Goal: Communication & Community: Answer question/provide support

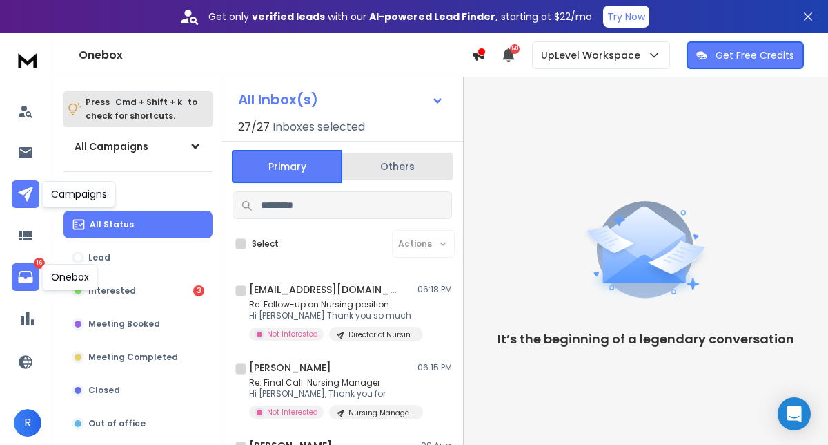
click at [35, 189] on link at bounding box center [26, 194] width 28 height 28
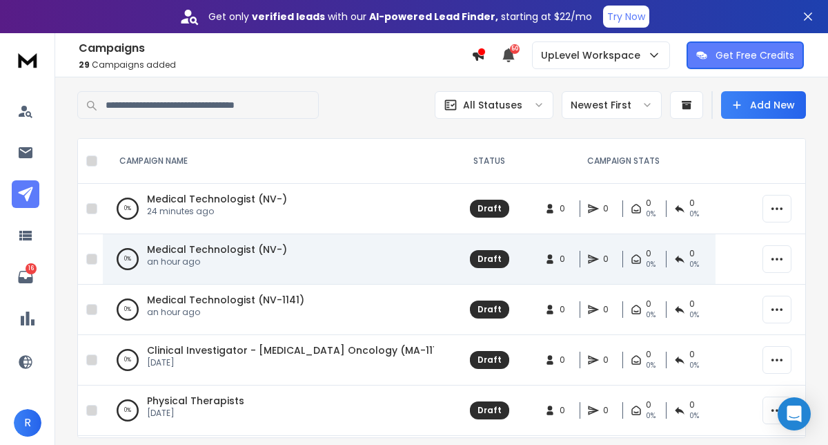
click at [242, 249] on span "Medical Technologist (NV-)" at bounding box center [217, 249] width 140 height 14
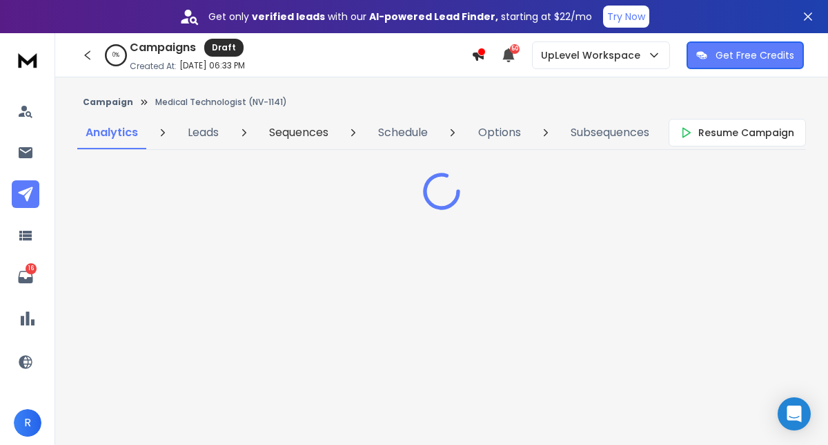
click at [308, 134] on p "Sequences" at bounding box center [298, 132] width 59 height 17
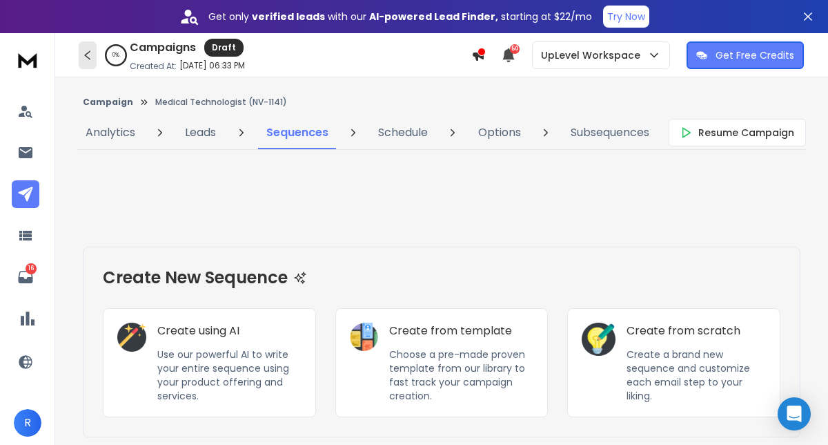
click at [84, 57] on icon at bounding box center [87, 55] width 12 height 12
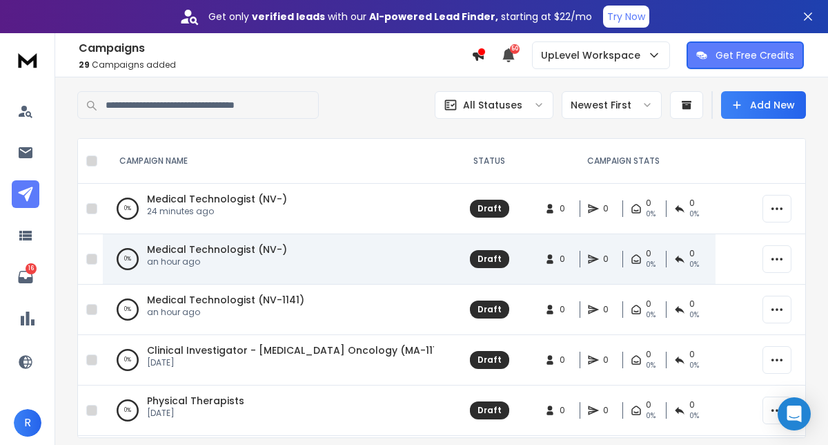
click at [775, 261] on icon "button" at bounding box center [777, 259] width 14 height 14
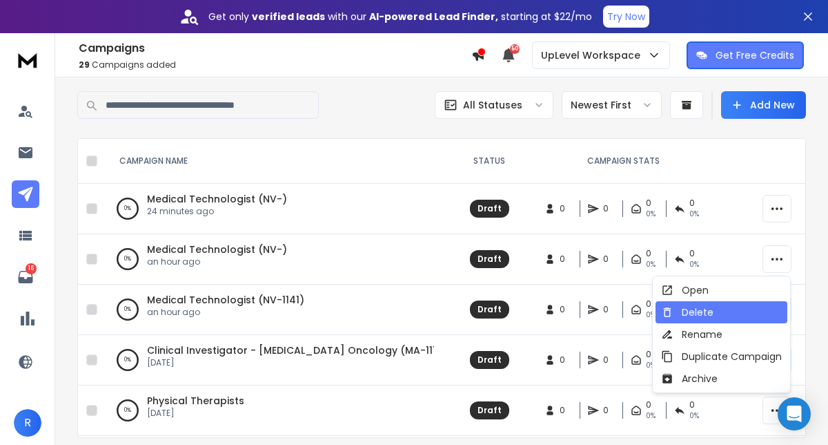
click at [721, 310] on div "Delete" at bounding box center [722, 312] width 132 height 22
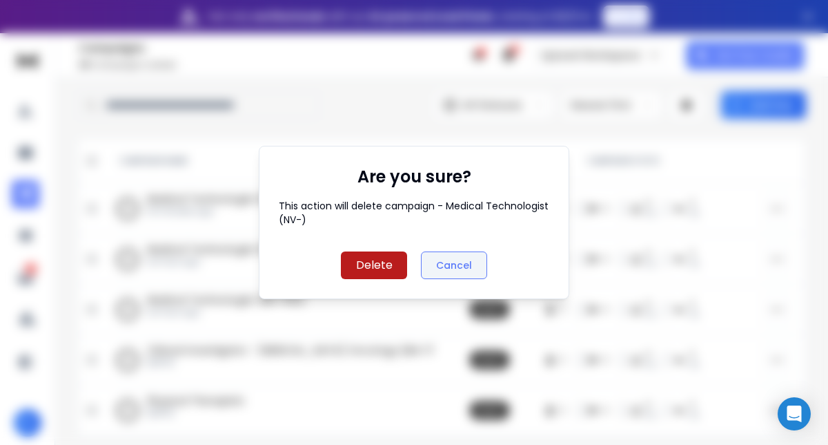
click at [388, 262] on button "Delete" at bounding box center [374, 265] width 66 height 28
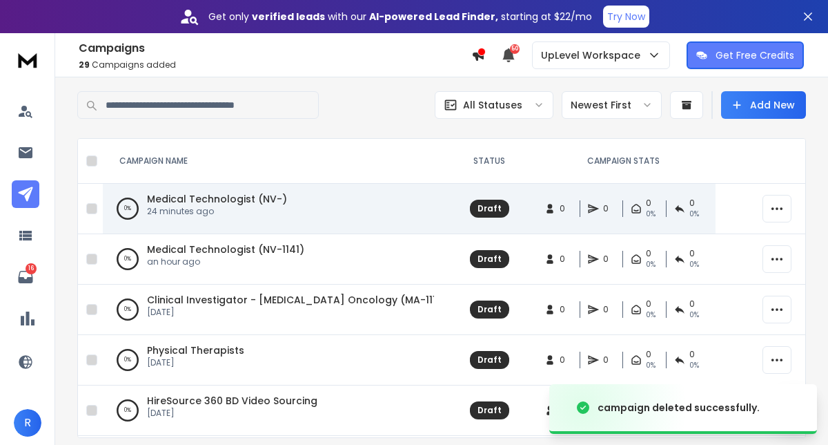
click at [257, 197] on span "Medical Technologist (NV-)" at bounding box center [217, 199] width 140 height 14
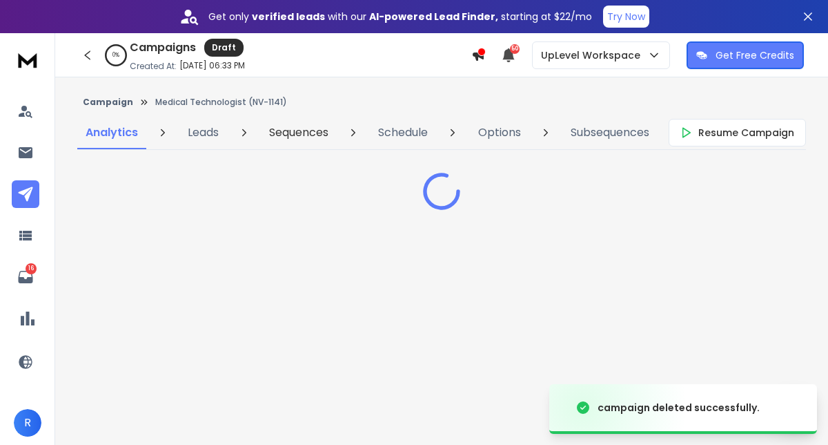
click at [306, 128] on p "Sequences" at bounding box center [298, 132] width 59 height 17
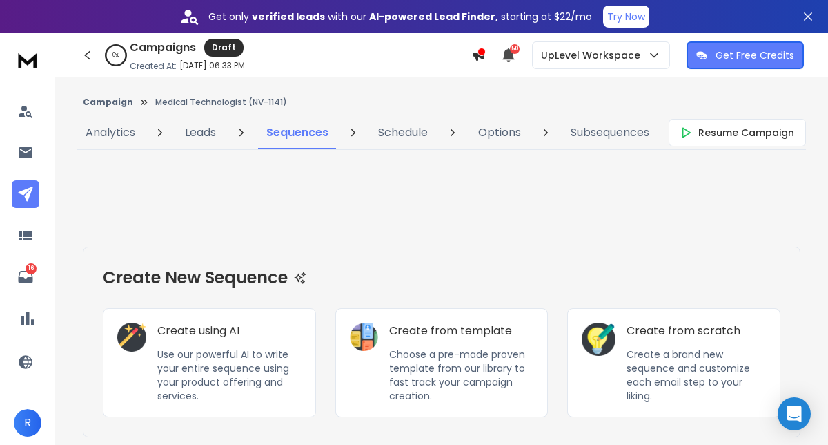
click at [286, 263] on div "Create New Sequence Create using AI Use our powerful AI to write your entire se…" at bounding box center [442, 341] width 718 height 191
click at [117, 133] on p "Analytics" at bounding box center [111, 132] width 50 height 17
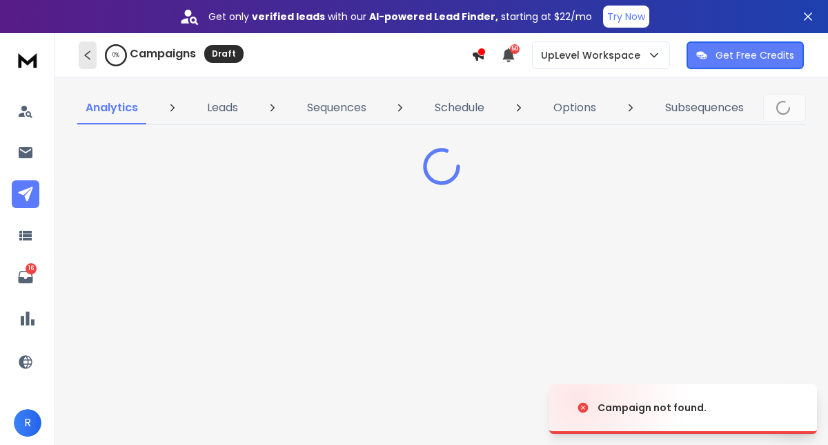
click at [86, 58] on icon at bounding box center [87, 55] width 12 height 12
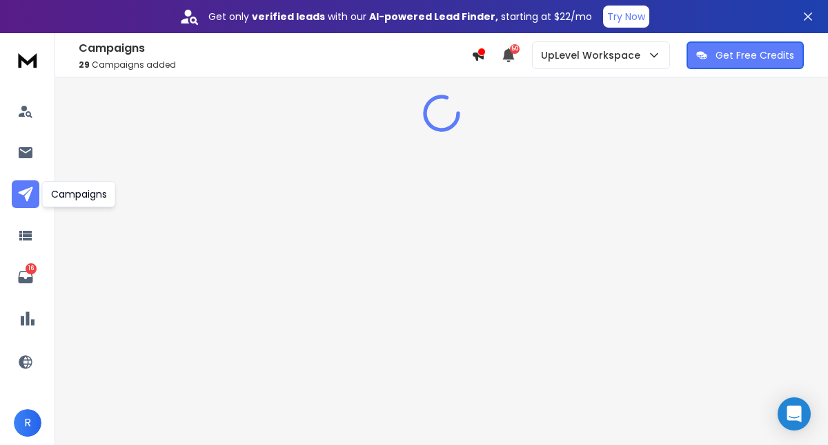
click at [24, 195] on icon at bounding box center [25, 194] width 17 height 17
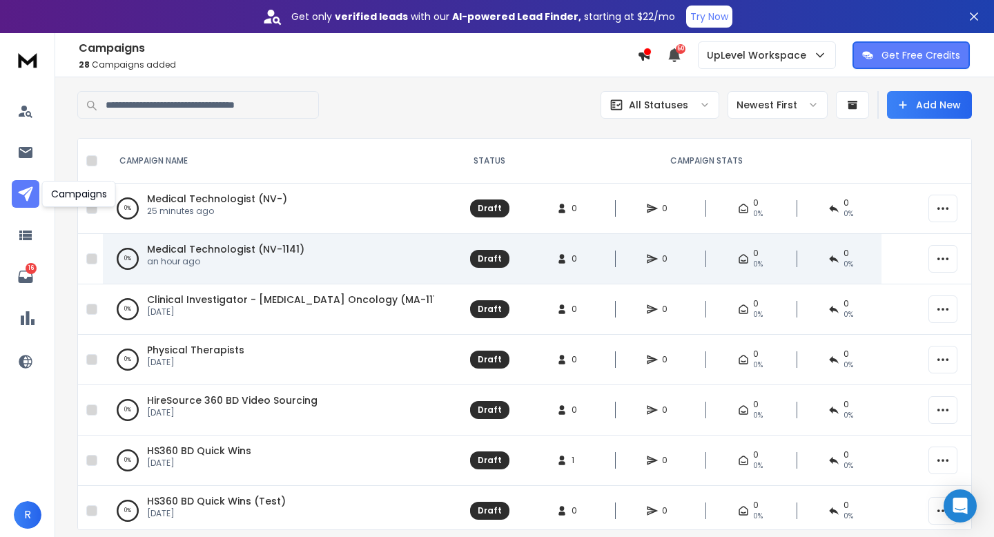
click at [258, 251] on span "Medical Technologist (NV-1141)" at bounding box center [225, 249] width 157 height 14
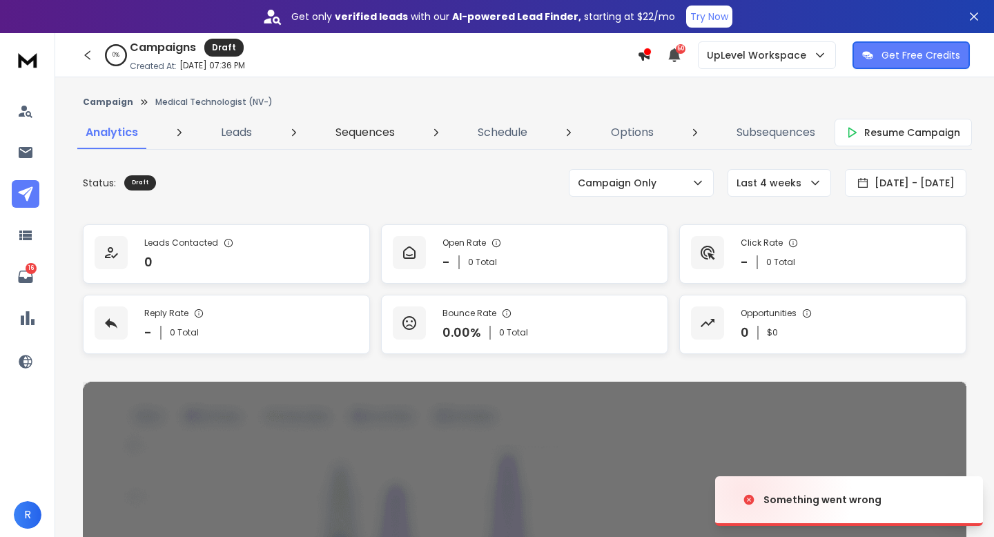
click at [355, 131] on p "Sequences" at bounding box center [364, 132] width 59 height 17
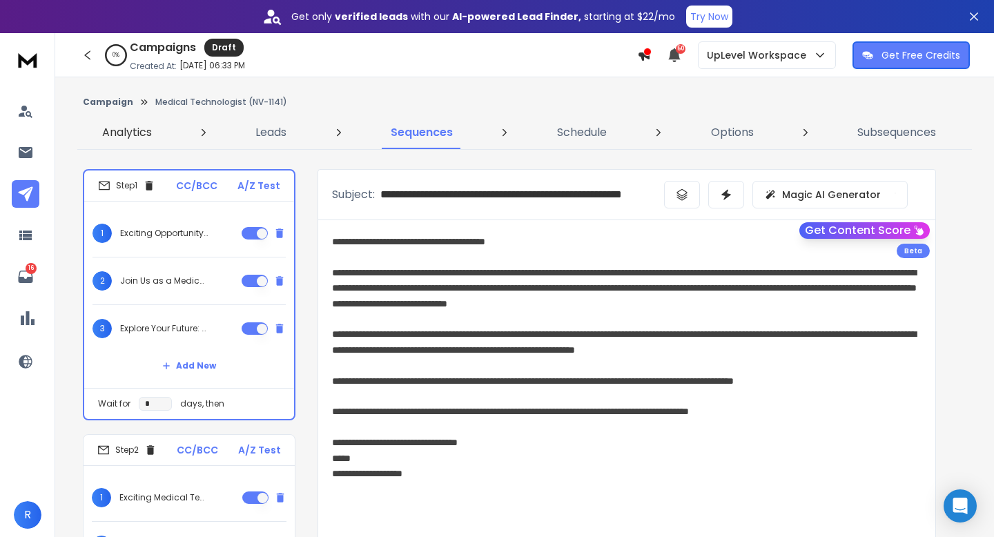
click at [139, 136] on p "Analytics" at bounding box center [127, 132] width 50 height 17
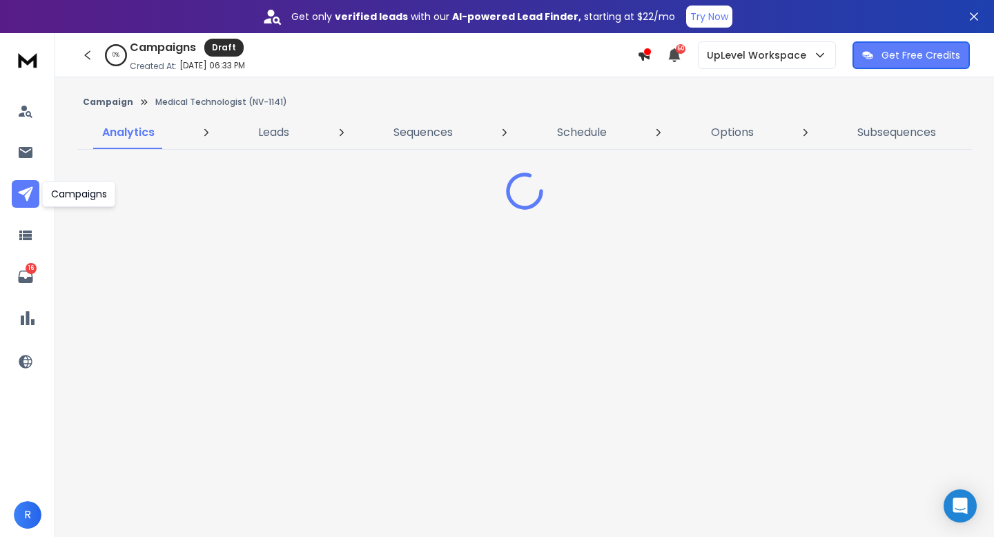
click at [27, 197] on icon at bounding box center [25, 193] width 14 height 14
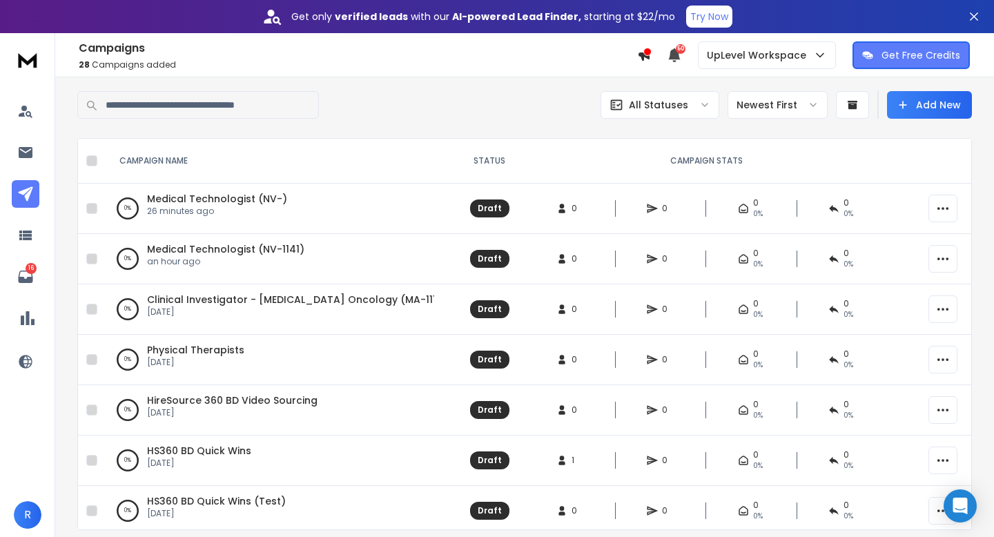
scroll to position [7, 0]
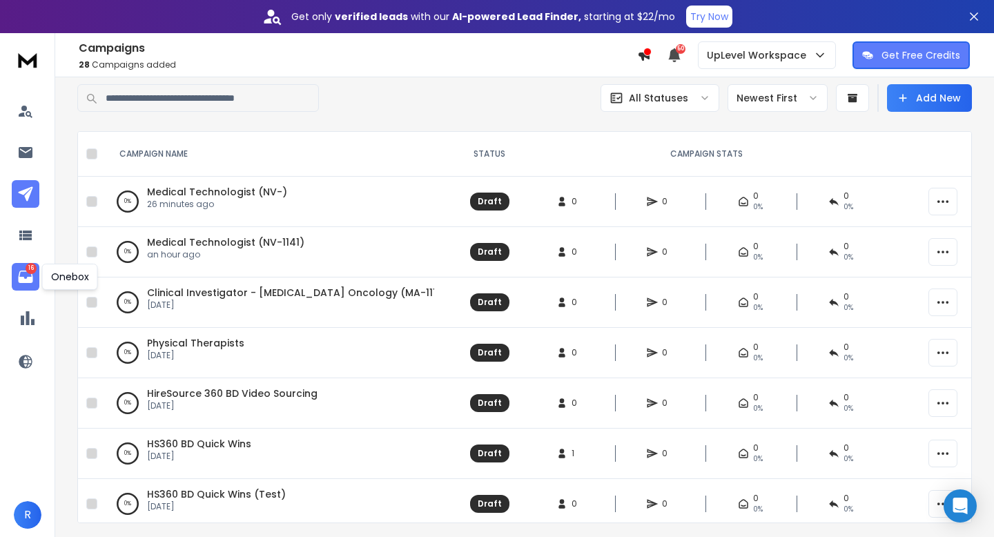
click at [30, 267] on p "16" at bounding box center [31, 268] width 11 height 11
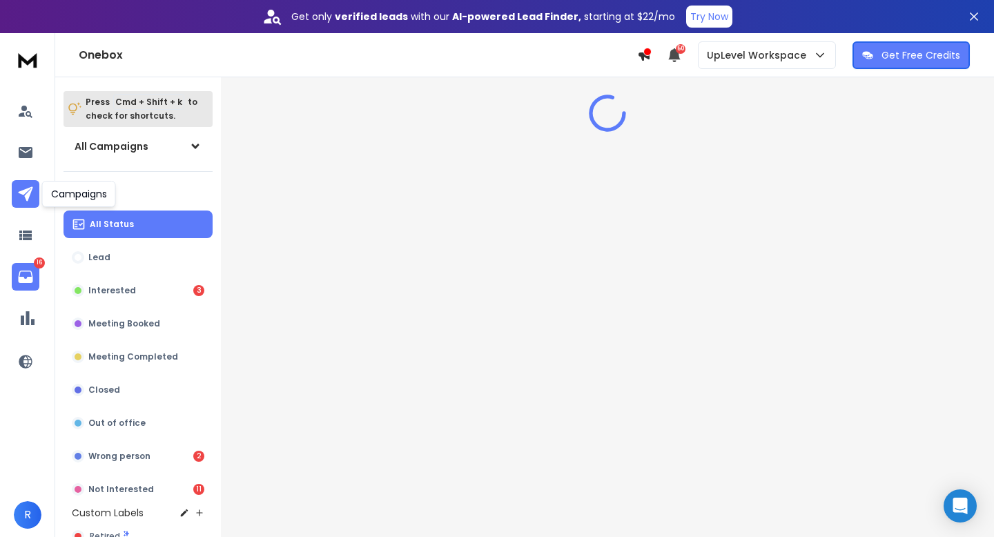
click at [30, 195] on icon at bounding box center [25, 194] width 17 height 17
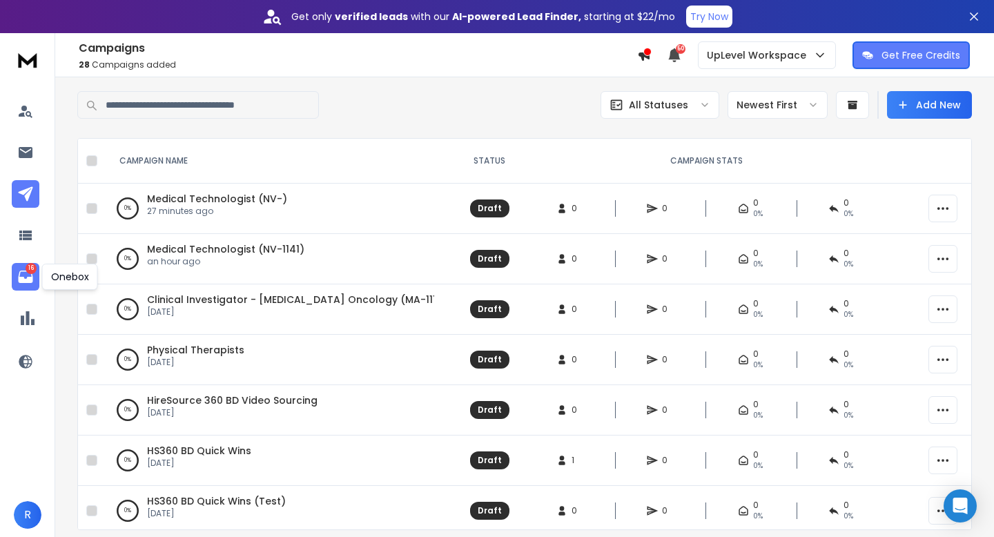
click at [26, 276] on icon at bounding box center [25, 277] width 17 height 17
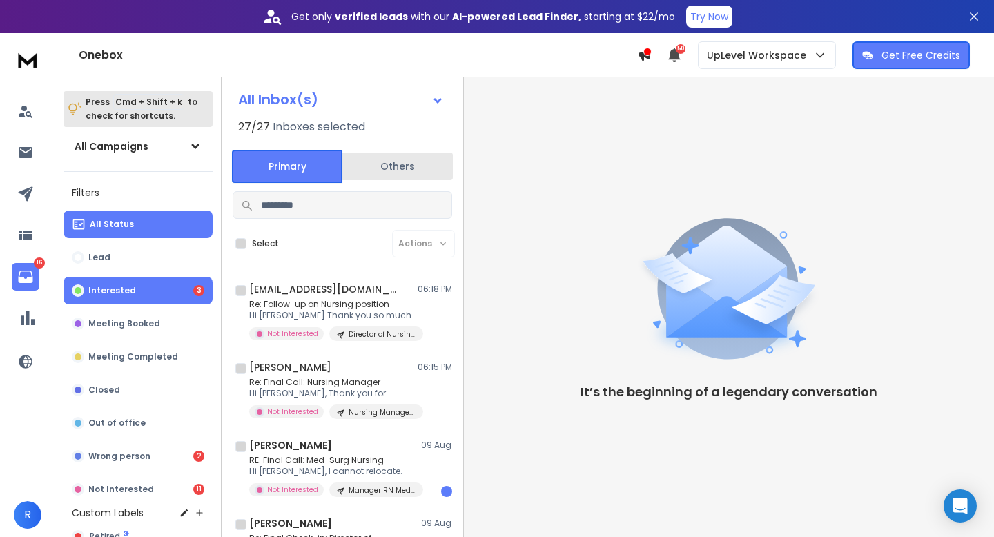
click at [126, 289] on p "Interested" at bounding box center [112, 290] width 48 height 11
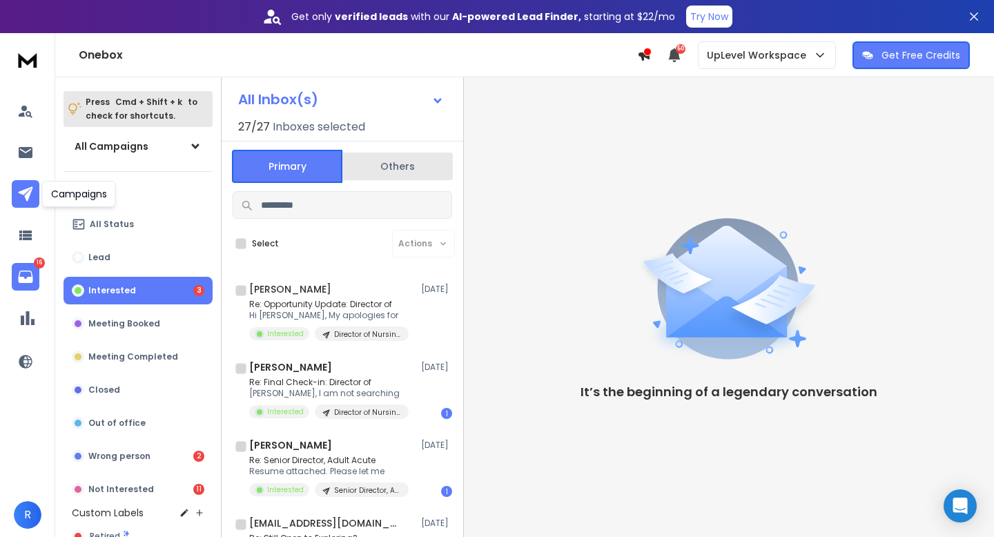
click at [19, 200] on icon at bounding box center [25, 194] width 17 height 17
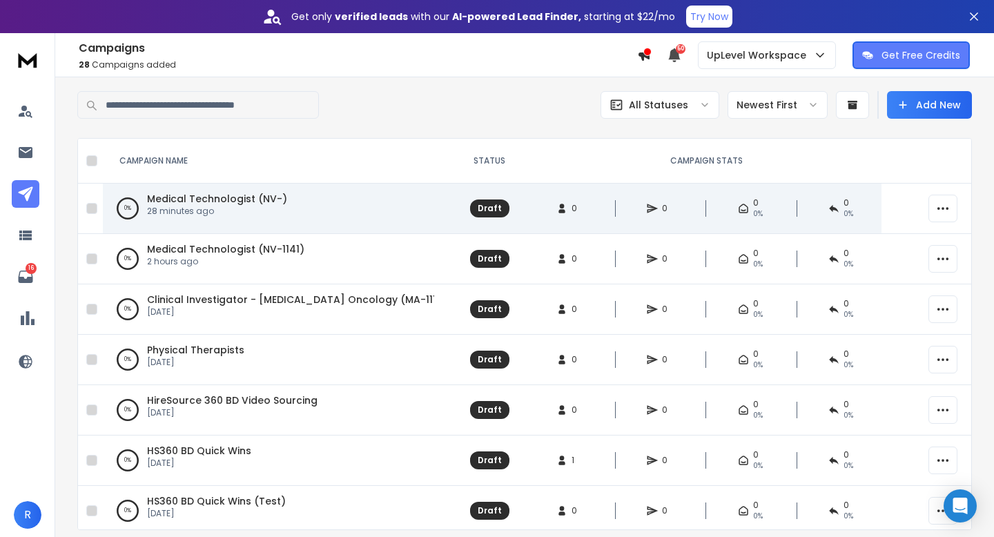
click at [244, 211] on p "28 minutes ago" at bounding box center [217, 211] width 140 height 11
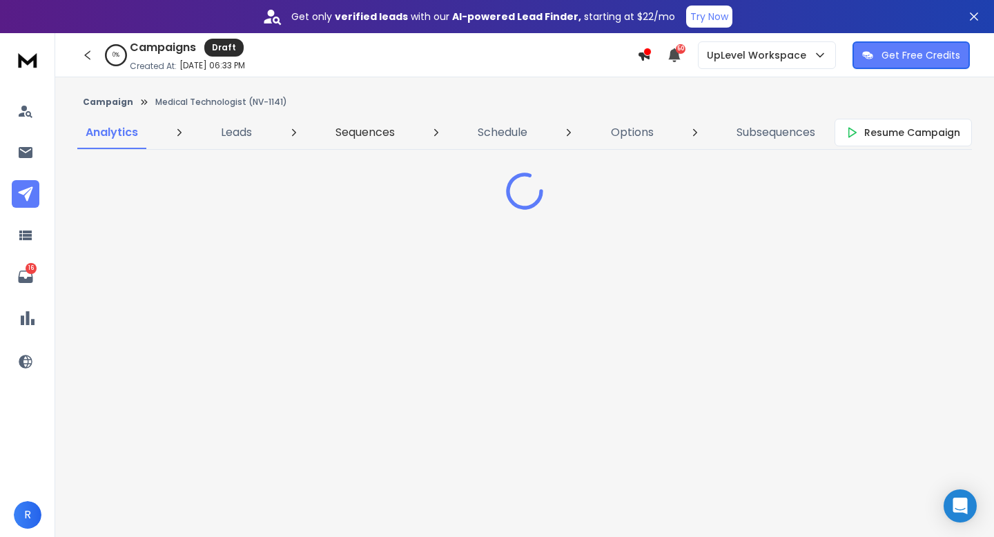
click at [374, 137] on p "Sequences" at bounding box center [364, 132] width 59 height 17
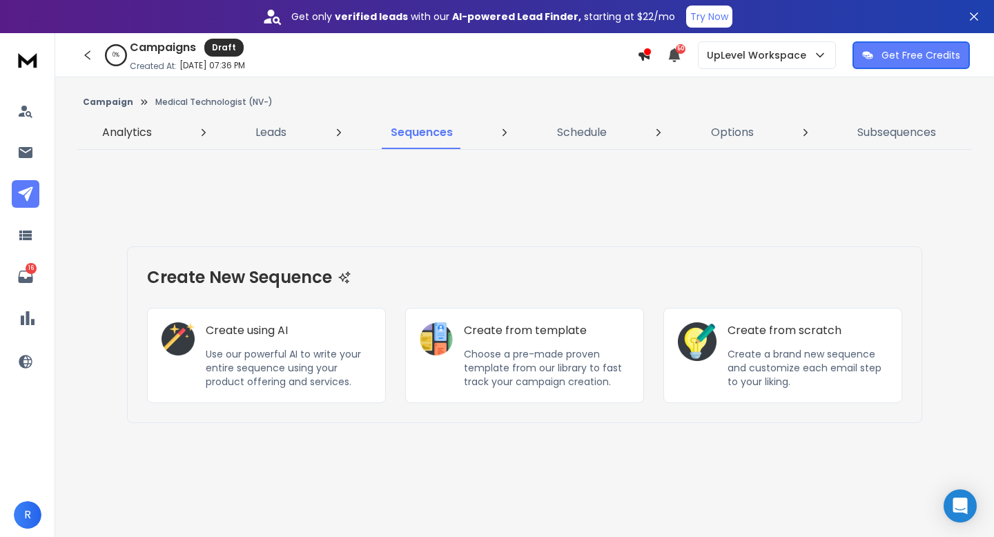
click at [150, 139] on p "Analytics" at bounding box center [127, 132] width 50 height 17
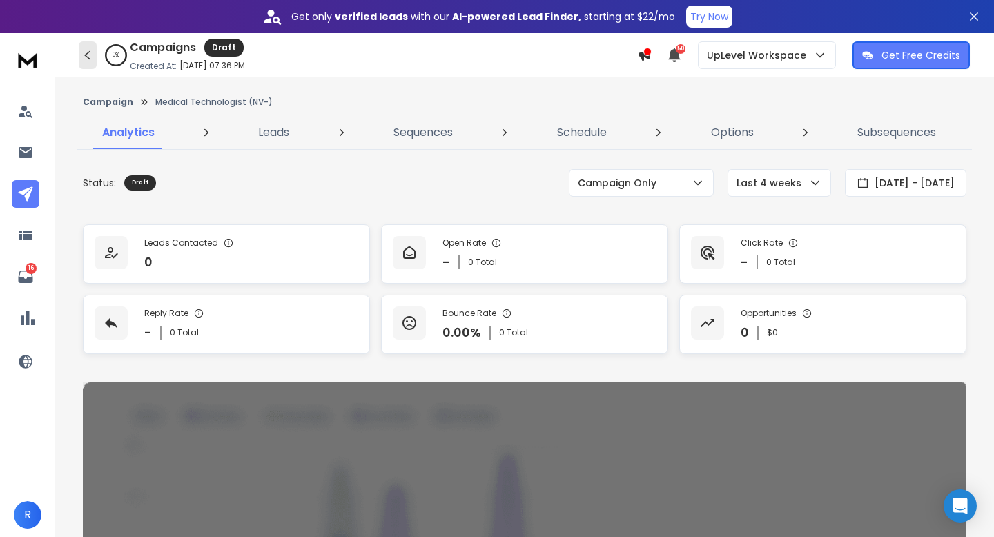
click at [87, 59] on icon at bounding box center [87, 55] width 12 height 12
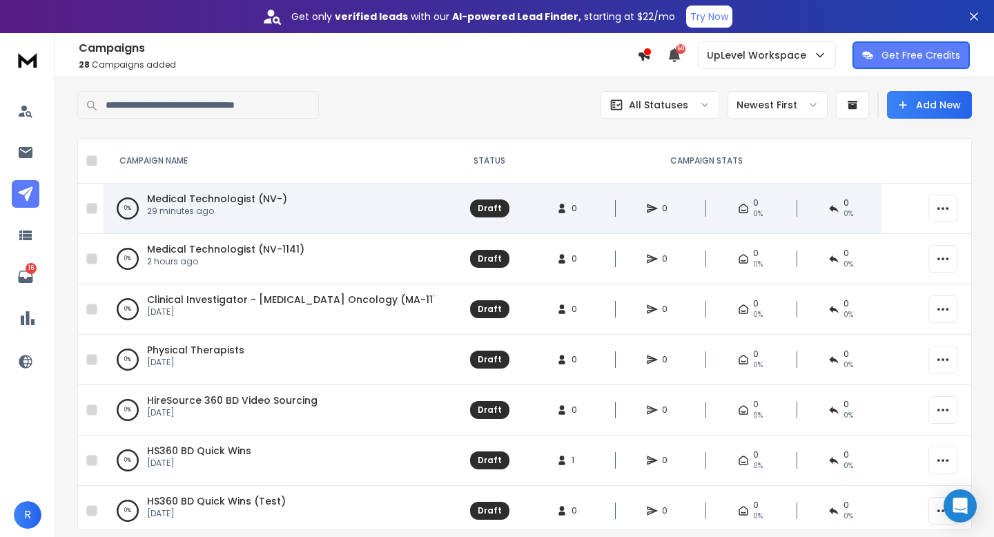
click at [252, 201] on span "Medical Technologist (NV-)" at bounding box center [217, 199] width 140 height 14
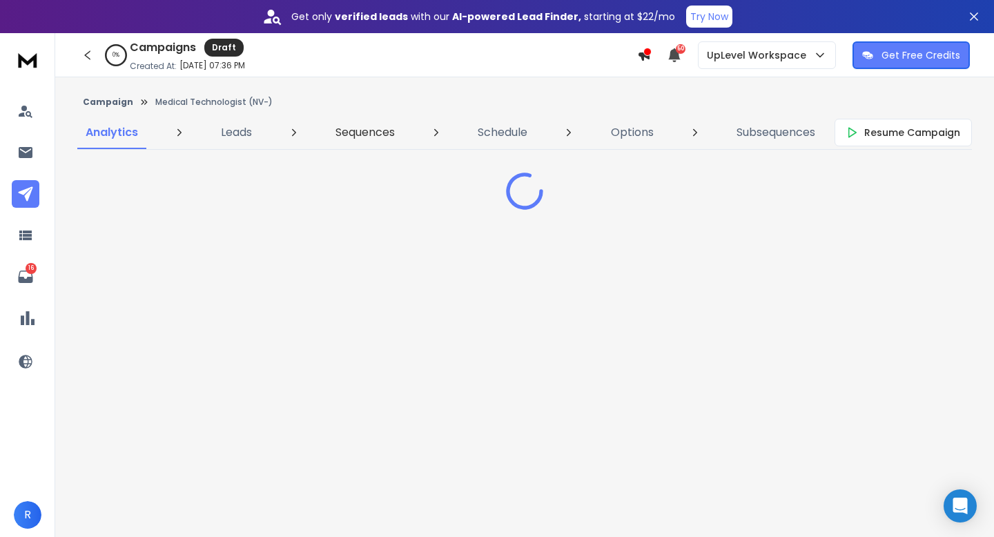
click at [389, 138] on p "Sequences" at bounding box center [364, 132] width 59 height 17
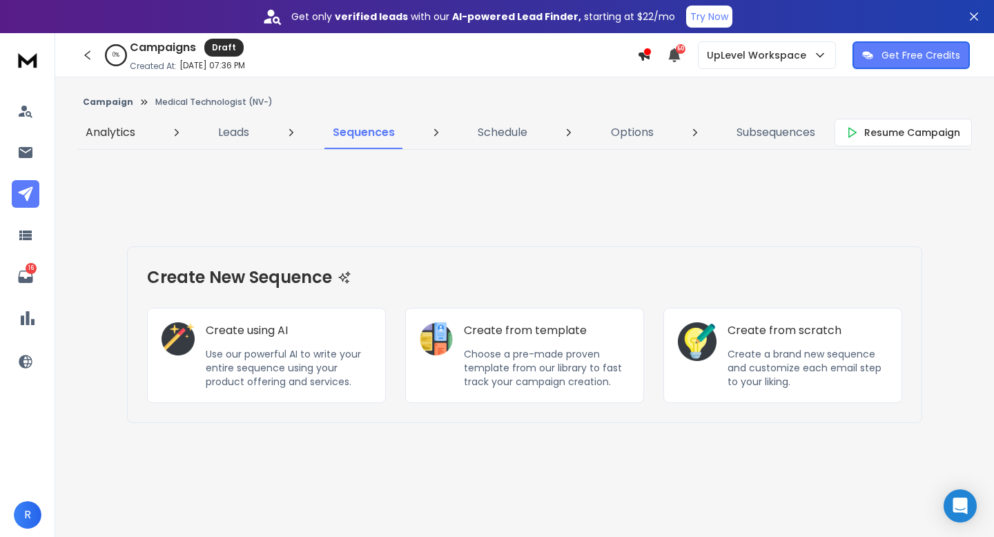
click at [119, 140] on p "Analytics" at bounding box center [111, 132] width 50 height 17
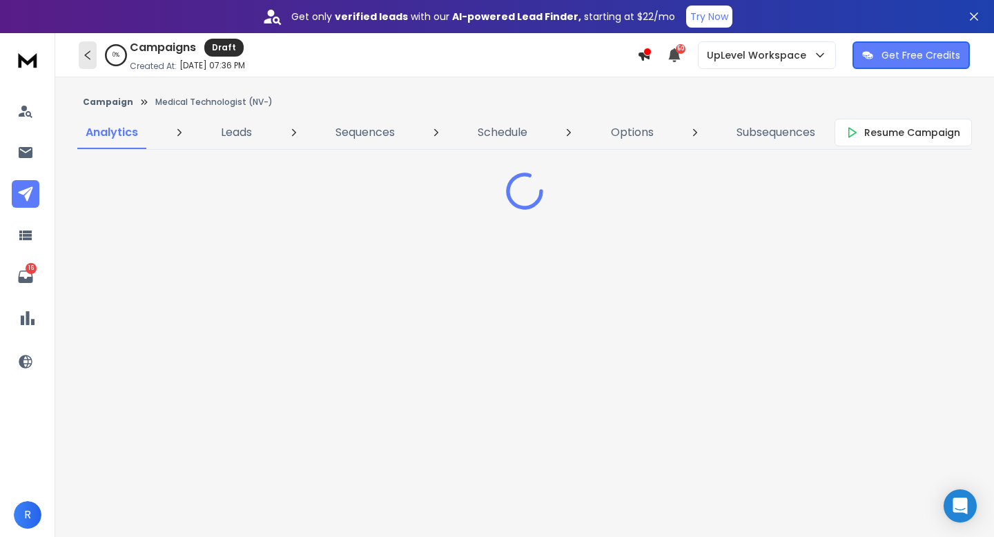
click at [91, 59] on icon at bounding box center [87, 55] width 12 height 12
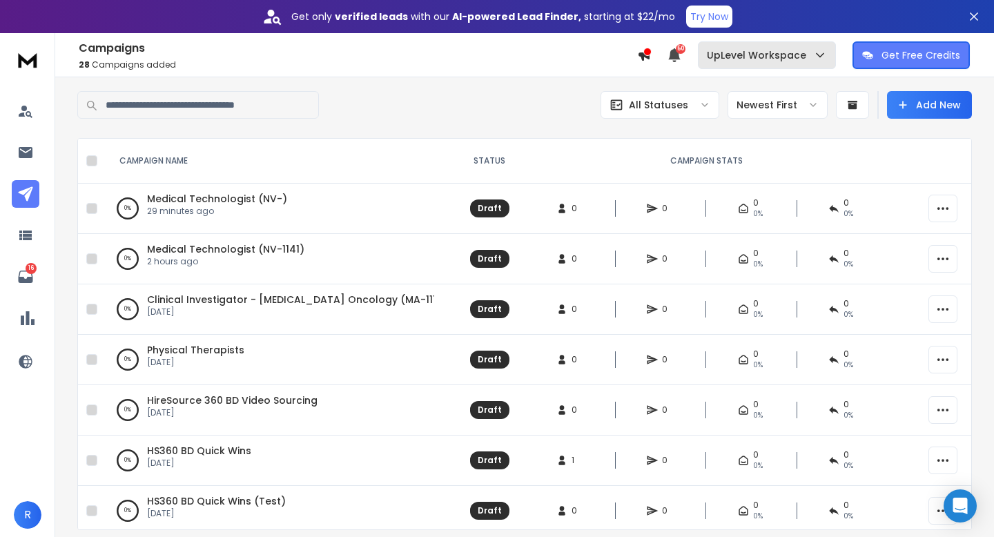
click at [799, 53] on p "UpLevel Workspace" at bounding box center [759, 55] width 105 height 14
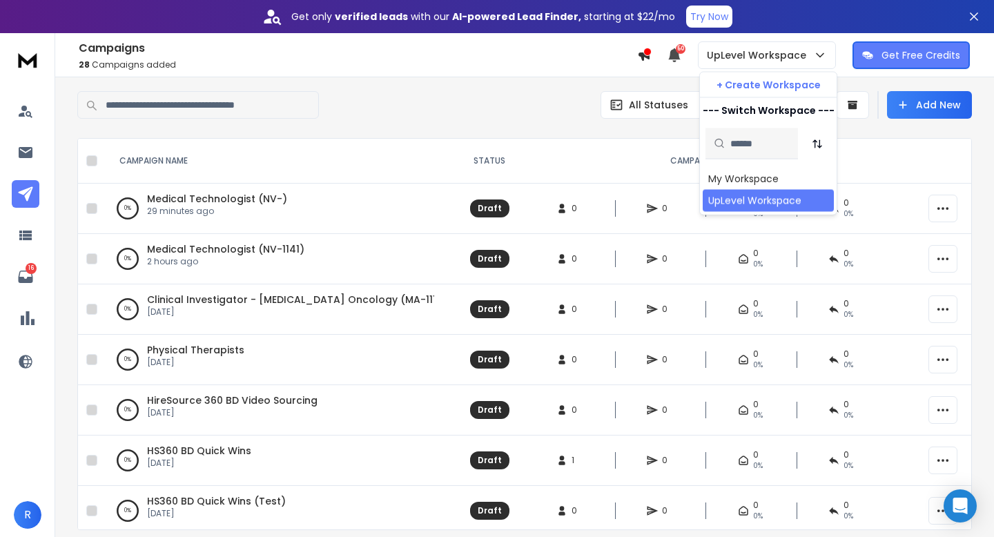
click at [462, 93] on div at bounding box center [300, 105] width 447 height 28
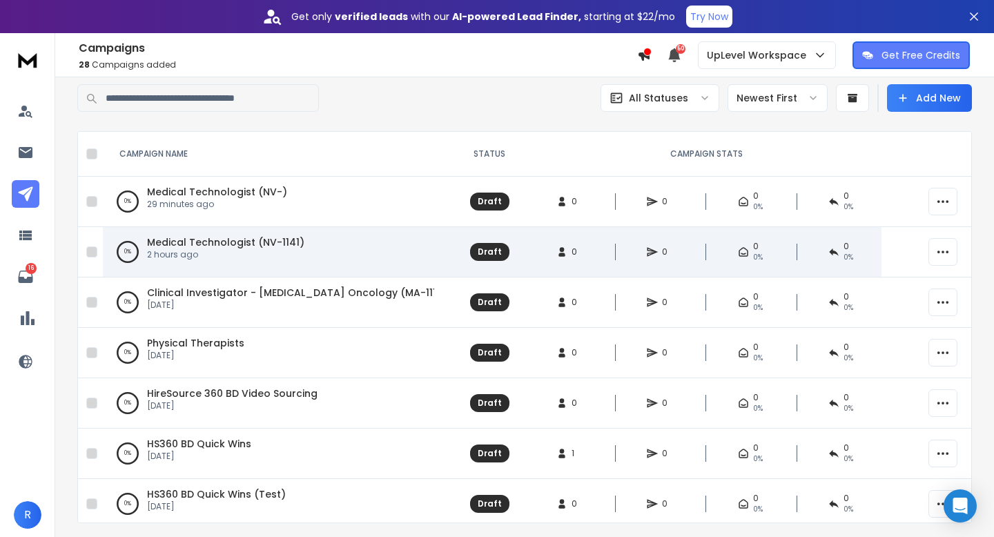
click at [240, 244] on span "Medical Technologist (NV-1141)" at bounding box center [225, 242] width 157 height 14
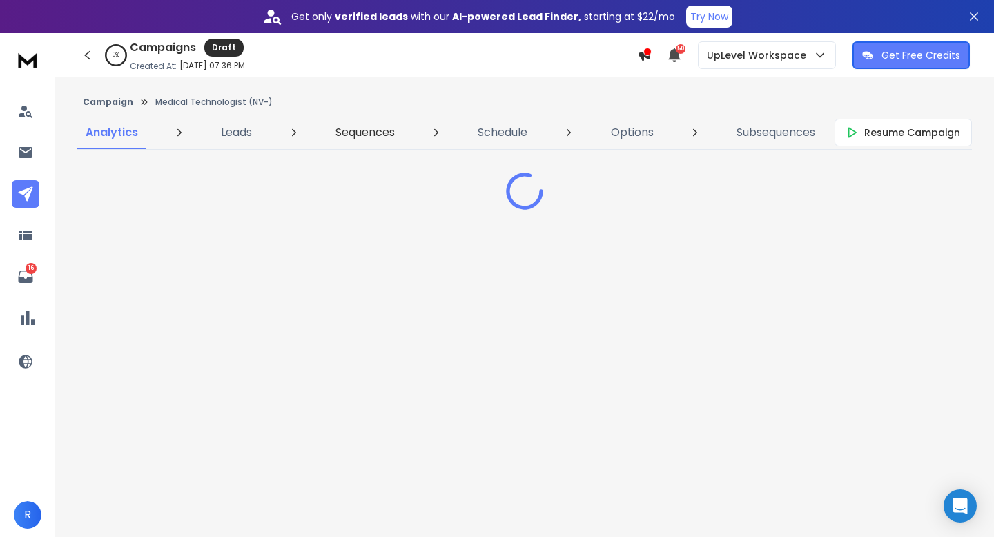
click at [353, 134] on p "Sequences" at bounding box center [364, 132] width 59 height 17
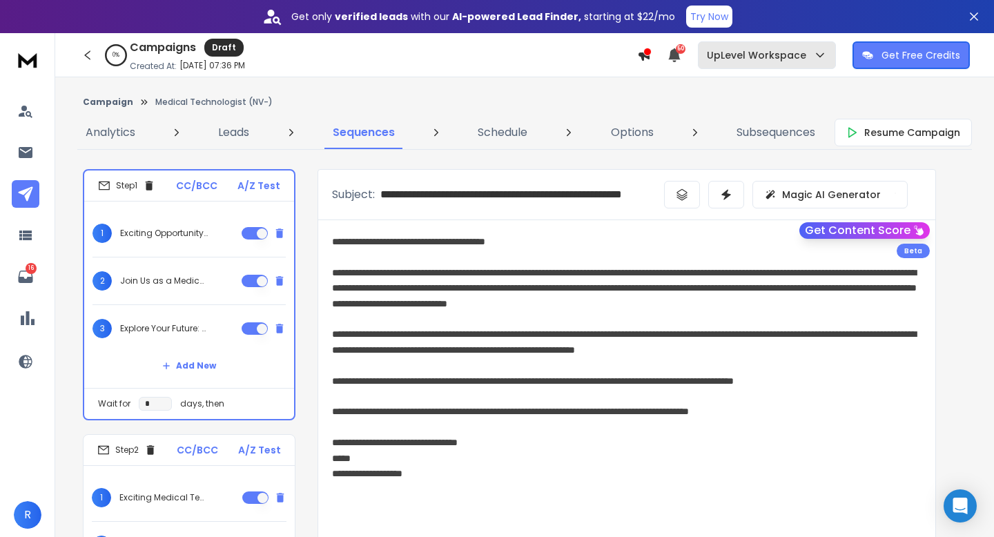
click at [816, 58] on icon "button" at bounding box center [820, 55] width 14 height 14
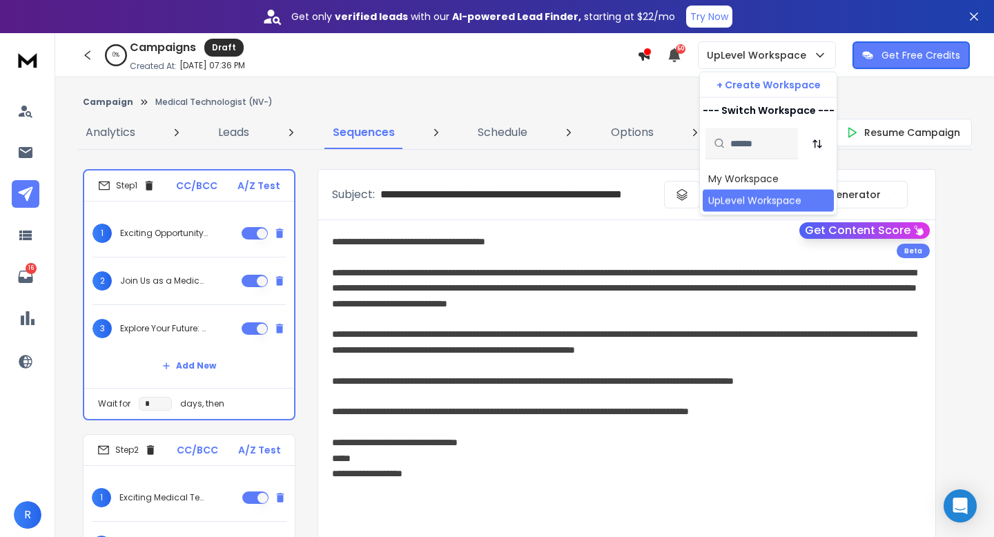
click at [473, 98] on div "Campaign Medical Technologist (NV-)" at bounding box center [524, 102] width 895 height 22
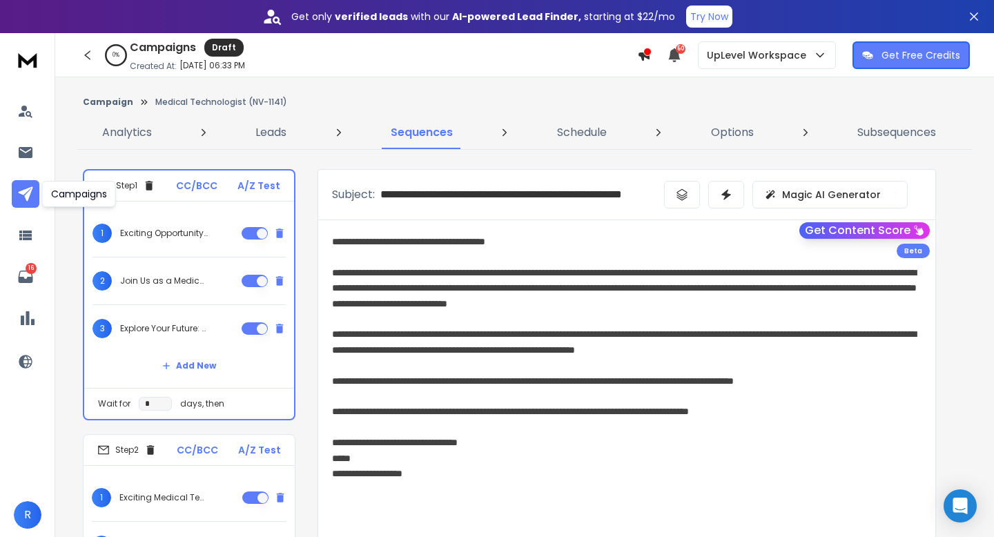
click at [26, 193] on icon at bounding box center [25, 194] width 17 height 17
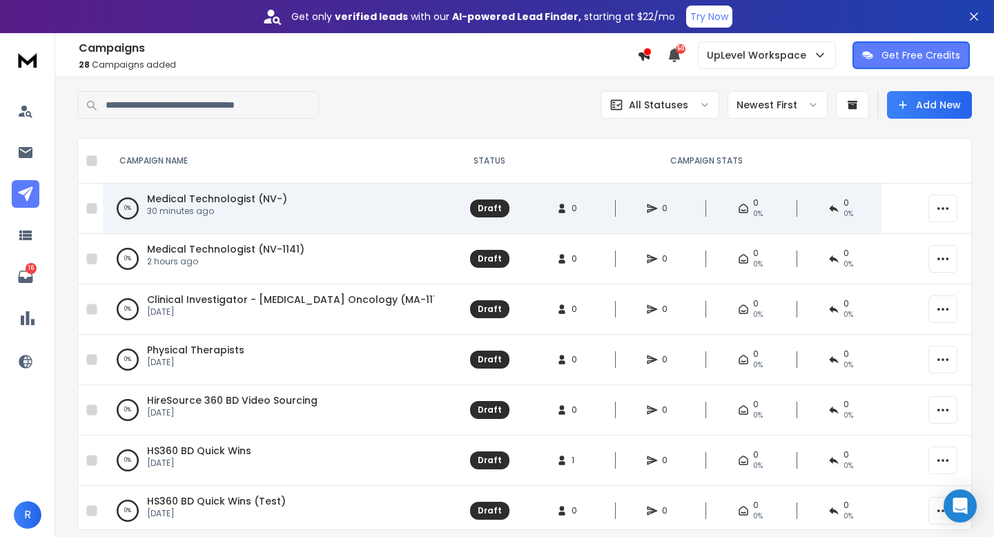
click at [214, 199] on span "Medical Technologist (NV-)" at bounding box center [217, 199] width 140 height 14
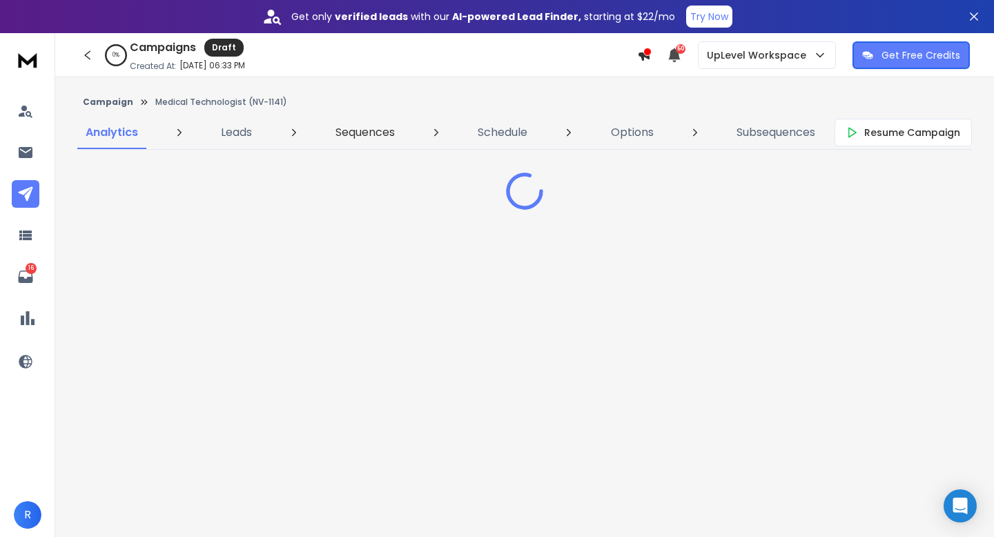
click at [360, 132] on p "Sequences" at bounding box center [364, 132] width 59 height 17
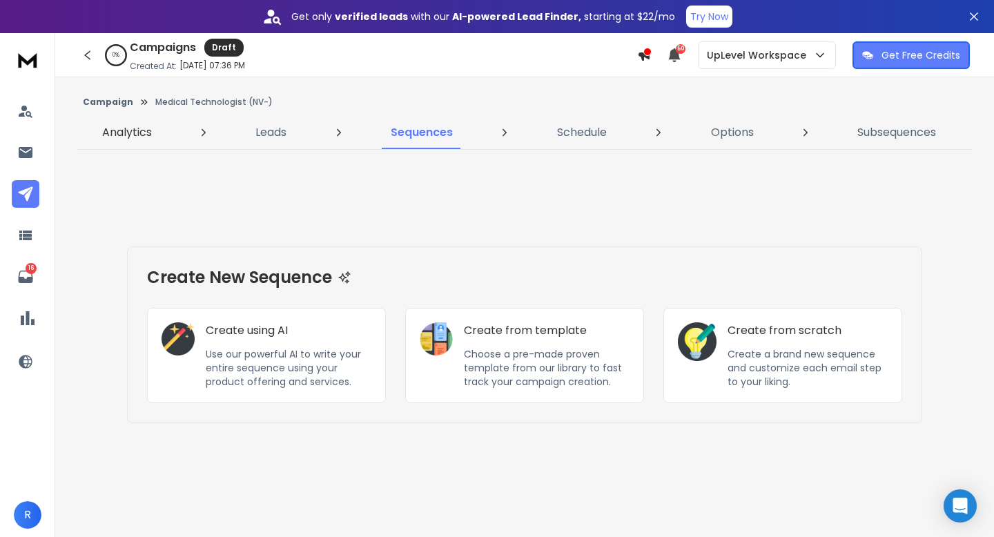
click at [124, 138] on p "Analytics" at bounding box center [127, 132] width 50 height 17
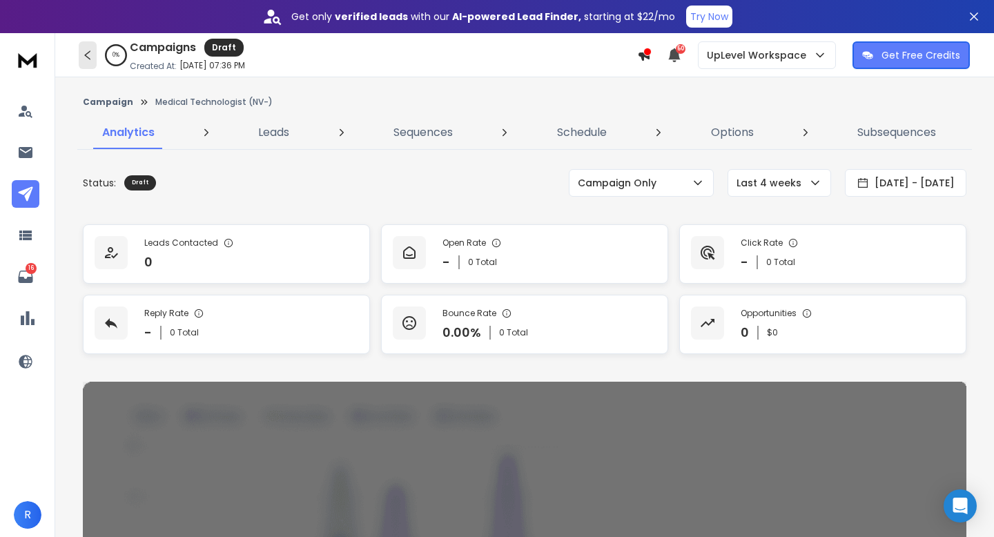
click at [88, 62] on button at bounding box center [88, 55] width 18 height 28
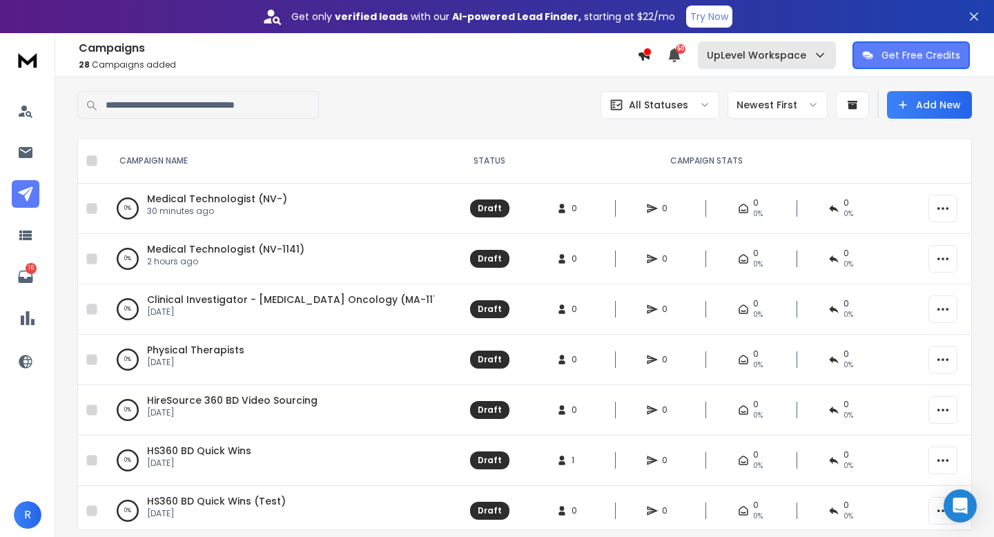
click at [759, 55] on p "UpLevel Workspace" at bounding box center [759, 55] width 105 height 14
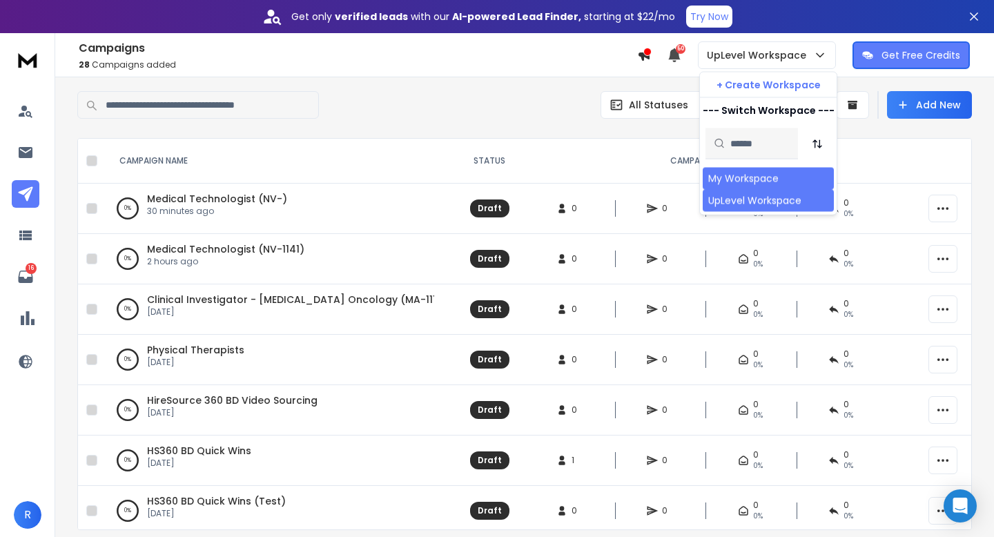
click at [739, 177] on div "My Workspace" at bounding box center [743, 179] width 70 height 14
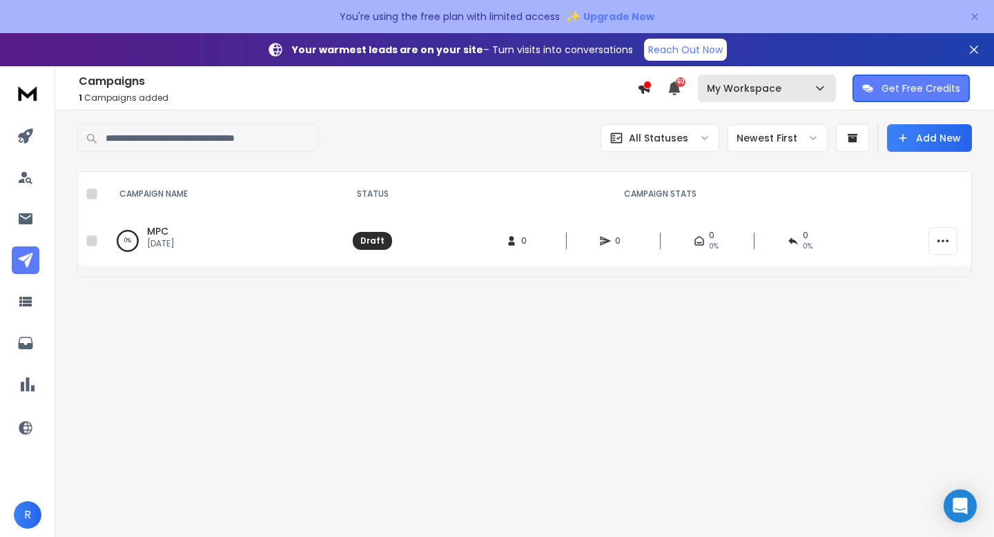
click at [761, 99] on button "My Workspace" at bounding box center [767, 89] width 138 height 28
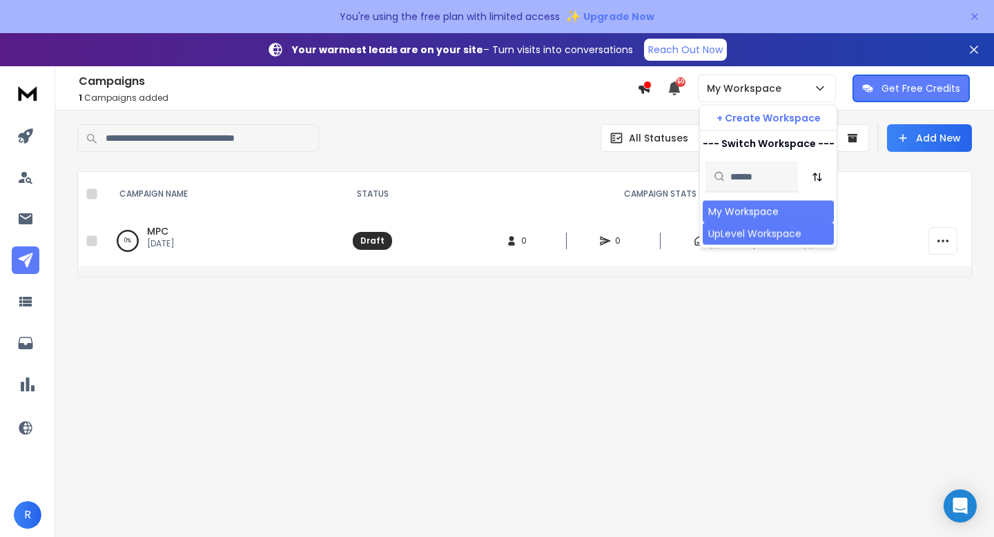
click at [739, 237] on div "UpLevel Workspace" at bounding box center [754, 234] width 93 height 14
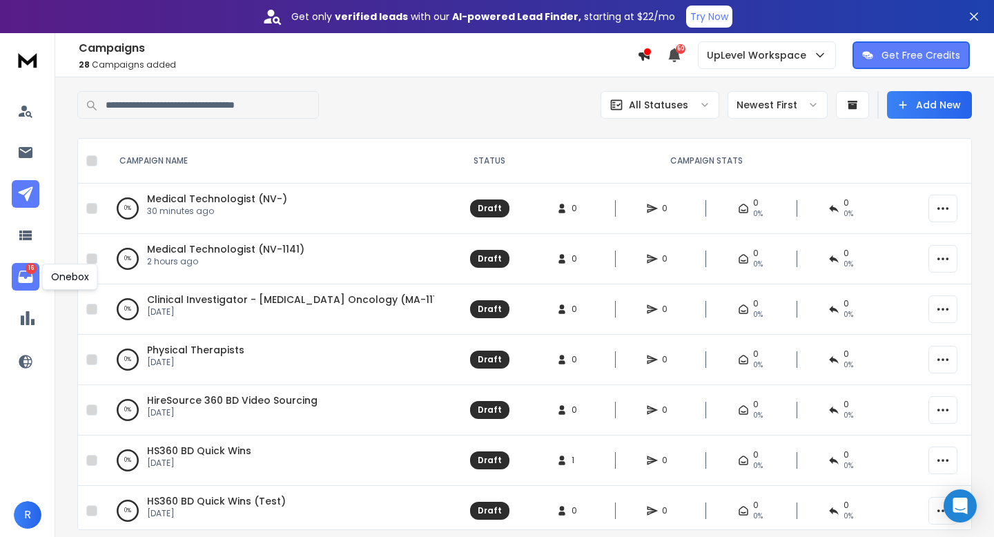
click at [37, 277] on link "16" at bounding box center [26, 277] width 28 height 28
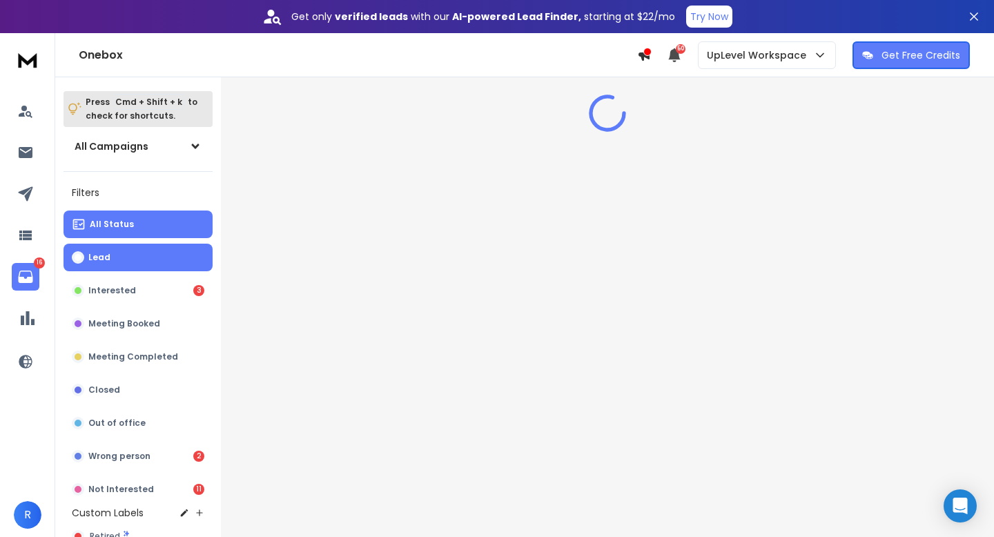
click at [149, 262] on button "Lead" at bounding box center [138, 258] width 149 height 28
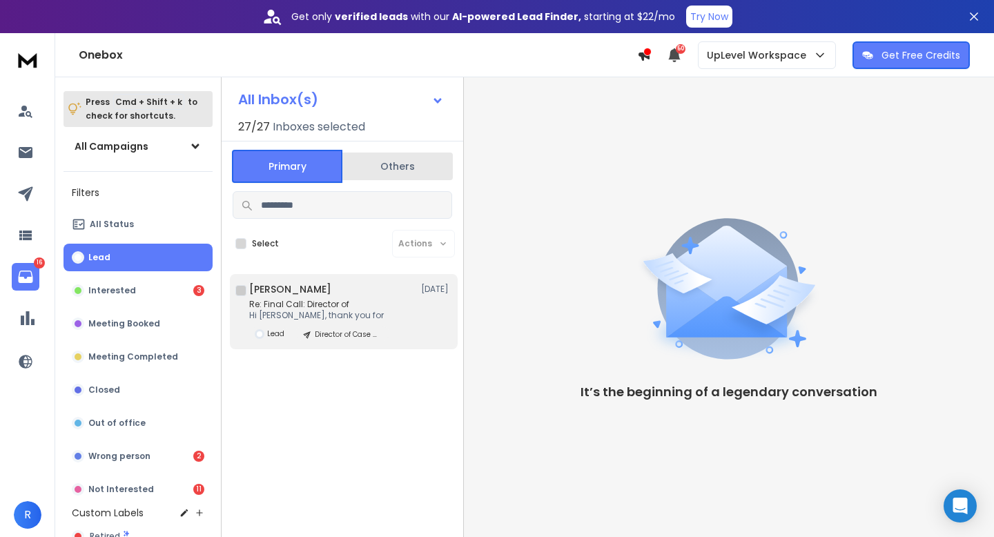
click at [300, 317] on p "Hi Lionella, thank you for" at bounding box center [319, 315] width 140 height 11
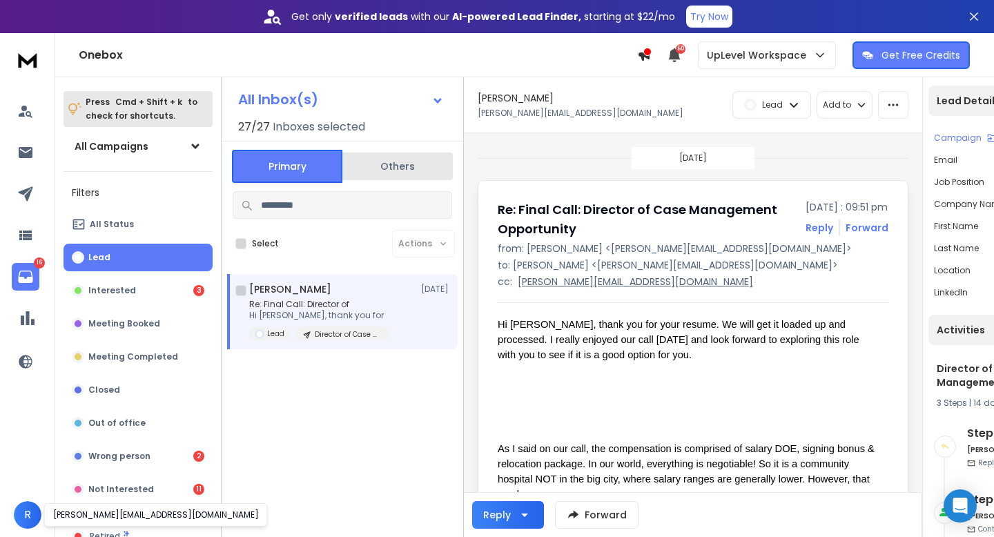
click at [23, 516] on span "R" at bounding box center [28, 515] width 28 height 28
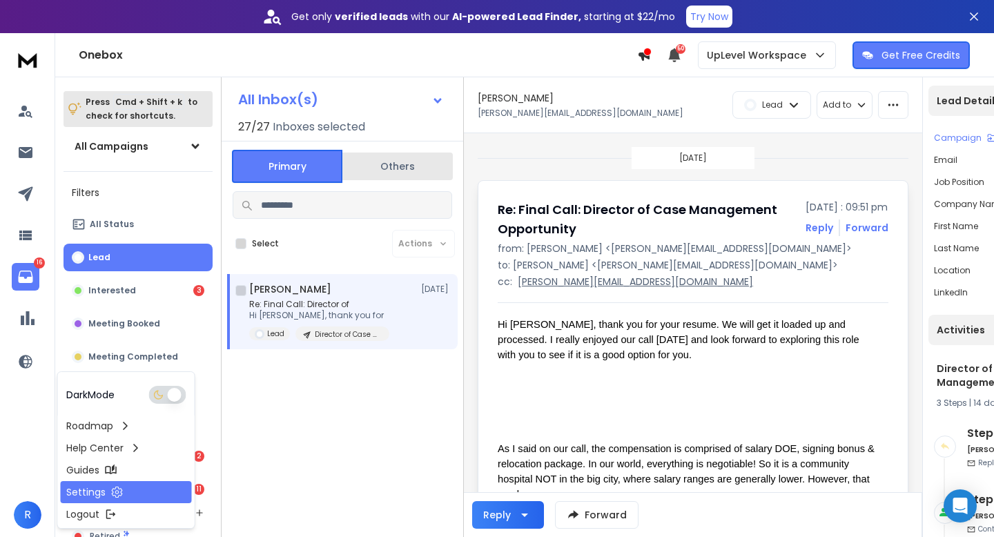
click at [93, 490] on p "Settings" at bounding box center [85, 492] width 39 height 14
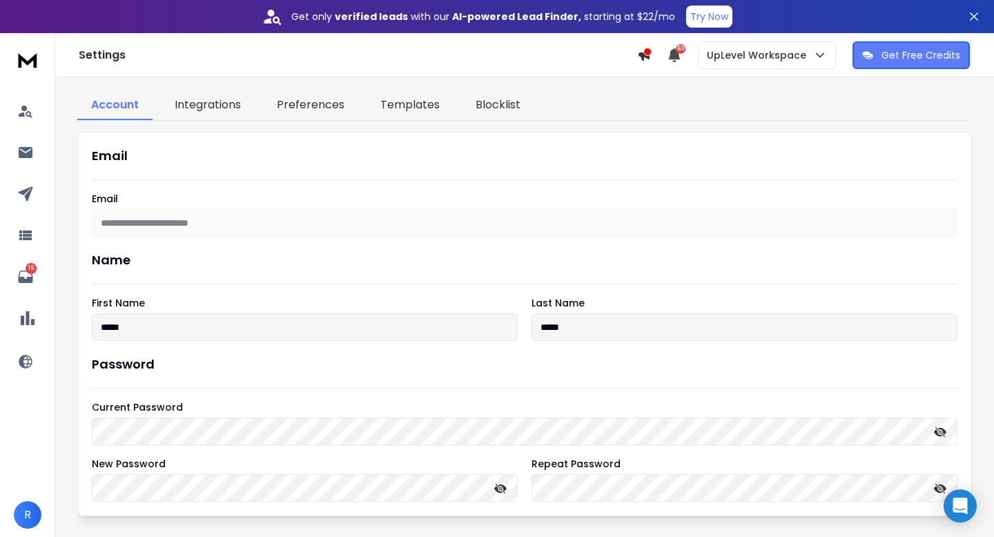
click at [324, 106] on link "Preferences" at bounding box center [310, 105] width 95 height 29
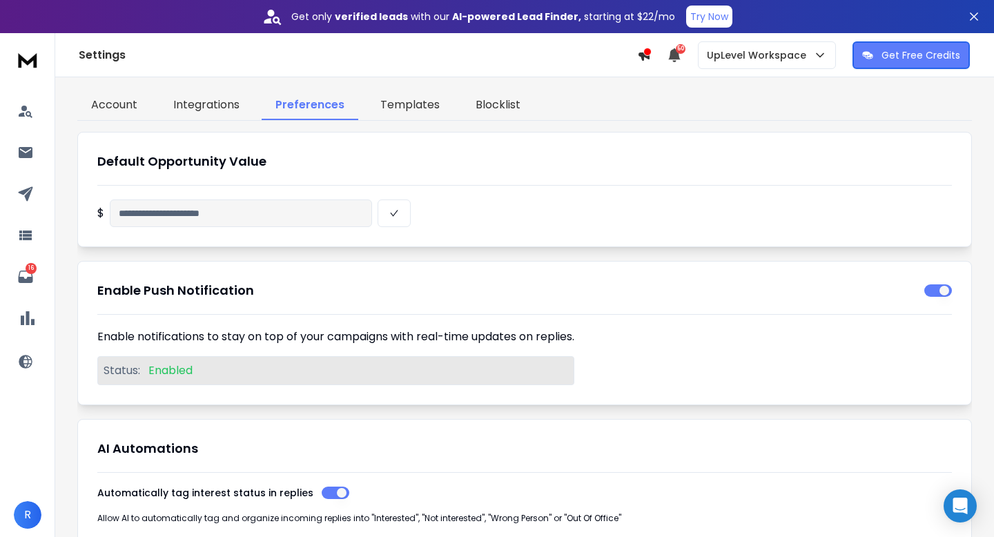
click at [128, 108] on link "Account" at bounding box center [114, 105] width 74 height 29
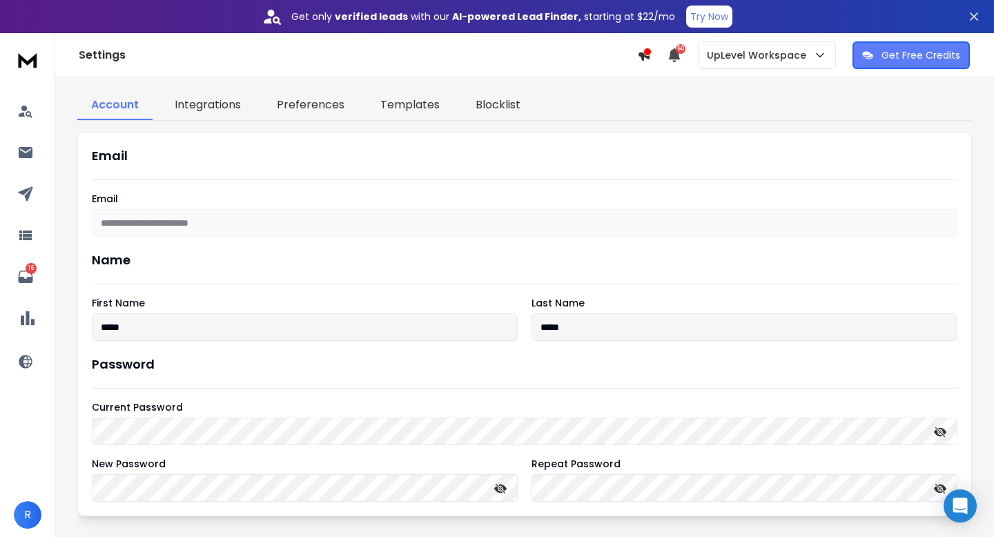
click at [414, 100] on link "Templates" at bounding box center [410, 105] width 87 height 29
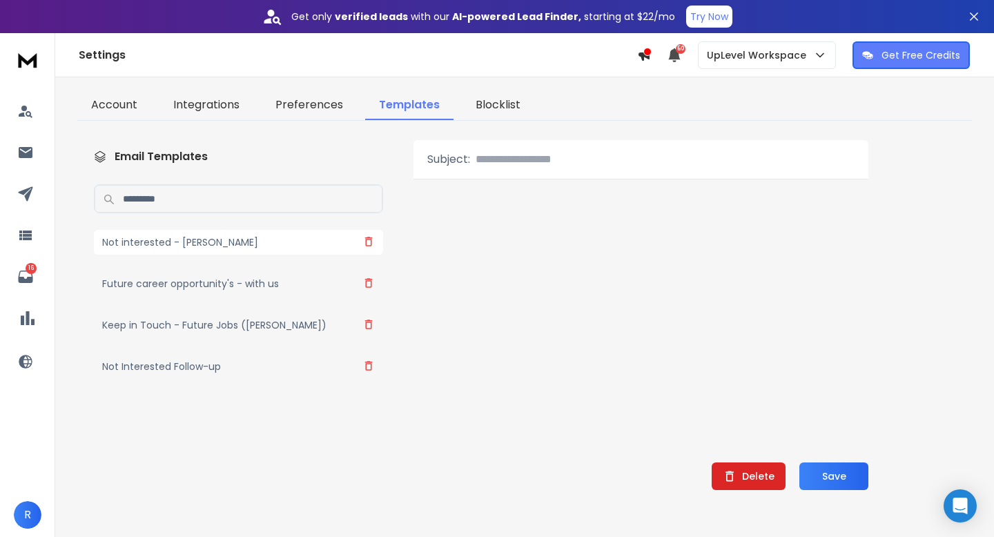
click at [490, 106] on link "Blocklist" at bounding box center [498, 105] width 72 height 29
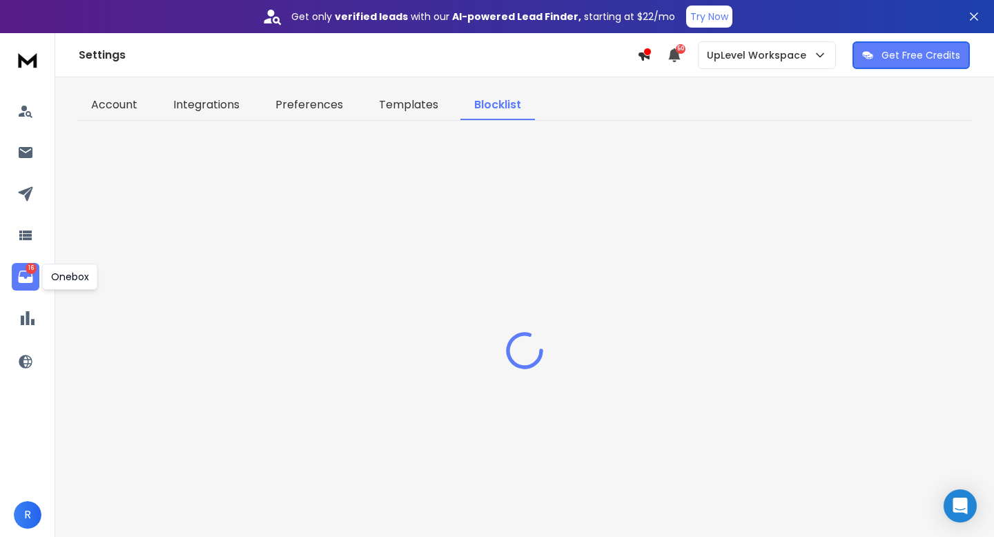
click at [23, 274] on icon at bounding box center [25, 277] width 17 height 17
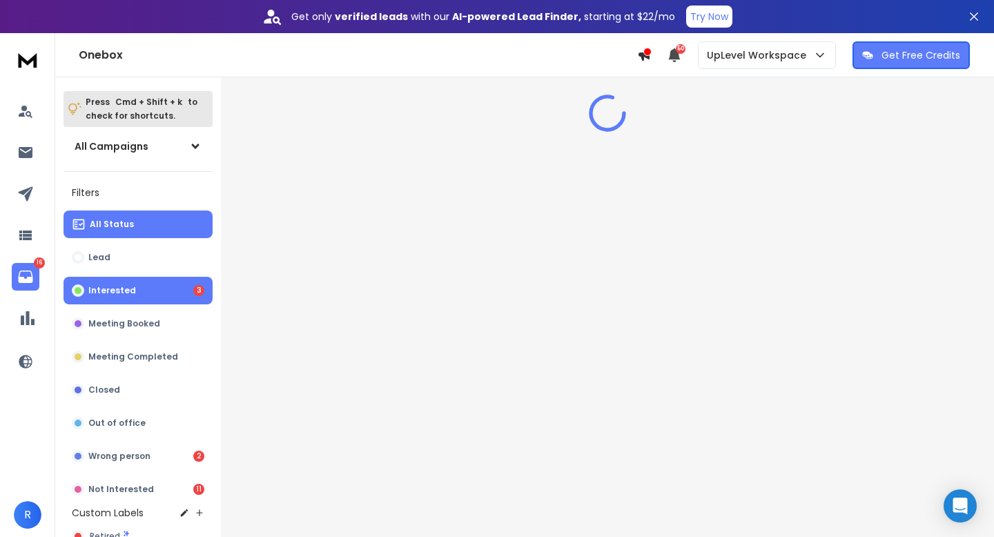
click at [153, 298] on button "Interested 3" at bounding box center [138, 291] width 149 height 28
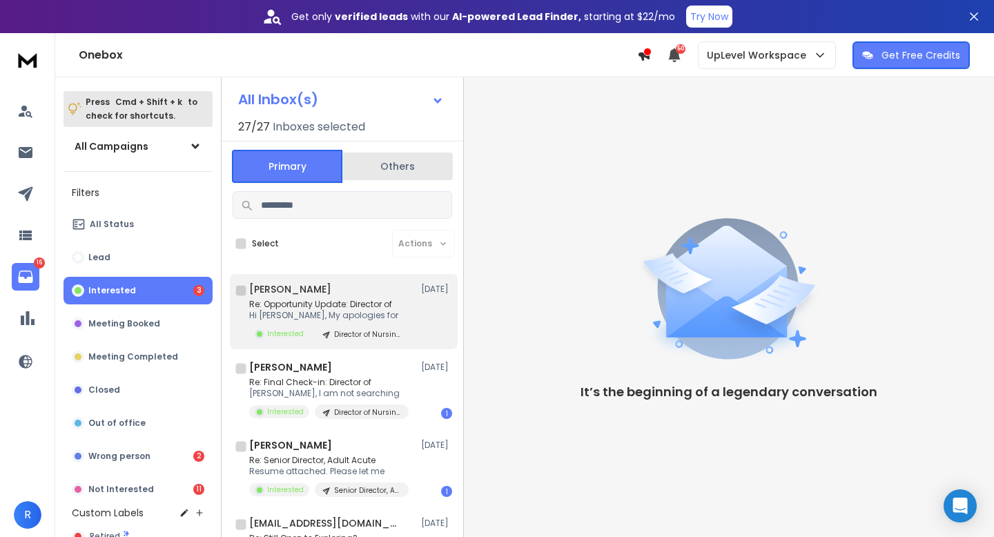
click at [362, 296] on div "David 08 Aug Re: Opportunity Update: Director of Hi Robyn, My apologies for Int…" at bounding box center [350, 311] width 203 height 59
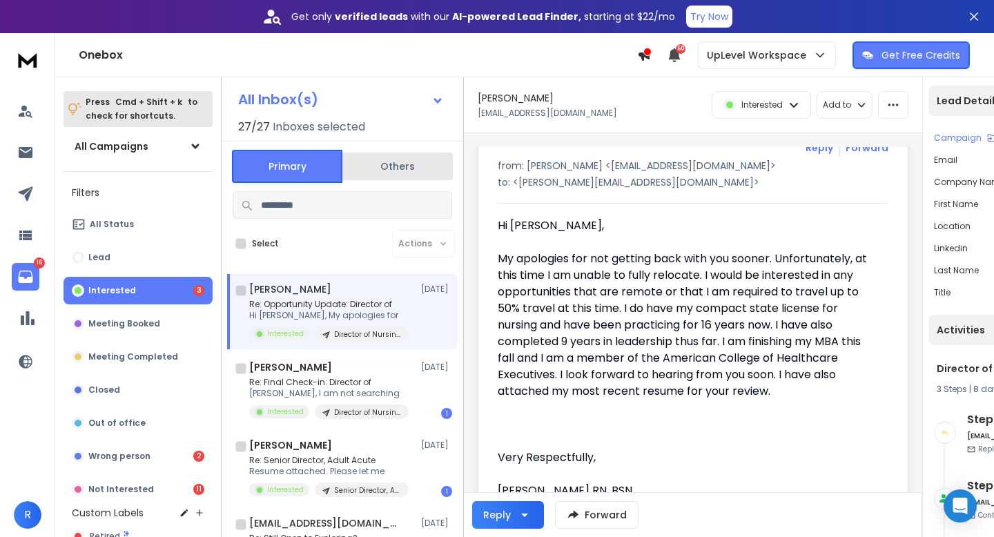
scroll to position [79, 0]
drag, startPoint x: 518, startPoint y: 185, endPoint x: 657, endPoint y: 187, distance: 138.1
click at [657, 187] on p "to: <robyn@uplevelsourcing.com>" at bounding box center [693, 184] width 391 height 14
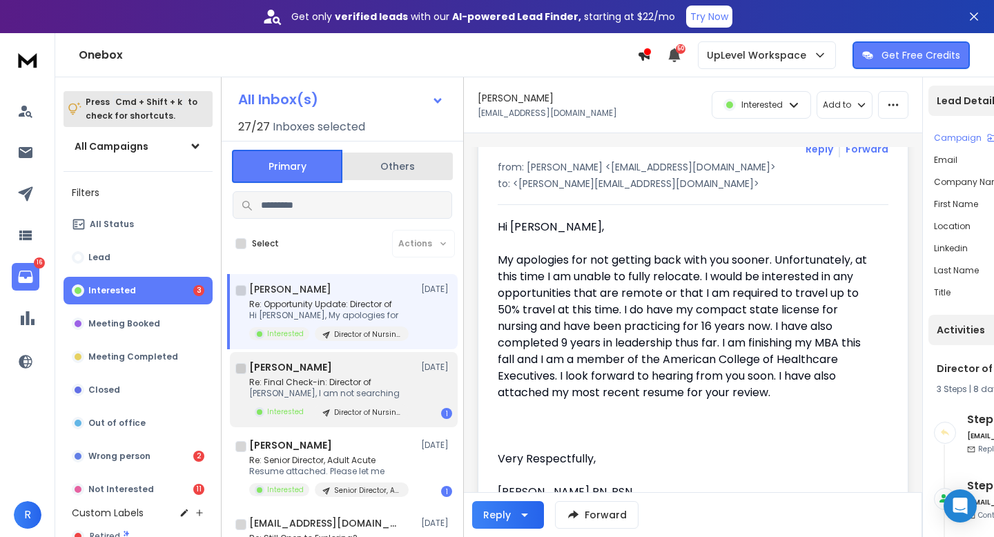
click at [304, 396] on p "Robyn, I am not searching" at bounding box center [328, 393] width 159 height 11
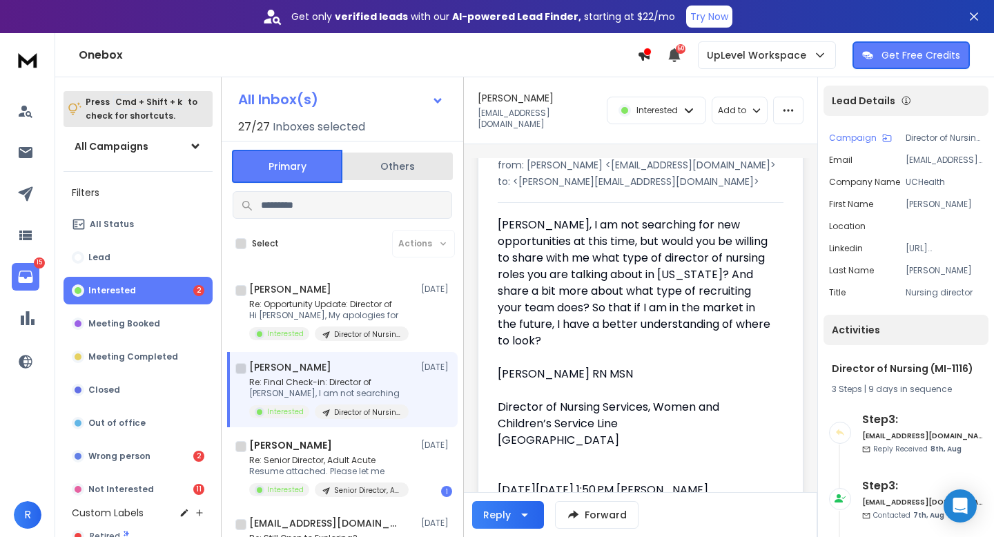
scroll to position [90, 0]
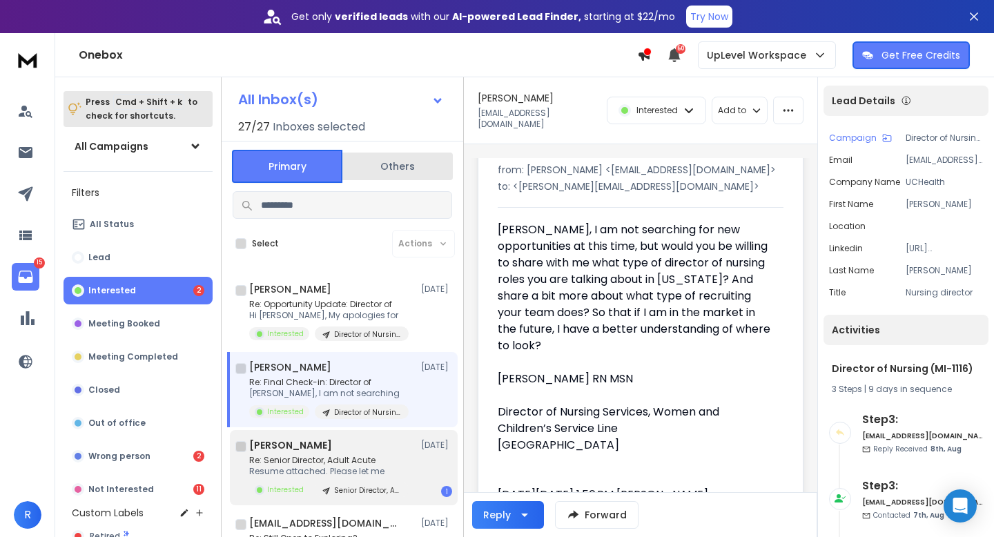
click at [351, 457] on p "Re: Senior Director, Adult Acute" at bounding box center [328, 460] width 159 height 11
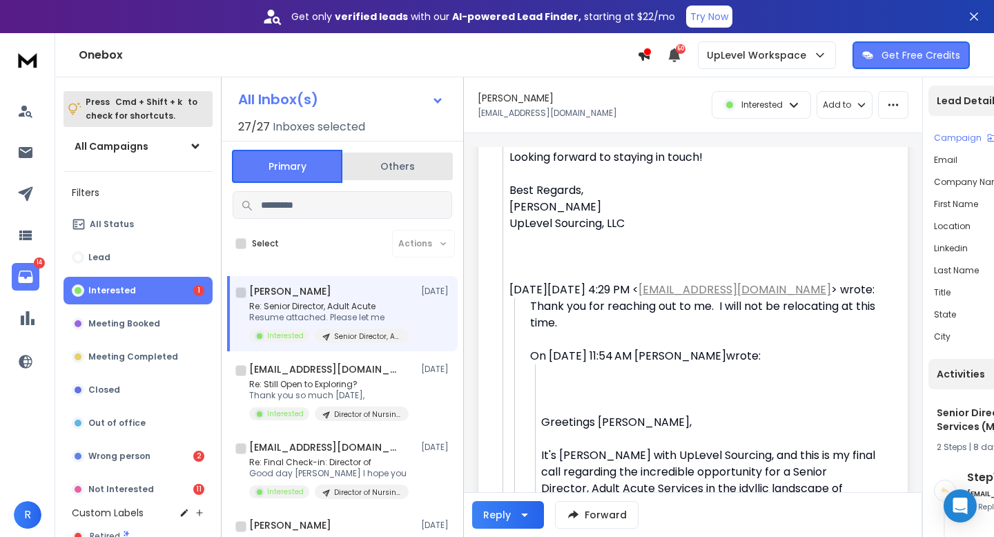
scroll to position [442, 0]
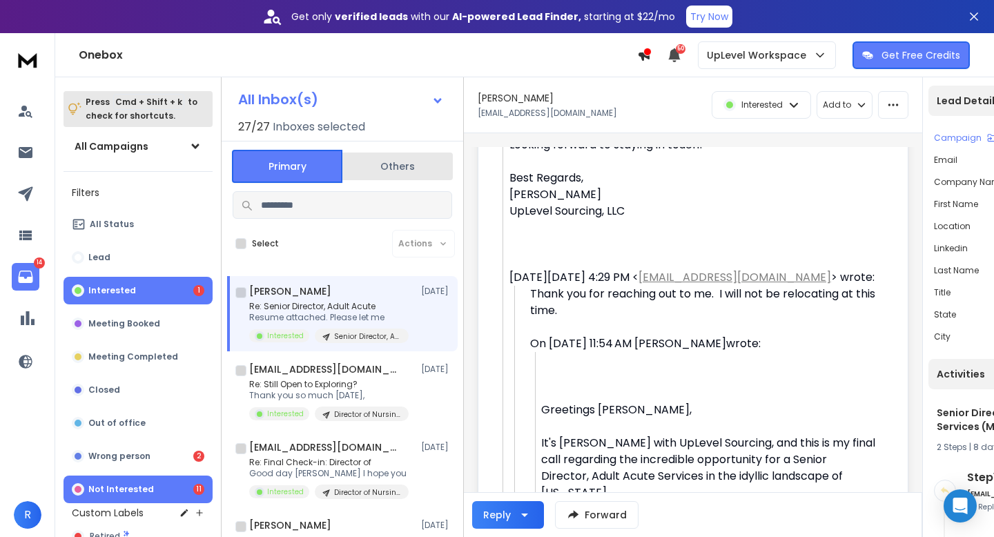
click at [139, 489] on p "Not Interested" at bounding box center [121, 489] width 66 height 11
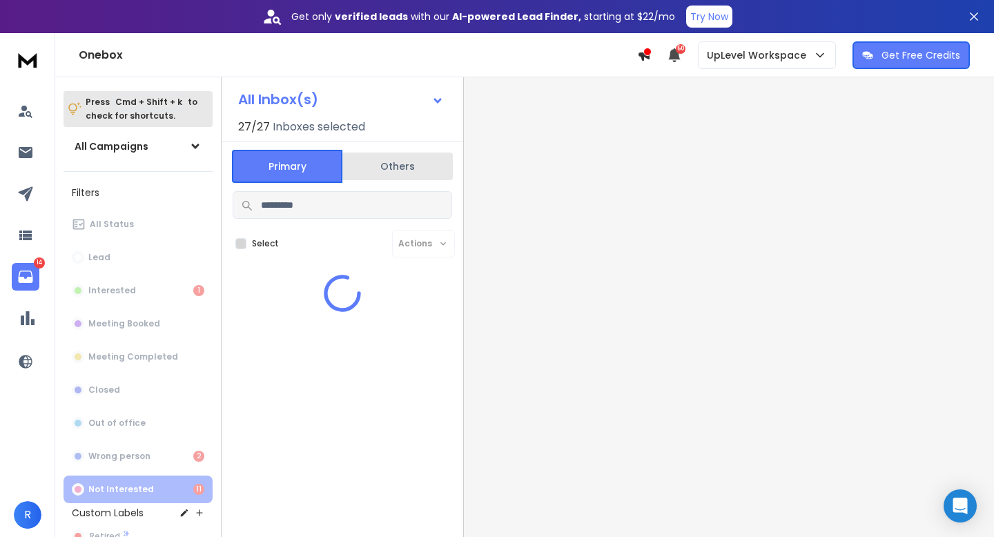
scroll to position [0, 0]
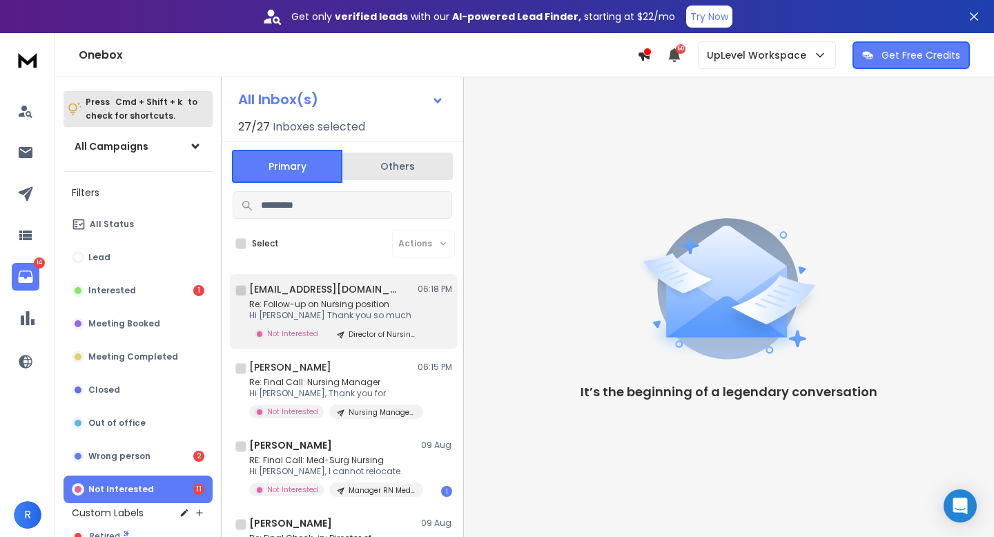
click at [321, 296] on div "bethrayrn@gmail.com 06:18 PM Re: Follow-up on Nursing position Hi Beth Thank yo…" at bounding box center [350, 311] width 203 height 59
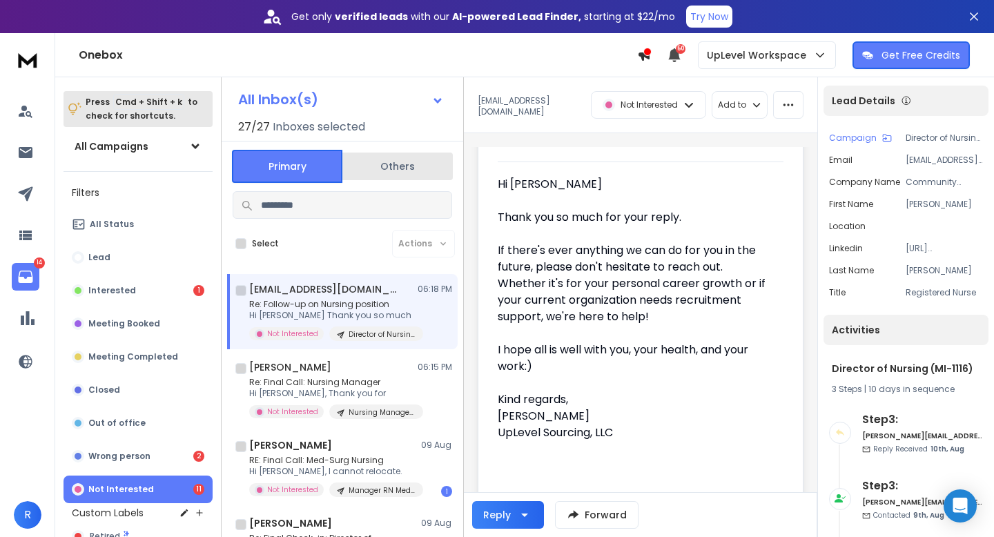
scroll to position [121, 0]
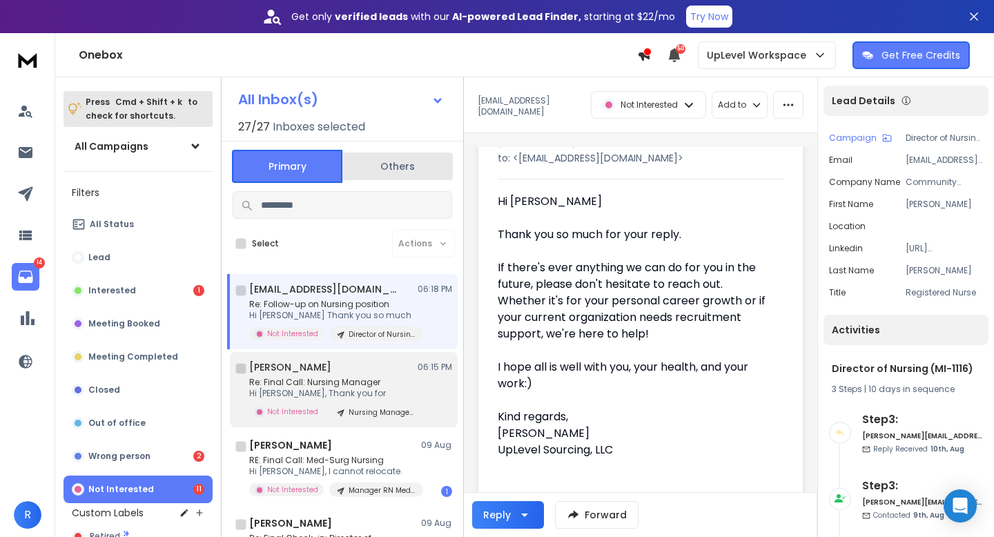
click at [364, 385] on p "Re: Final Call: Nursing Manager" at bounding box center [332, 382] width 166 height 11
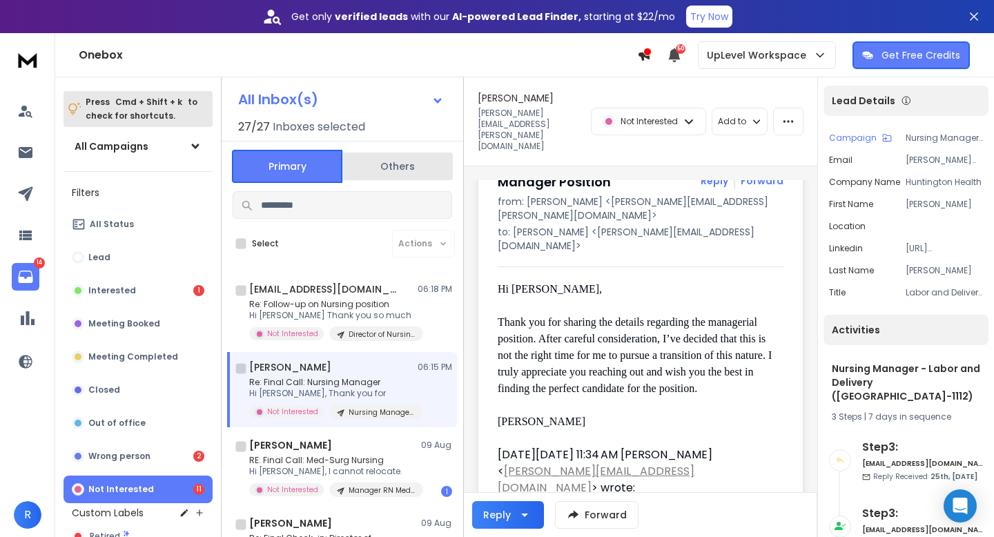
scroll to position [81, 0]
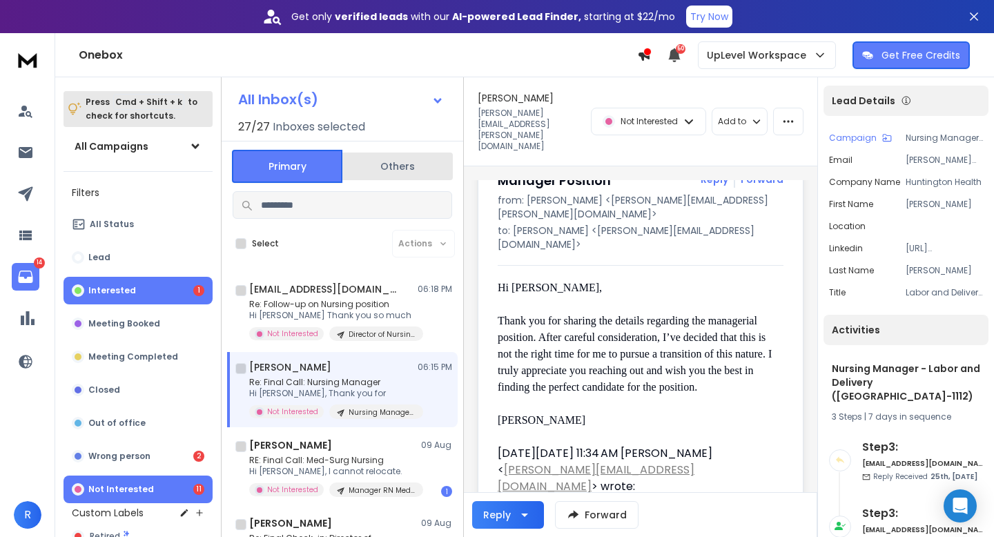
click at [169, 295] on button "Interested 1" at bounding box center [138, 291] width 149 height 28
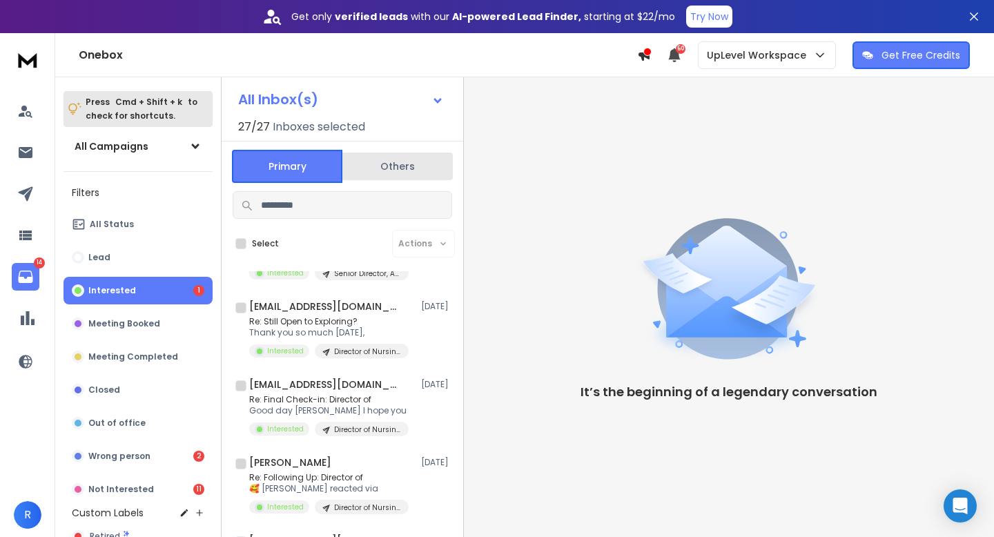
scroll to position [0, 0]
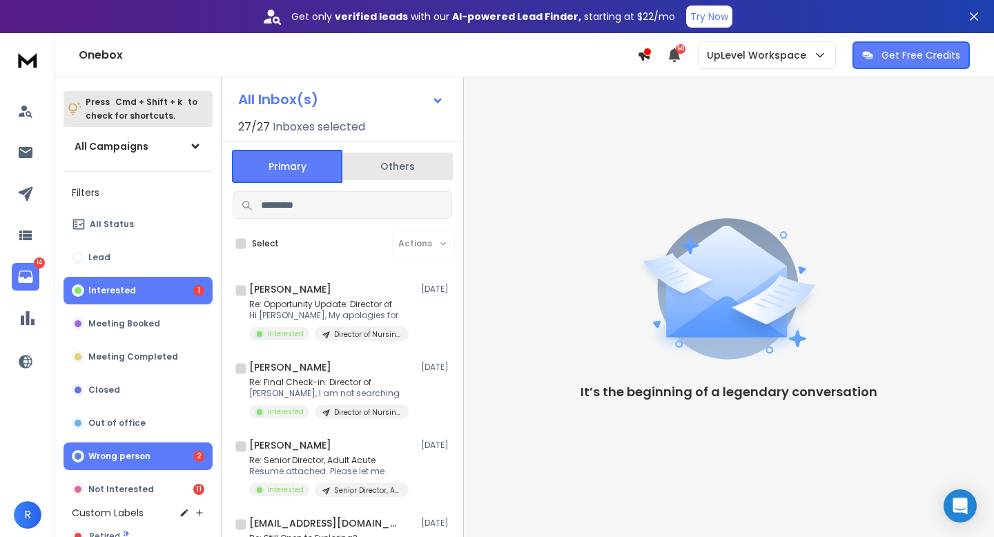
click at [155, 449] on button "Wrong person 2" at bounding box center [138, 456] width 149 height 28
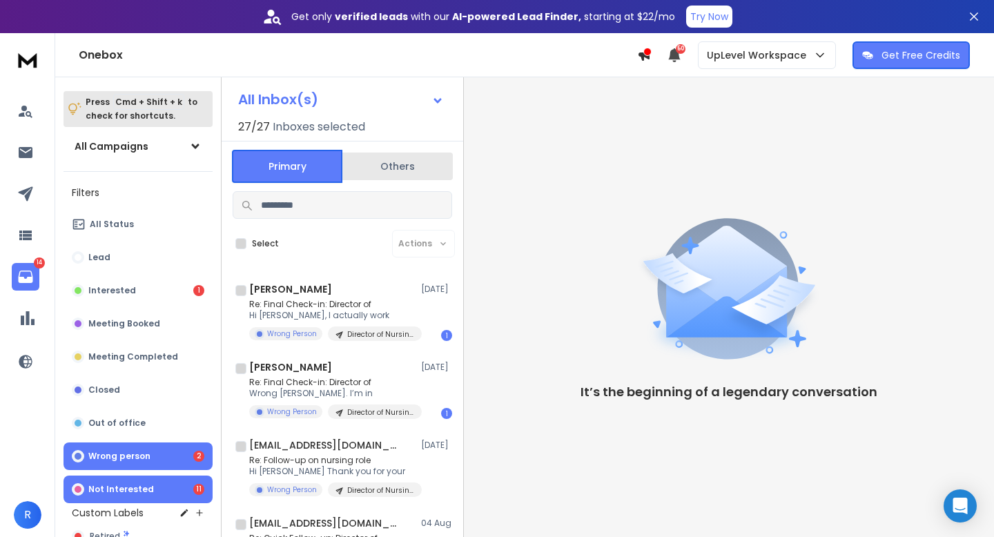
click at [135, 485] on p "Not Interested" at bounding box center [121, 489] width 66 height 11
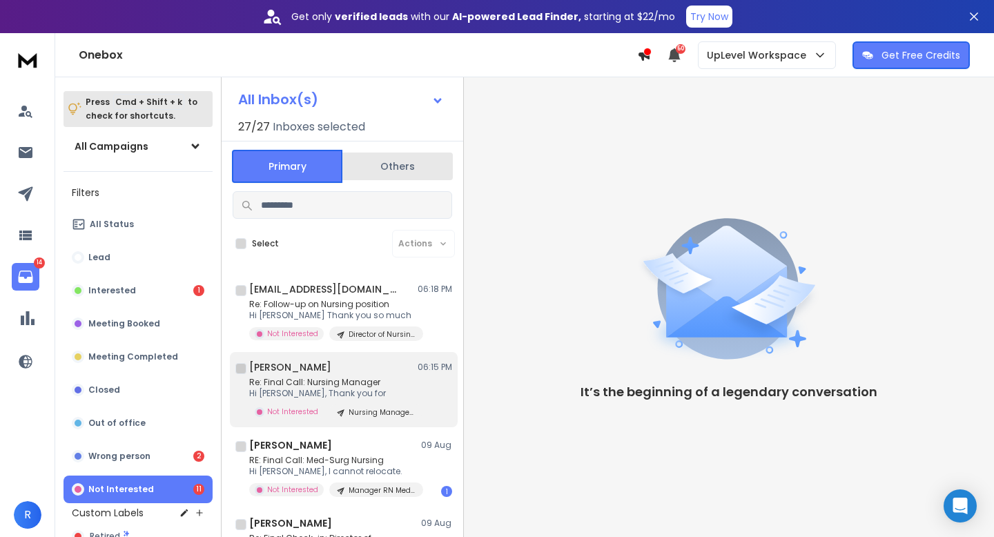
click at [350, 385] on p "Re: Final Call: Nursing Manager" at bounding box center [332, 382] width 166 height 11
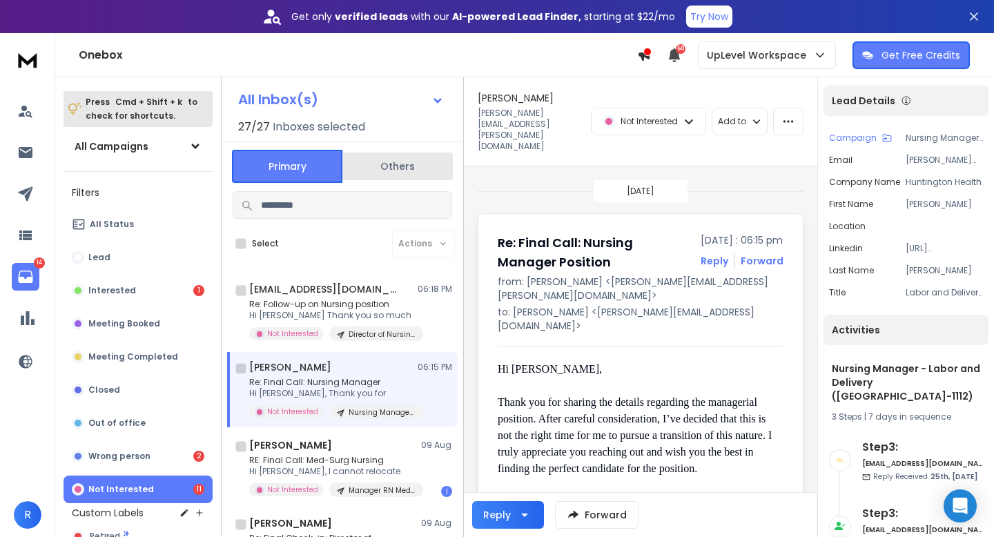
click at [509, 519] on div "Reply" at bounding box center [497, 515] width 28 height 14
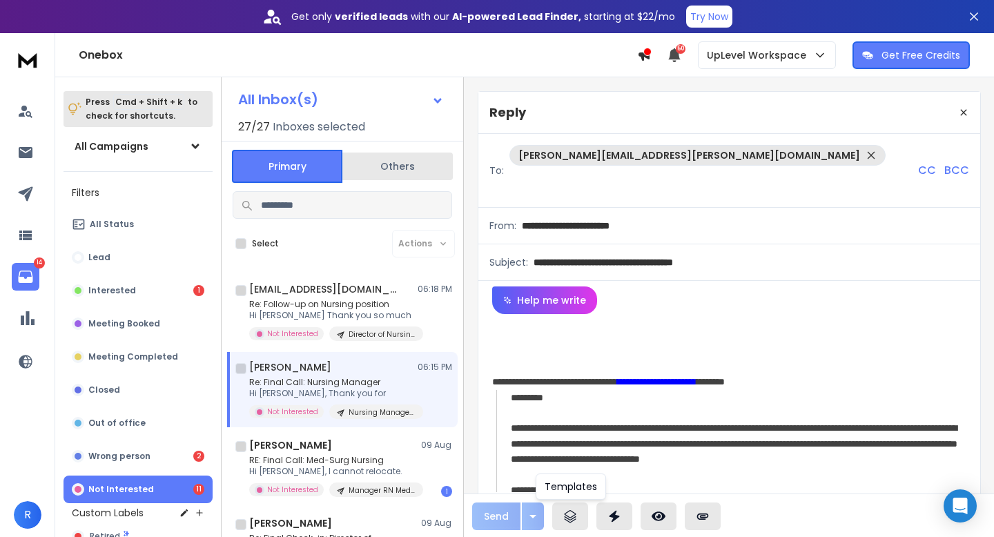
click at [567, 509] on icon at bounding box center [570, 516] width 14 height 14
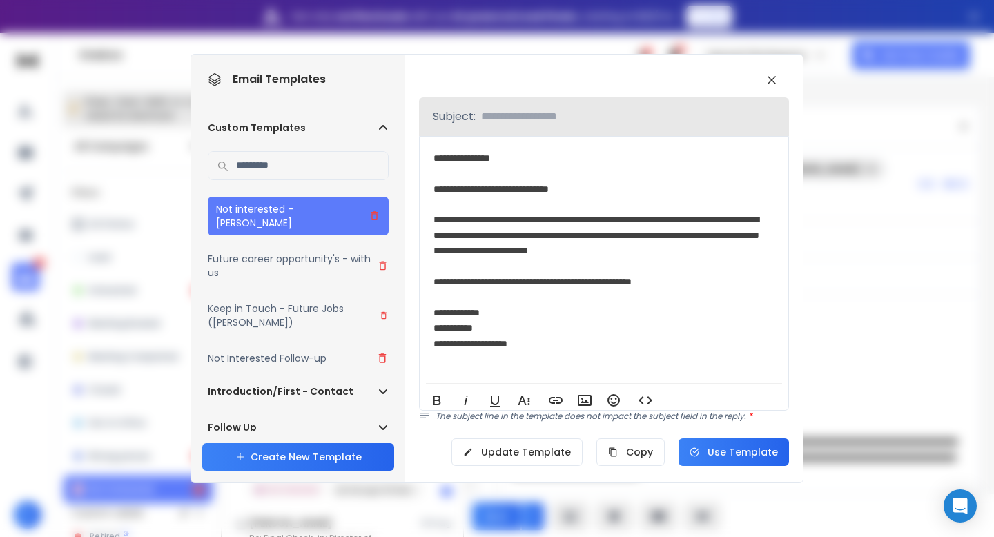
click at [719, 454] on button "Use Template" at bounding box center [734, 452] width 110 height 28
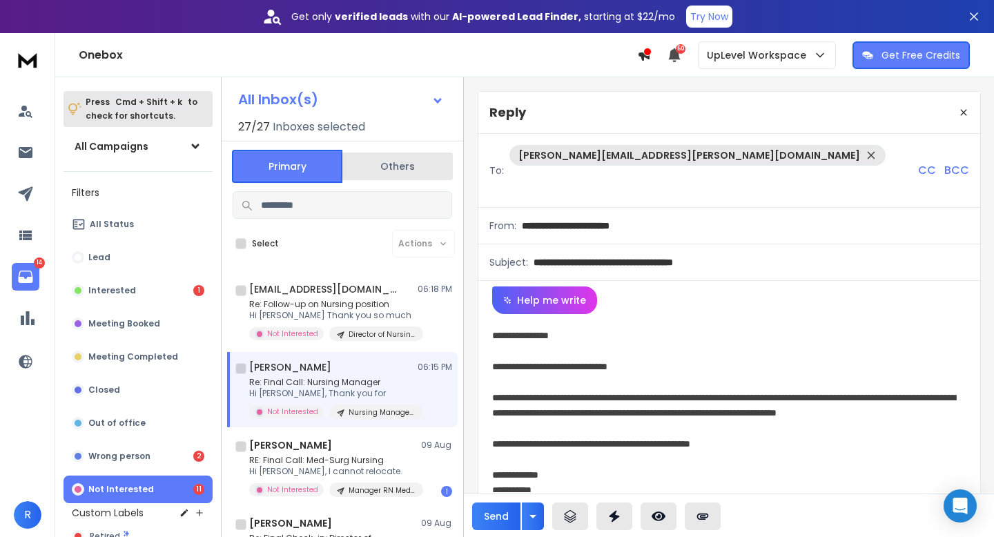
click at [490, 518] on button "Send" at bounding box center [496, 517] width 48 height 28
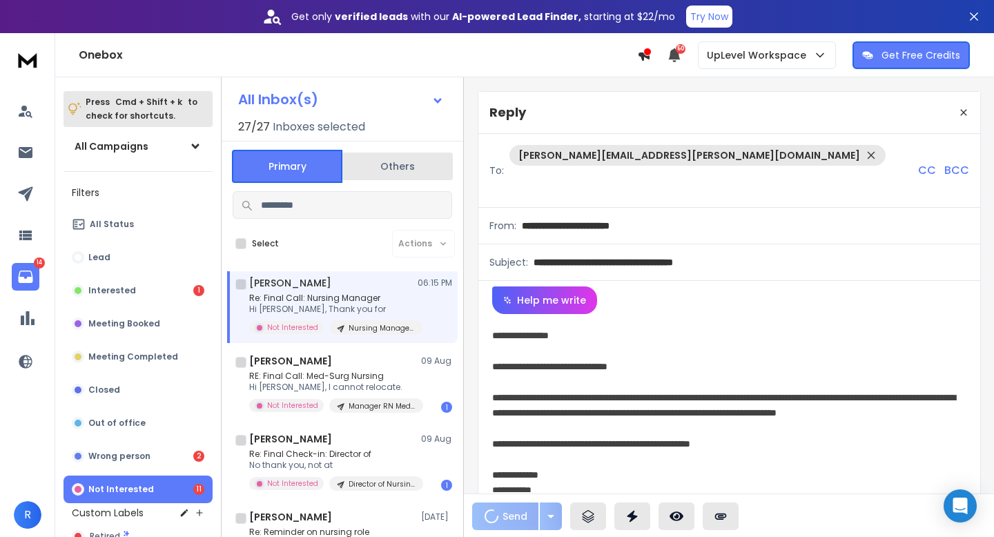
scroll to position [103, 0]
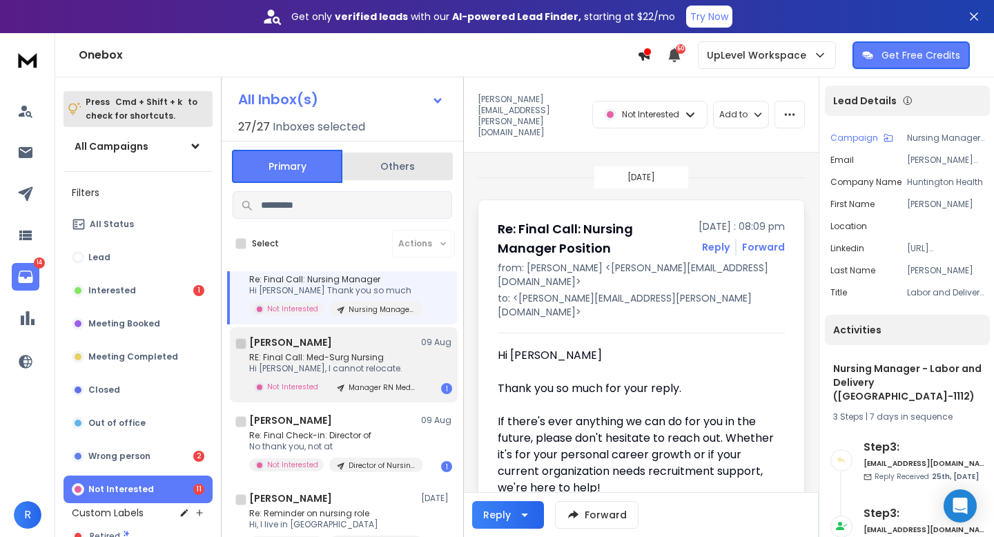
click at [318, 357] on p "RE: Final Call: Med-Surg Nursing" at bounding box center [332, 357] width 166 height 11
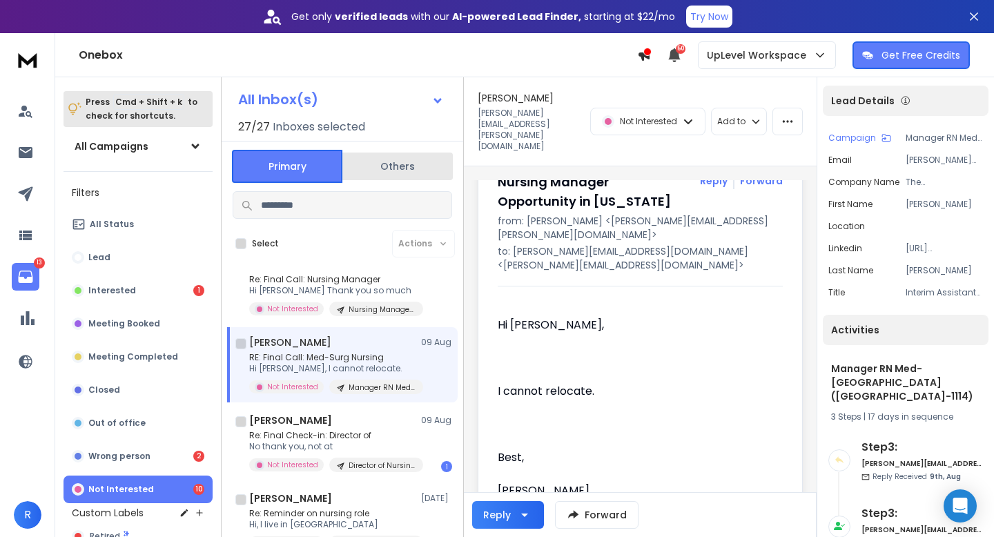
scroll to position [100, 0]
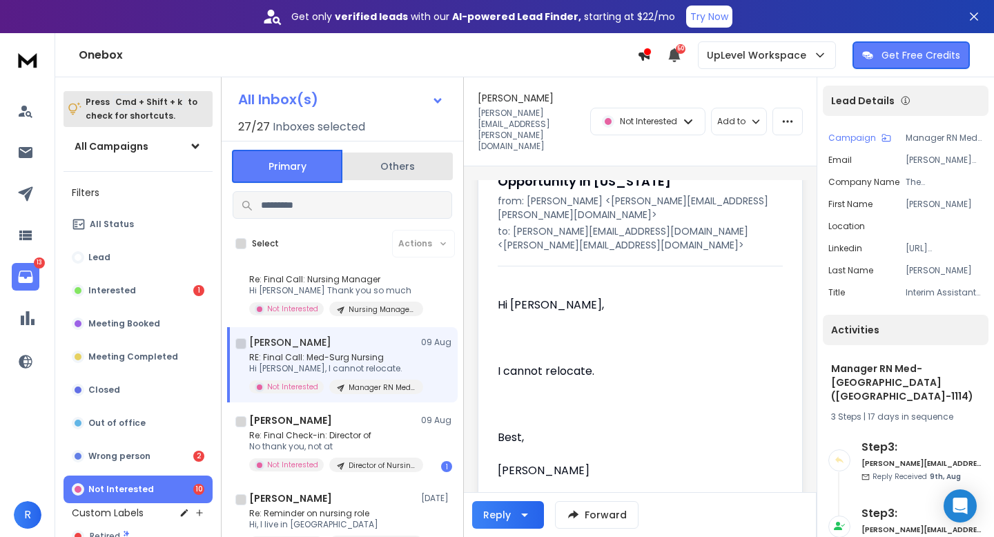
click at [498, 512] on div "Reply" at bounding box center [497, 515] width 28 height 14
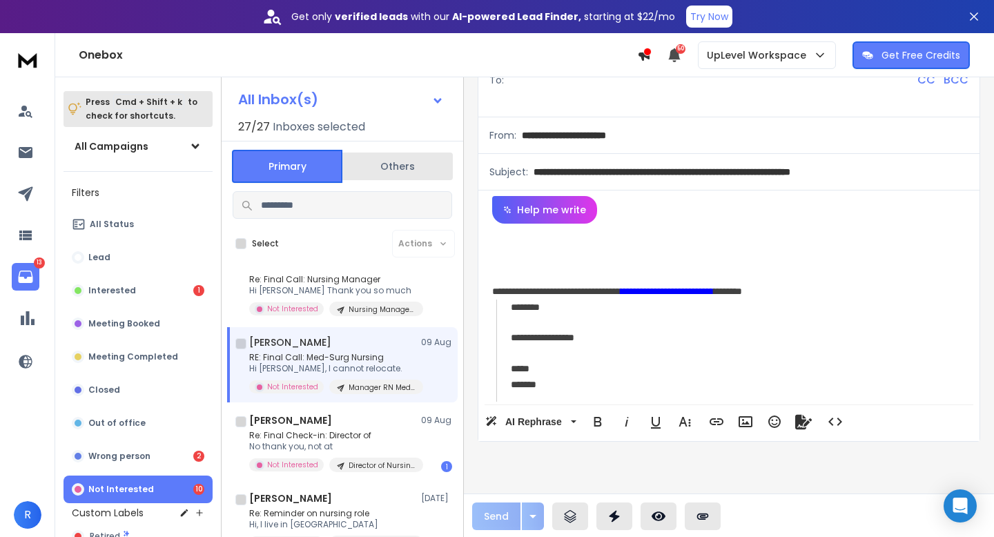
scroll to position [0, 0]
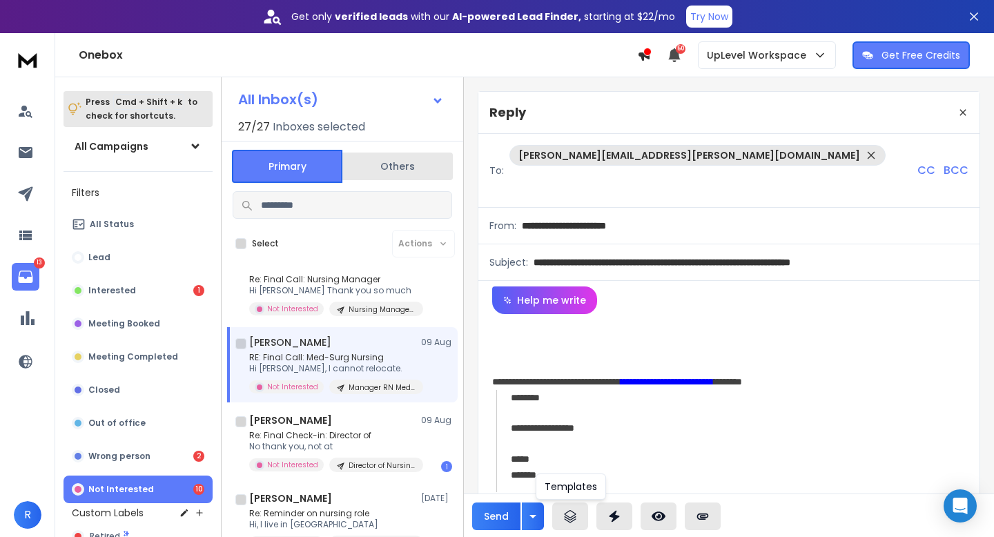
click at [574, 514] on icon at bounding box center [570, 516] width 14 height 14
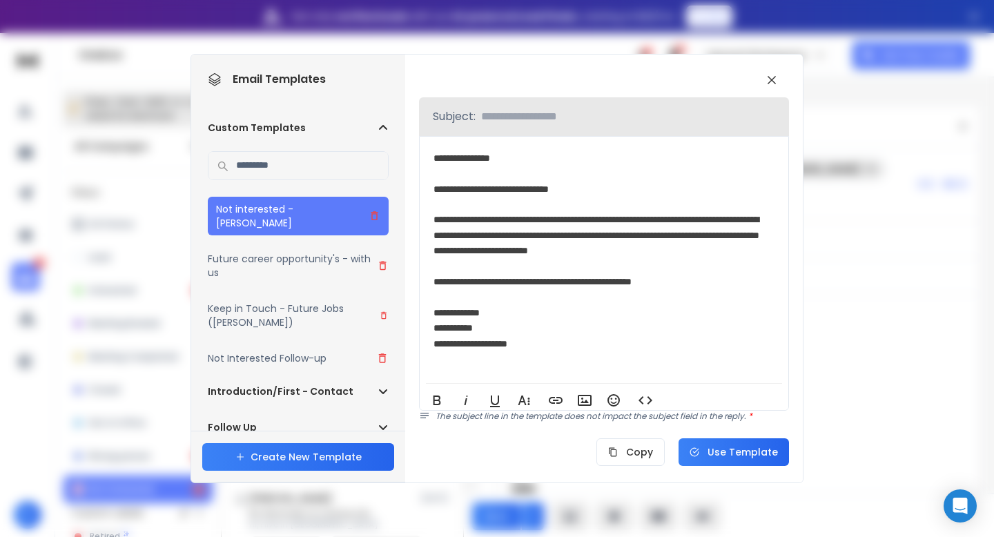
click at [699, 451] on icon at bounding box center [695, 452] width 10 height 10
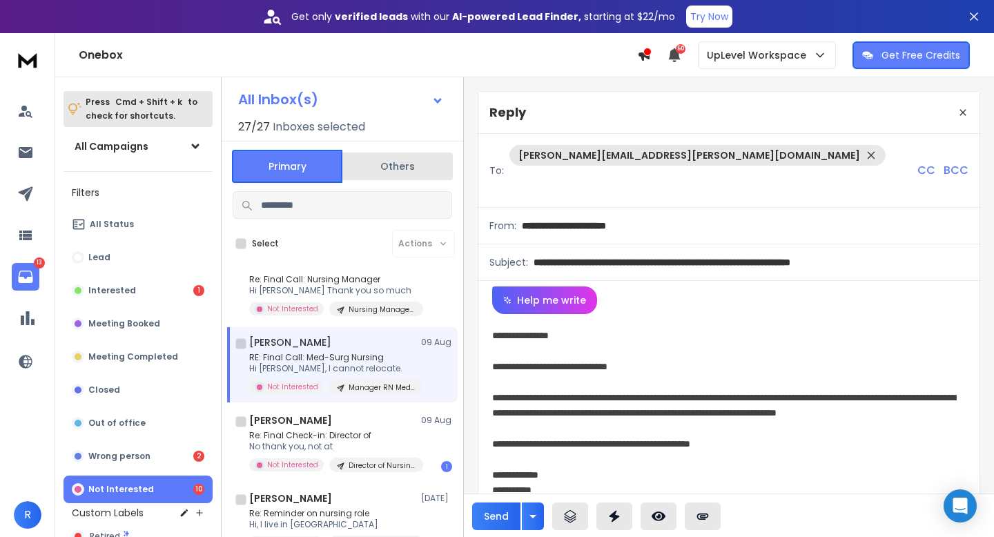
click at [499, 516] on button "Send" at bounding box center [496, 517] width 48 height 28
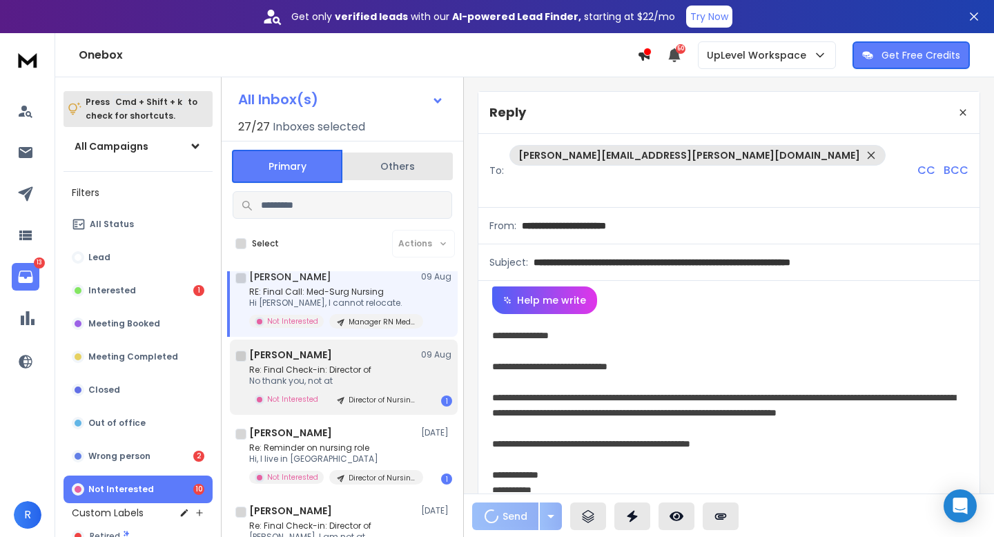
scroll to position [170, 0]
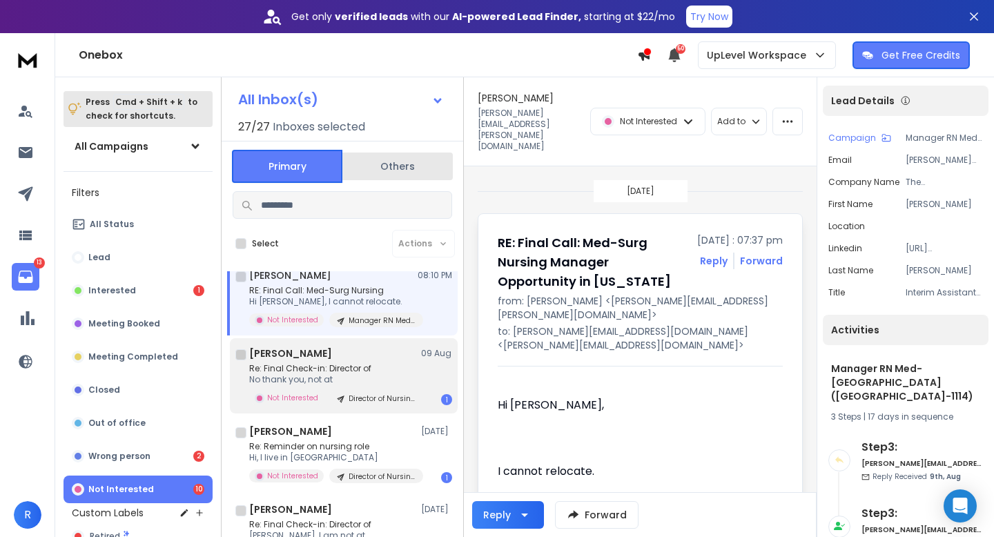
click at [342, 371] on p "Re: Final Check-in: Director of" at bounding box center [332, 368] width 166 height 11
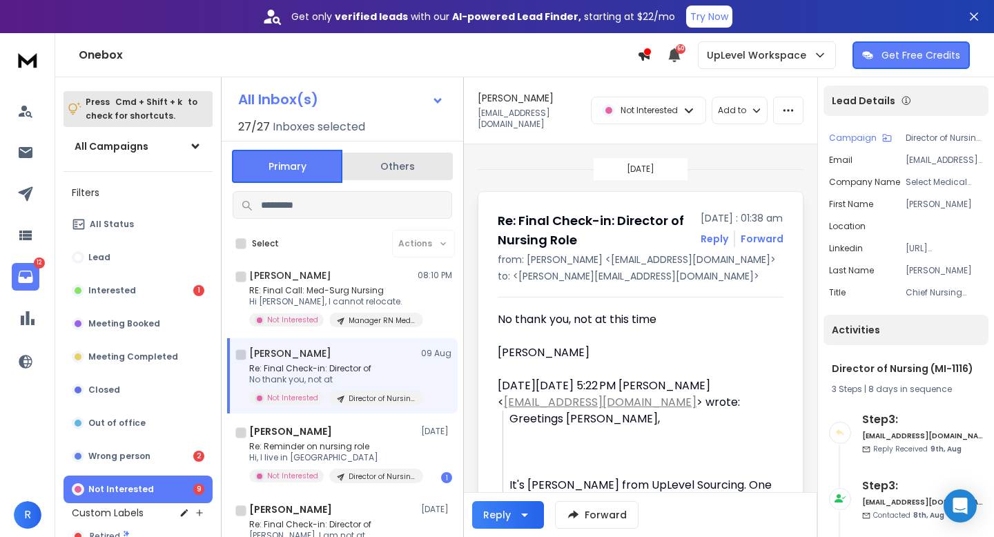
click at [499, 518] on div "Reply" at bounding box center [497, 515] width 28 height 14
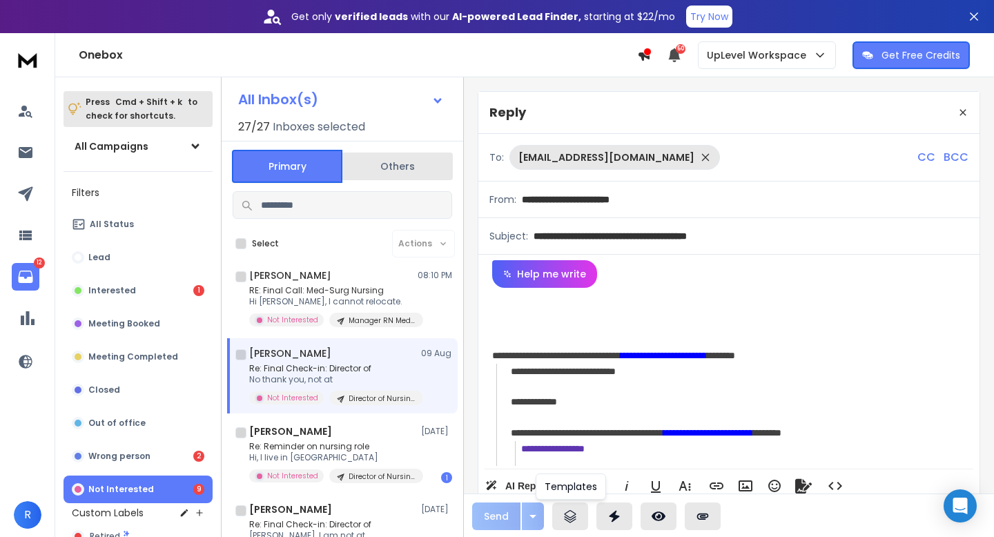
click at [573, 516] on icon at bounding box center [571, 514] width 12 height 8
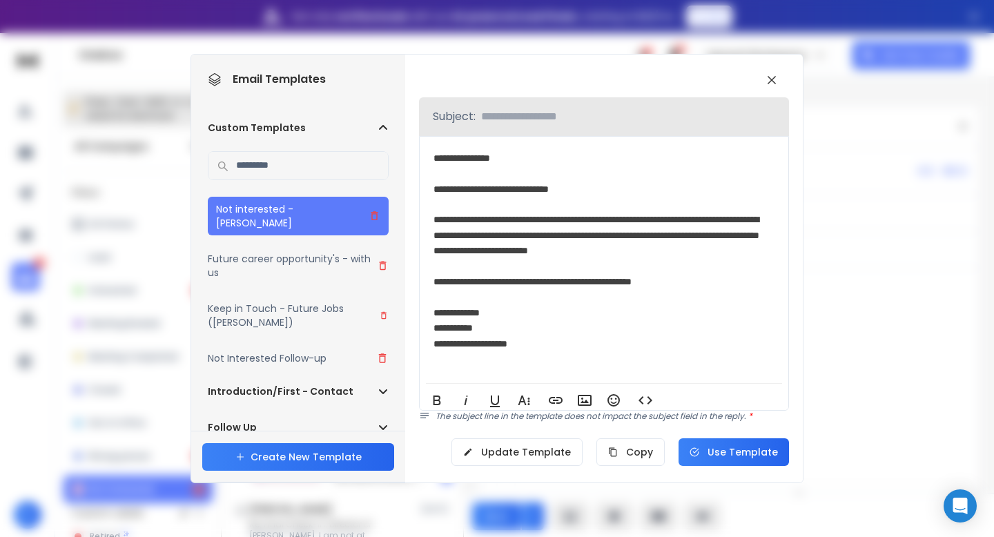
click at [716, 454] on button "Use Template" at bounding box center [734, 452] width 110 height 28
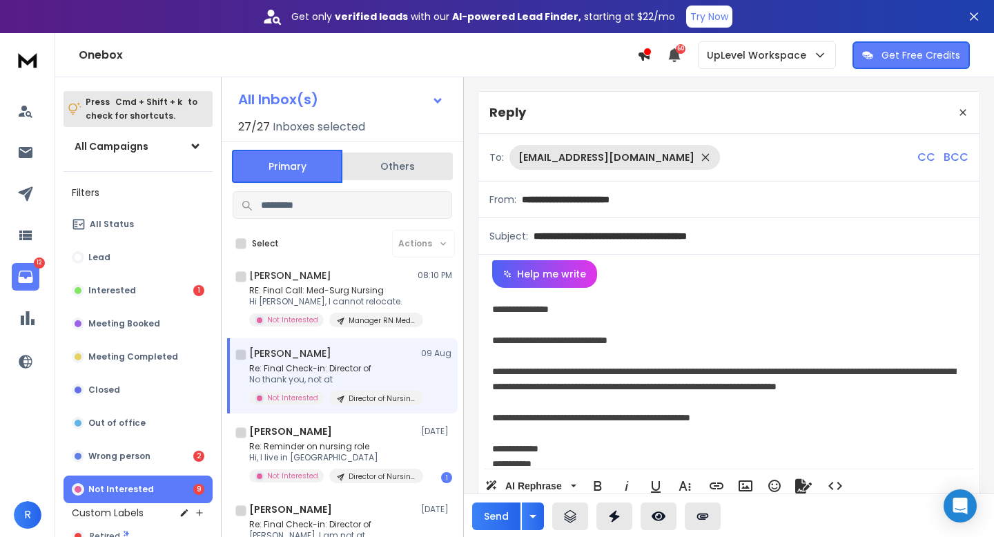
click at [501, 511] on button "Send" at bounding box center [496, 517] width 48 height 28
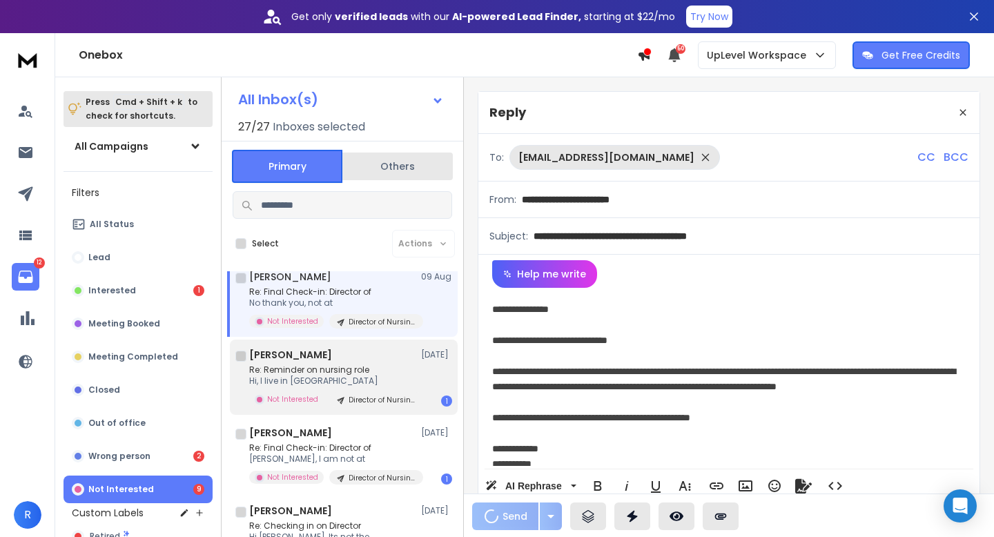
scroll to position [266, 0]
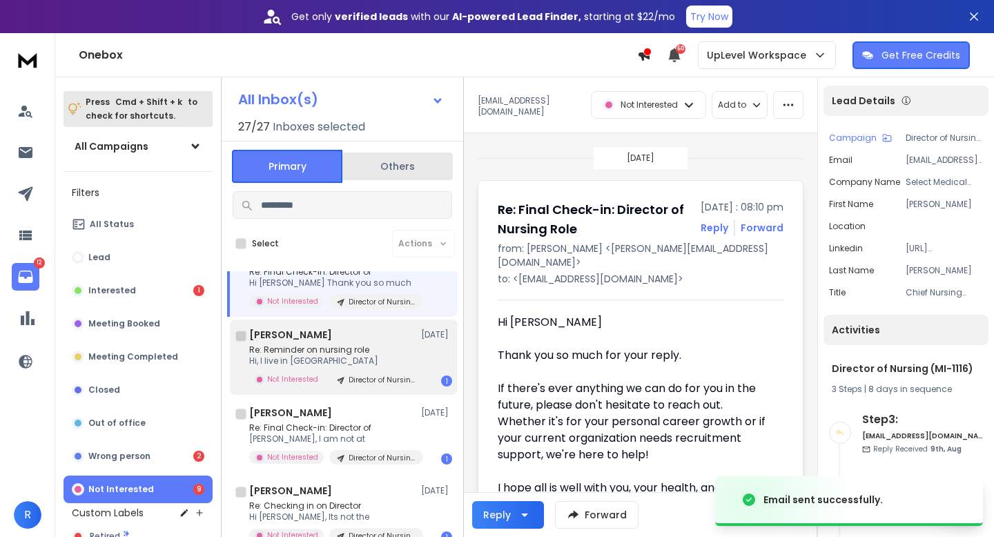
click at [324, 355] on p "Re: Reminder on nursing role" at bounding box center [332, 349] width 166 height 11
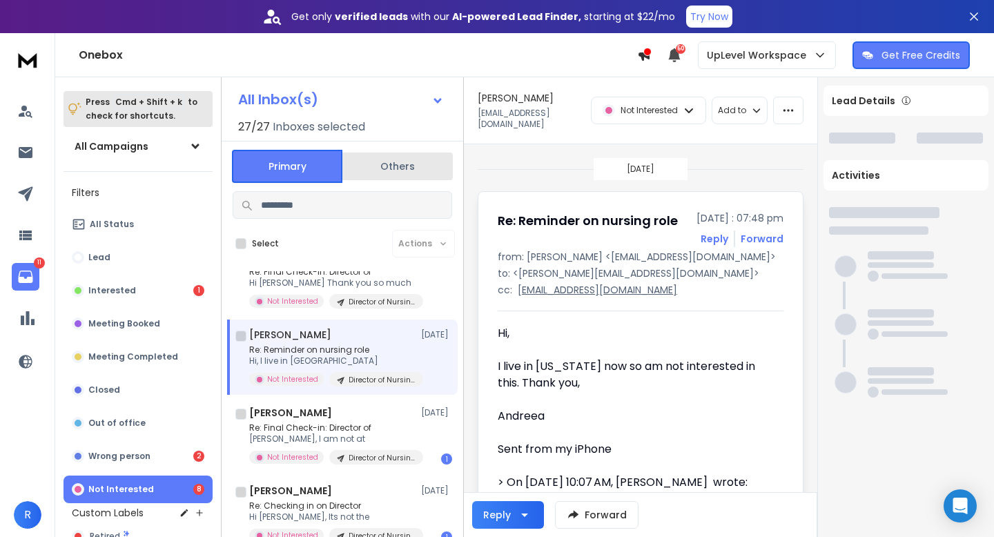
scroll to position [39, 0]
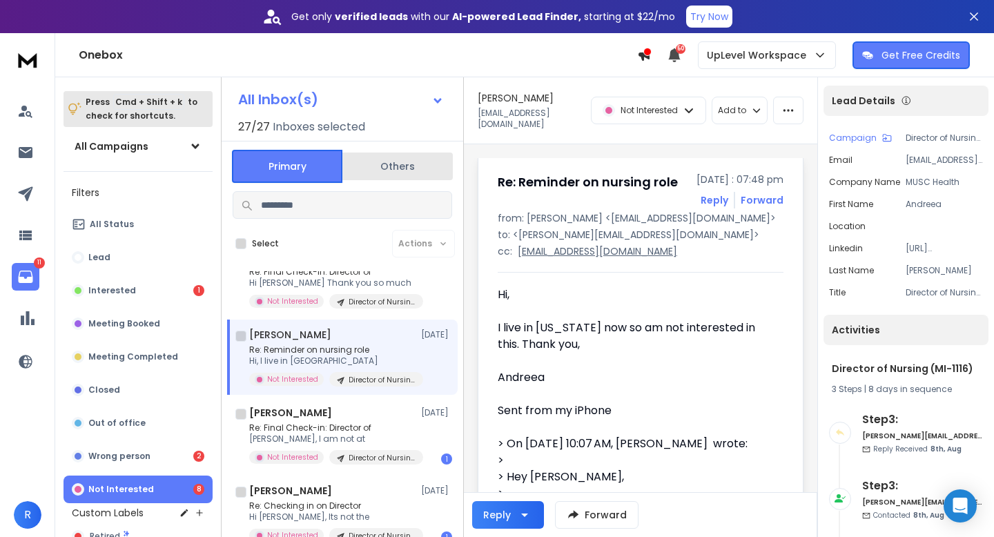
click at [492, 507] on div "Reply" at bounding box center [508, 515] width 50 height 17
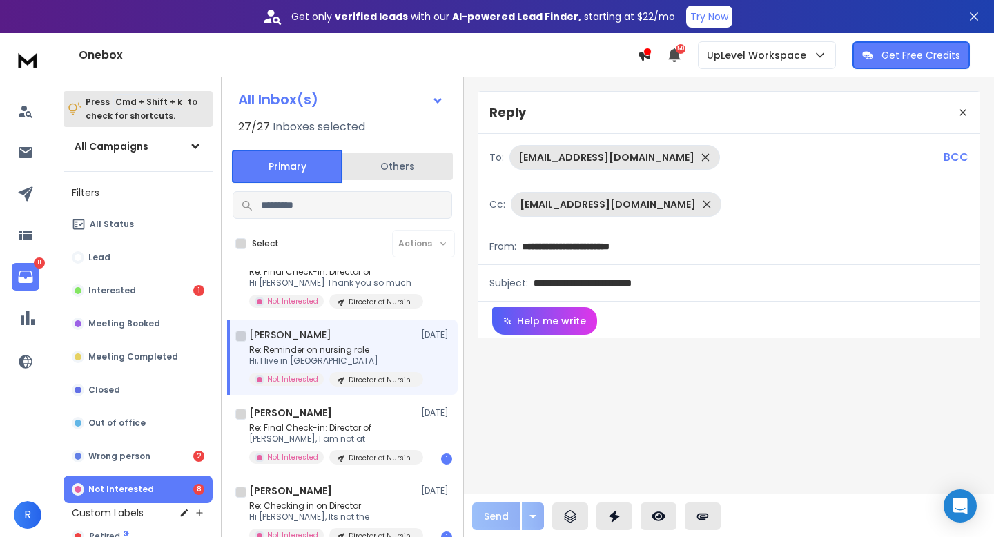
scroll to position [0, 0]
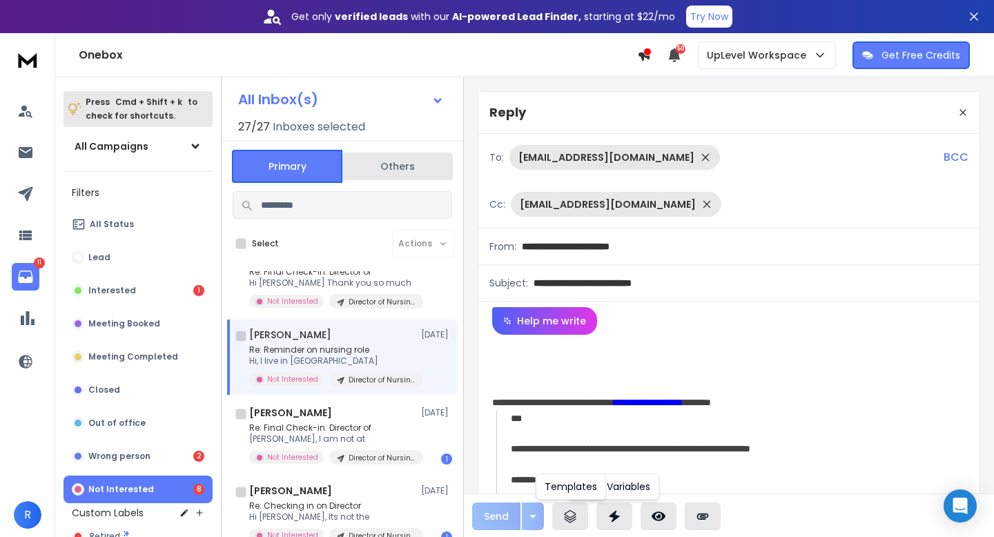
click at [563, 518] on icon at bounding box center [570, 516] width 14 height 14
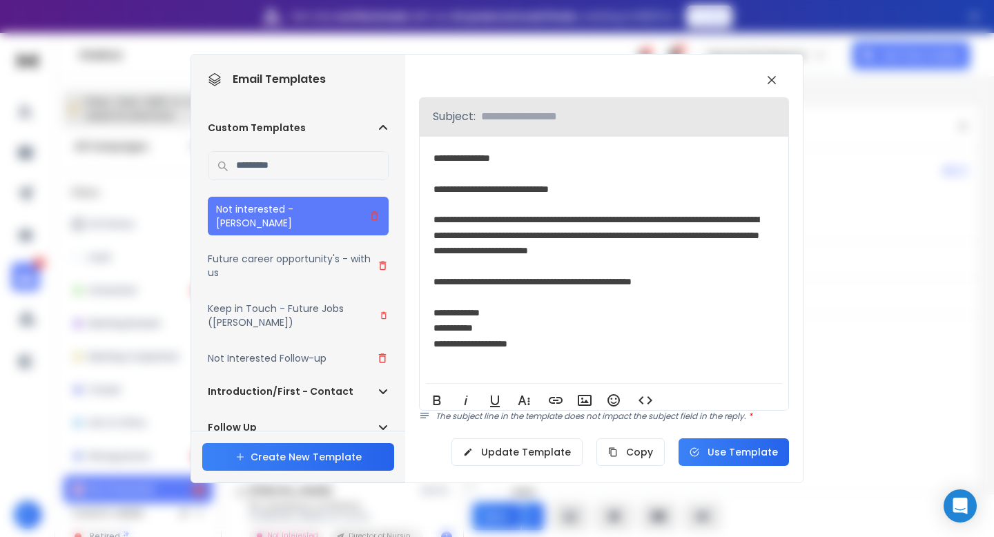
click at [770, 81] on icon at bounding box center [772, 80] width 12 height 12
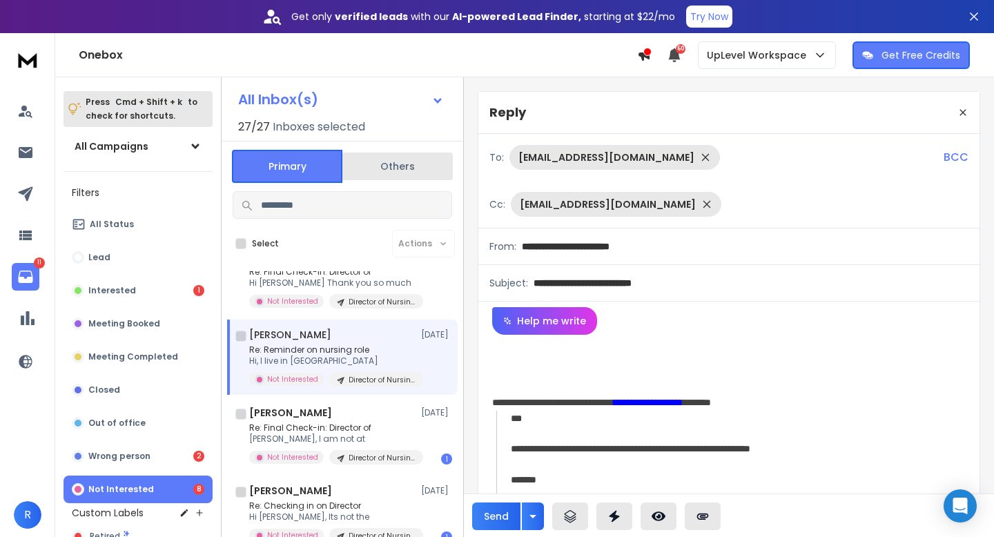
click at [510, 360] on div "**********" at bounding box center [728, 424] width 501 height 178
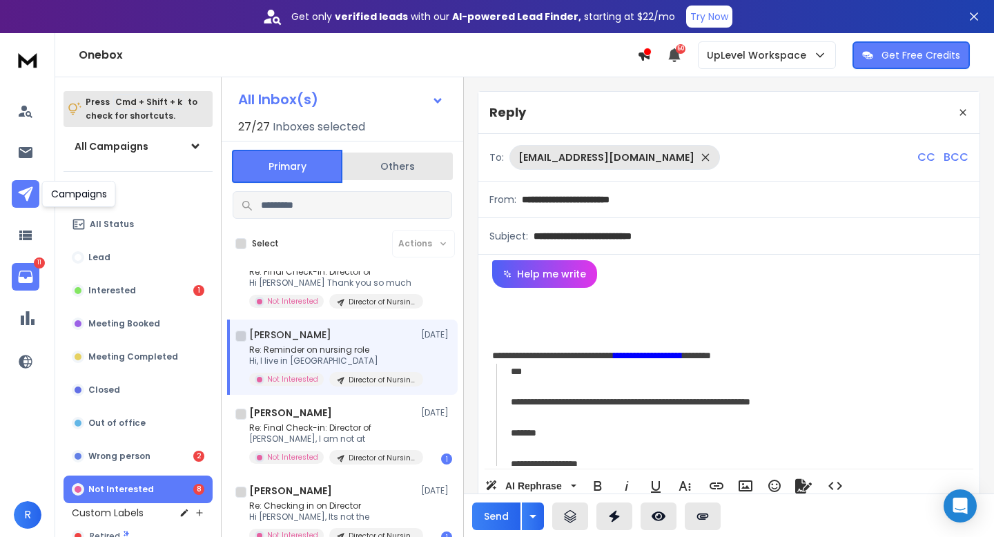
click at [26, 207] on link at bounding box center [26, 194] width 28 height 28
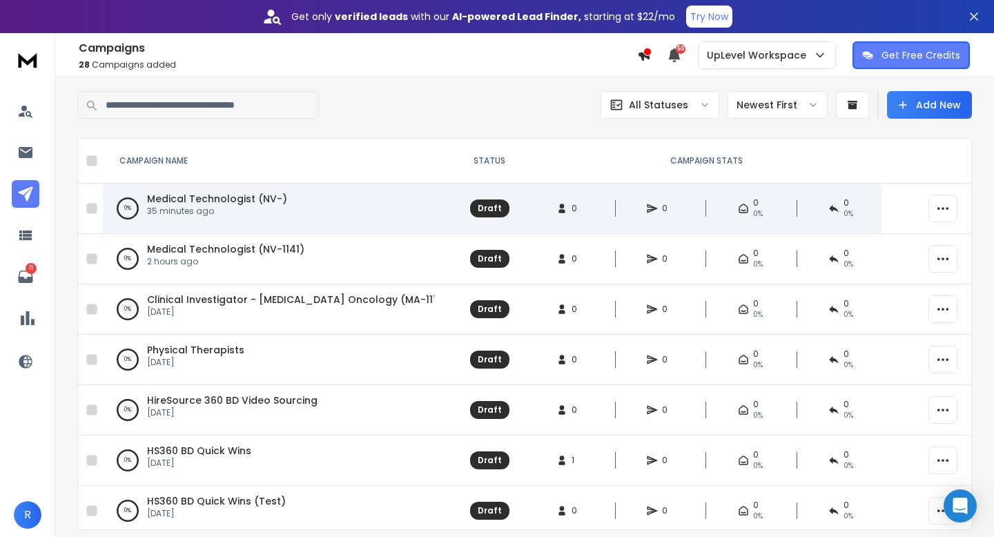
click at [289, 208] on div "0 % Medical Technologist (NV-) 35 minutes ago" at bounding box center [276, 208] width 318 height 33
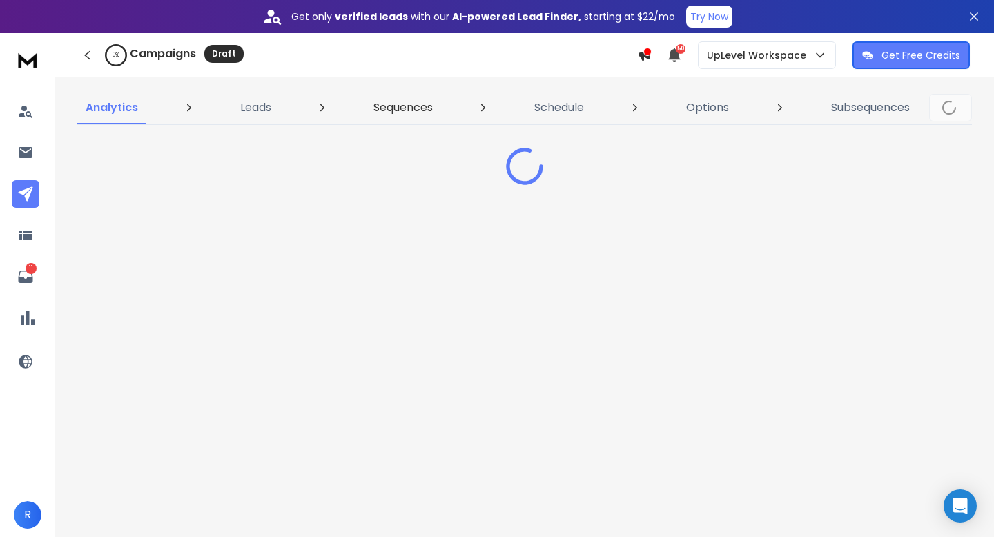
click at [405, 115] on p "Sequences" at bounding box center [402, 107] width 59 height 17
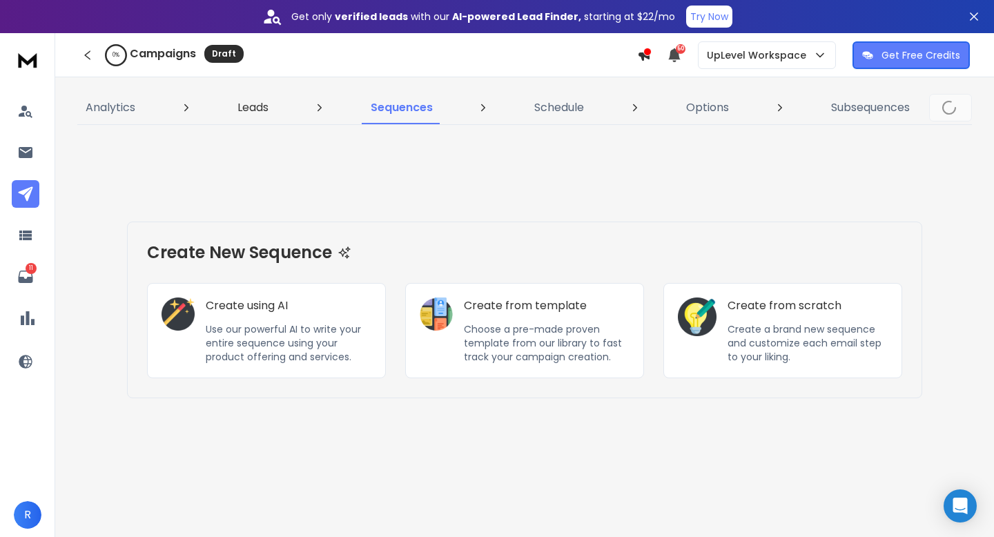
click at [248, 119] on link "Leads" at bounding box center [253, 107] width 48 height 33
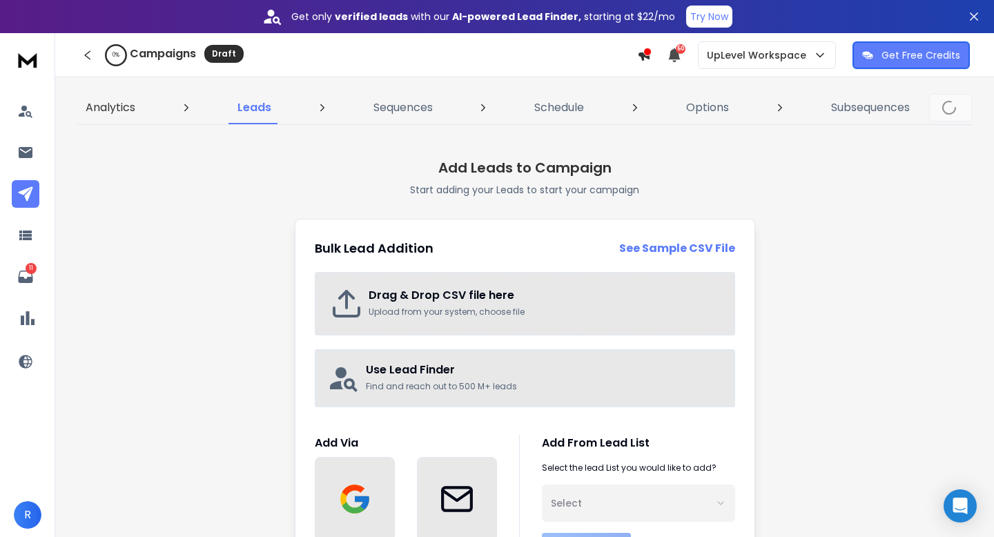
click at [135, 113] on link "Analytics" at bounding box center [110, 107] width 66 height 33
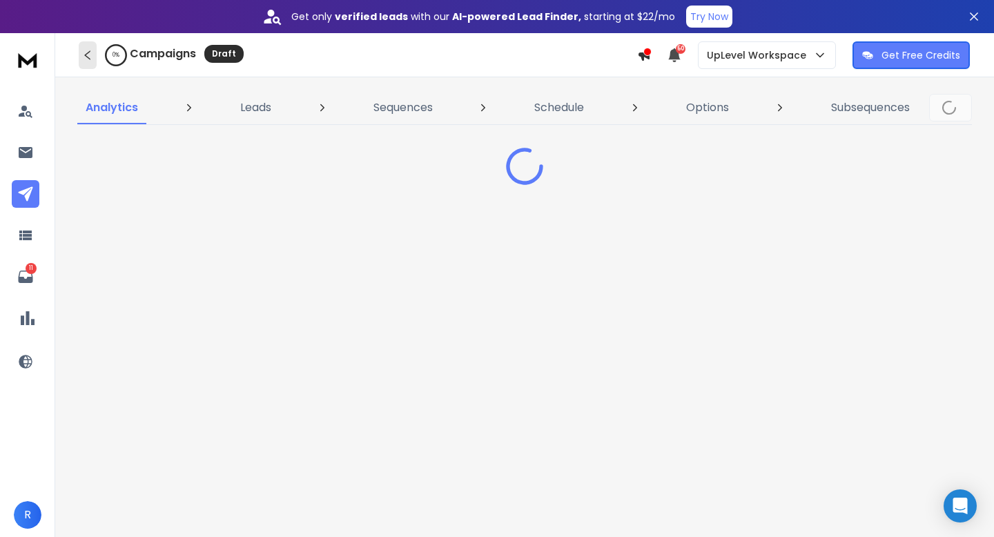
click at [88, 50] on icon at bounding box center [87, 55] width 12 height 12
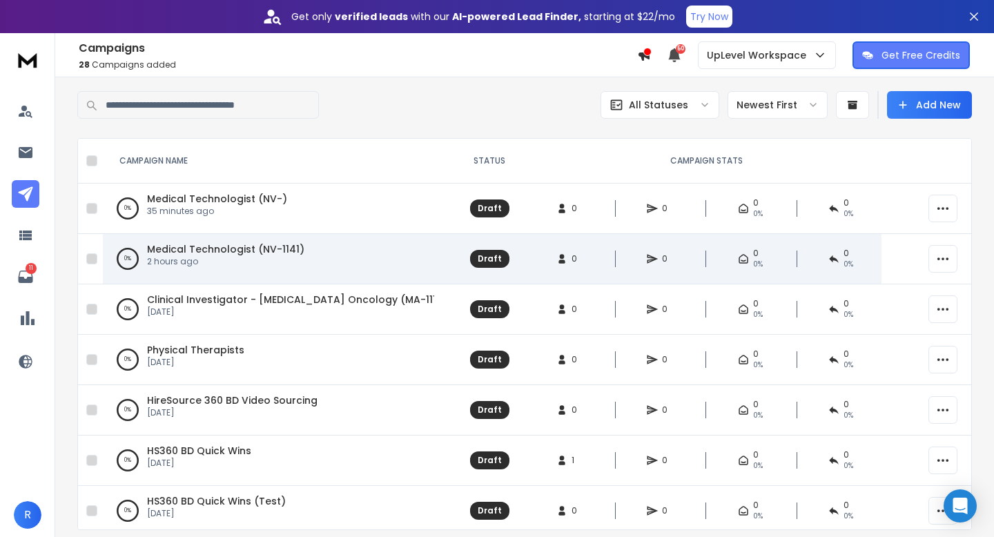
click at [257, 251] on span "Medical Technologist (NV-1141)" at bounding box center [225, 249] width 157 height 14
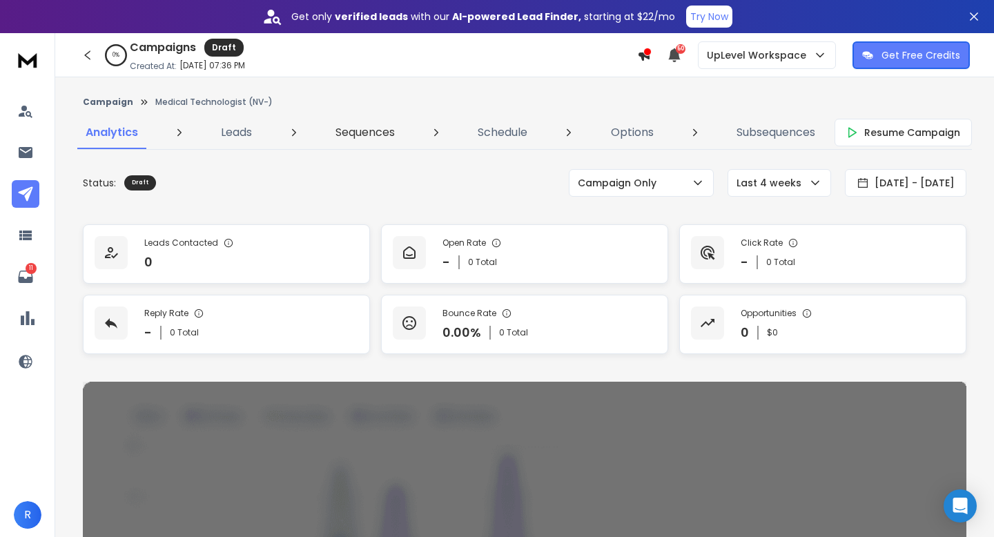
click at [385, 141] on link "Sequences" at bounding box center [365, 132] width 76 height 33
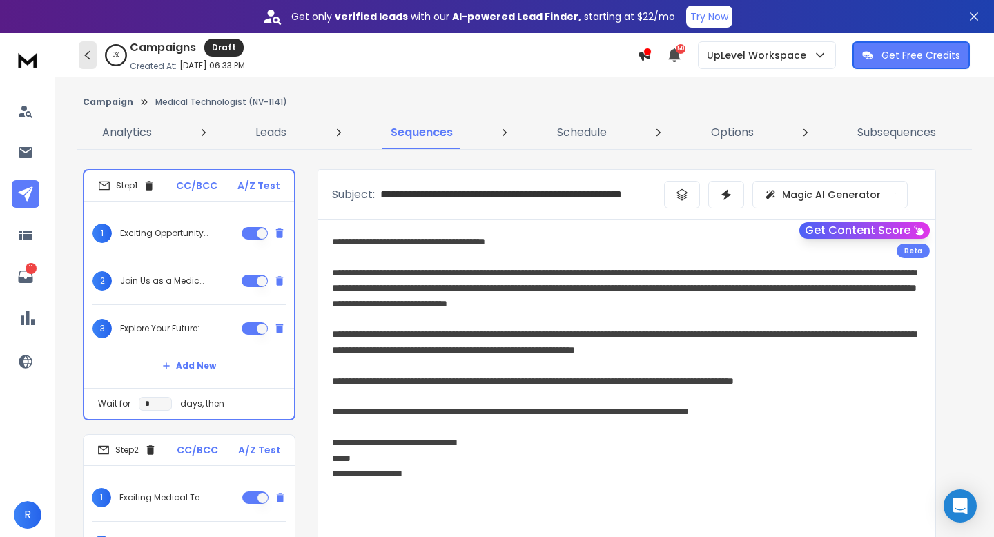
click at [95, 46] on button at bounding box center [88, 55] width 18 height 28
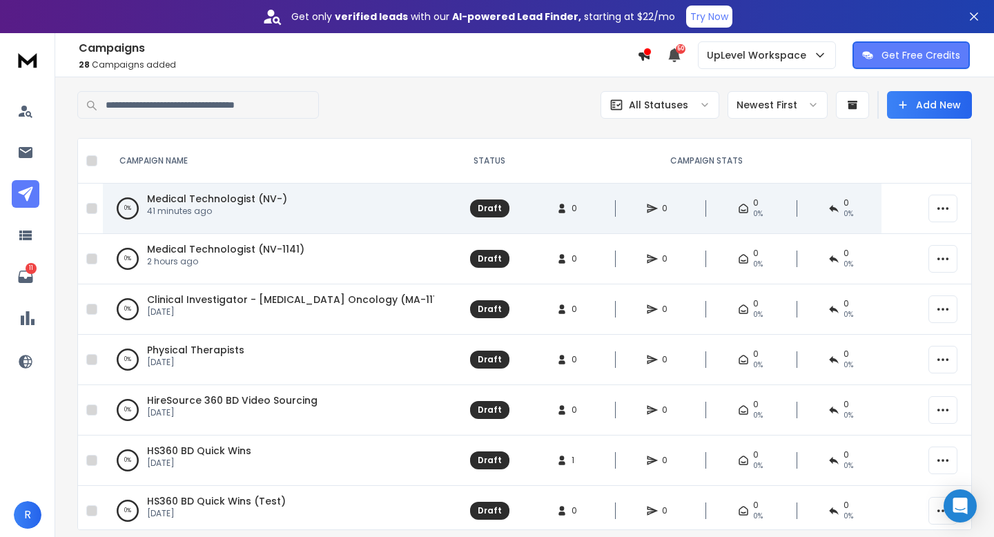
click at [227, 200] on span "Medical Technologist (NV-)" at bounding box center [217, 199] width 140 height 14
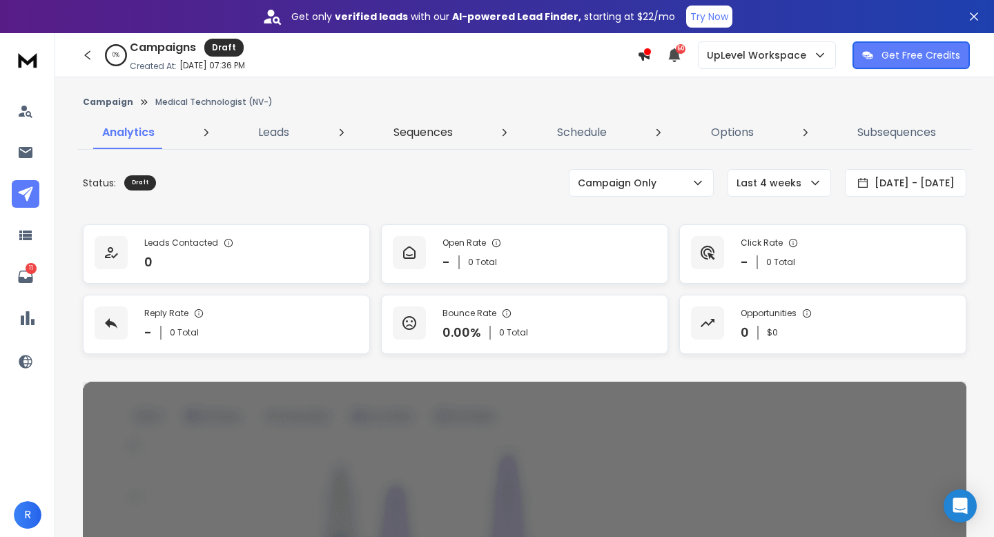
click at [403, 132] on p "Sequences" at bounding box center [422, 132] width 59 height 17
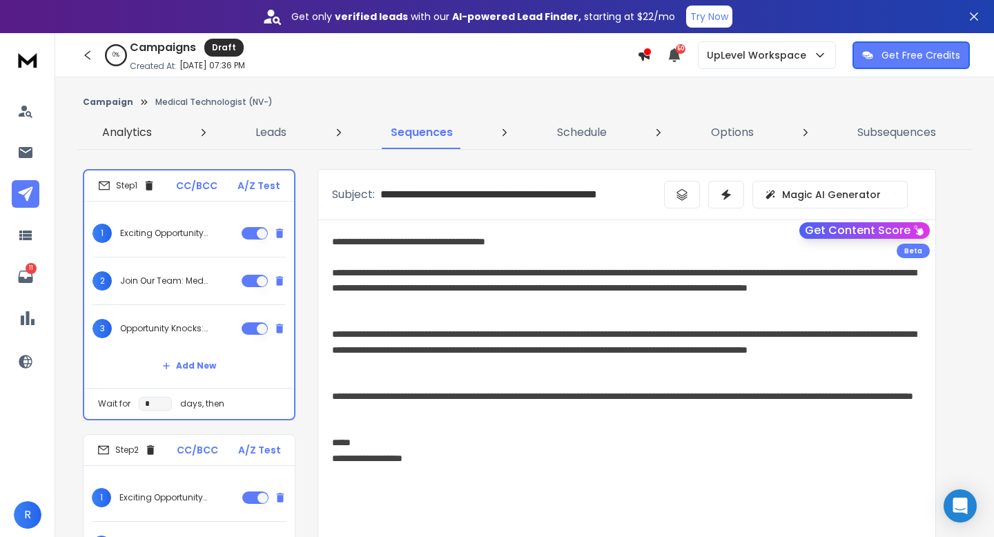
click at [121, 137] on p "Analytics" at bounding box center [127, 132] width 50 height 17
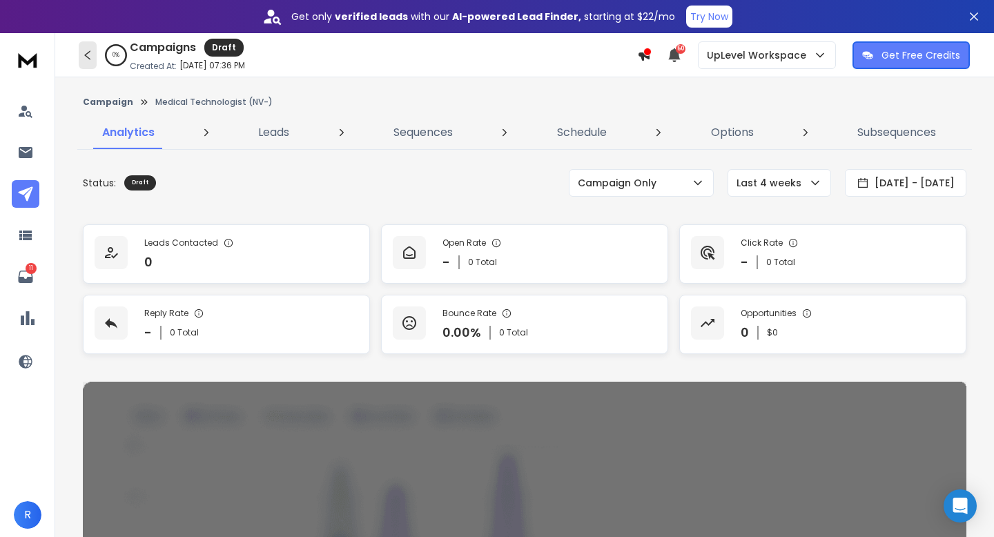
click at [86, 59] on icon at bounding box center [87, 55] width 12 height 12
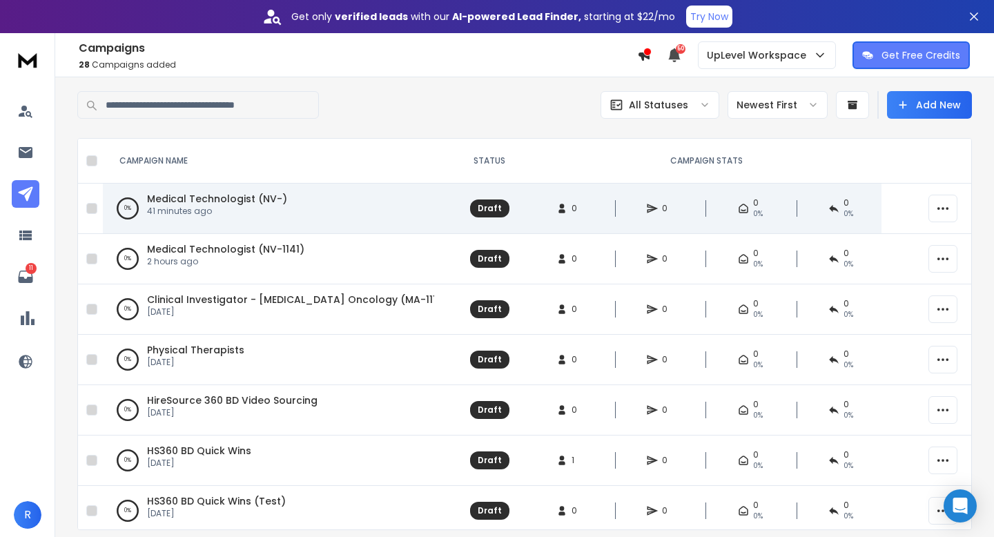
click at [245, 201] on span "Medical Technologist (NV-)" at bounding box center [217, 199] width 140 height 14
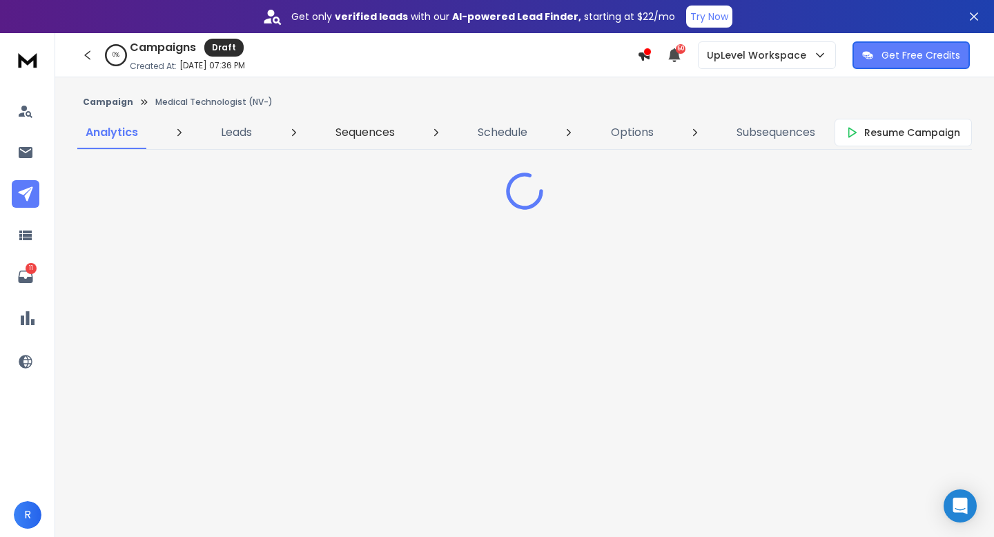
click at [372, 139] on div "Analytics Leads Sequences Schedule Options Subsequences" at bounding box center [450, 132] width 746 height 33
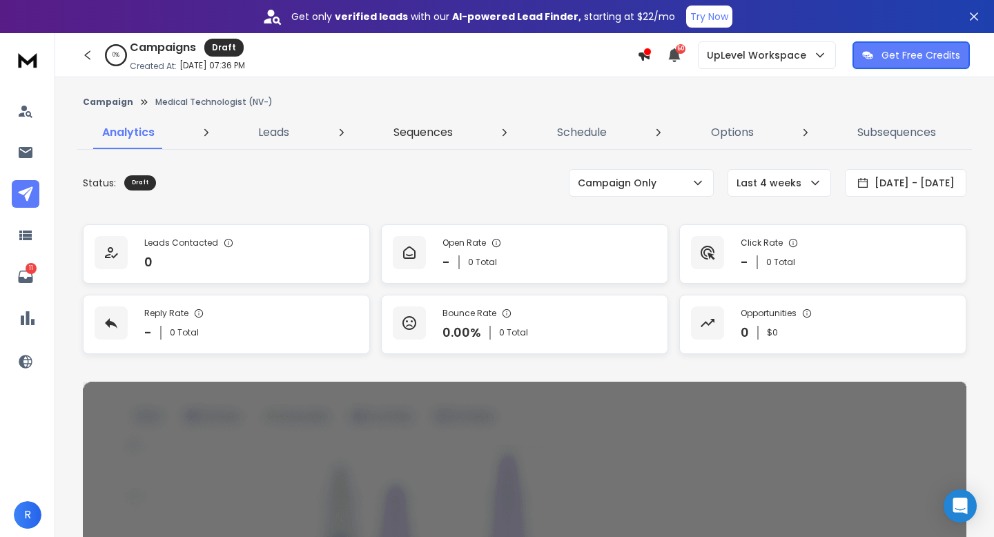
click at [403, 136] on p "Sequences" at bounding box center [422, 132] width 59 height 17
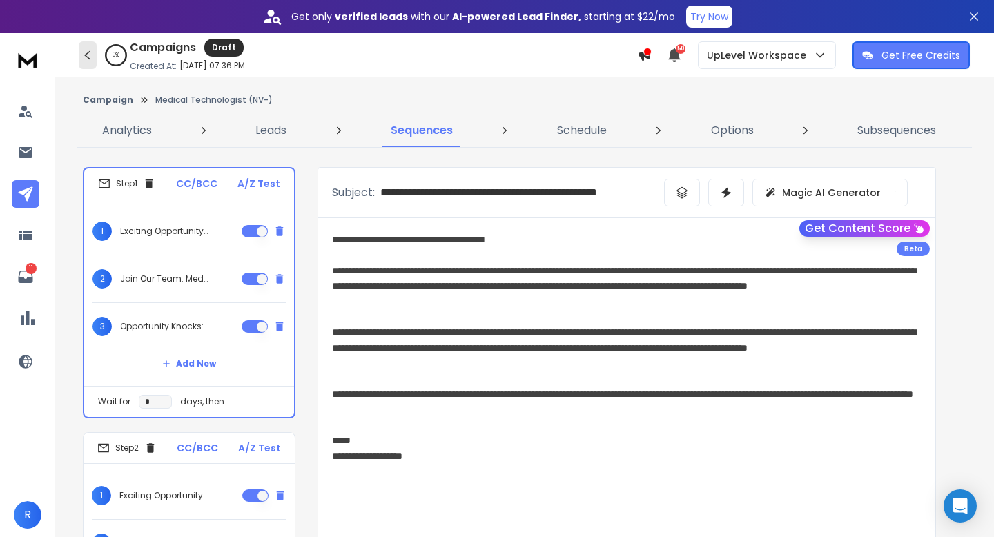
click at [89, 58] on icon at bounding box center [87, 54] width 6 height 9
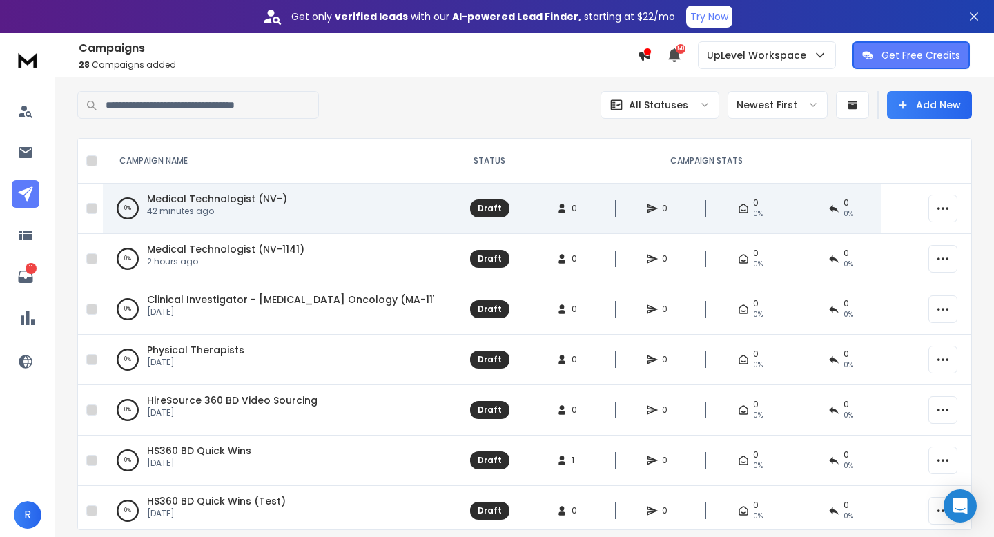
click at [257, 201] on span "Medical Technologist (NV-)" at bounding box center [217, 199] width 140 height 14
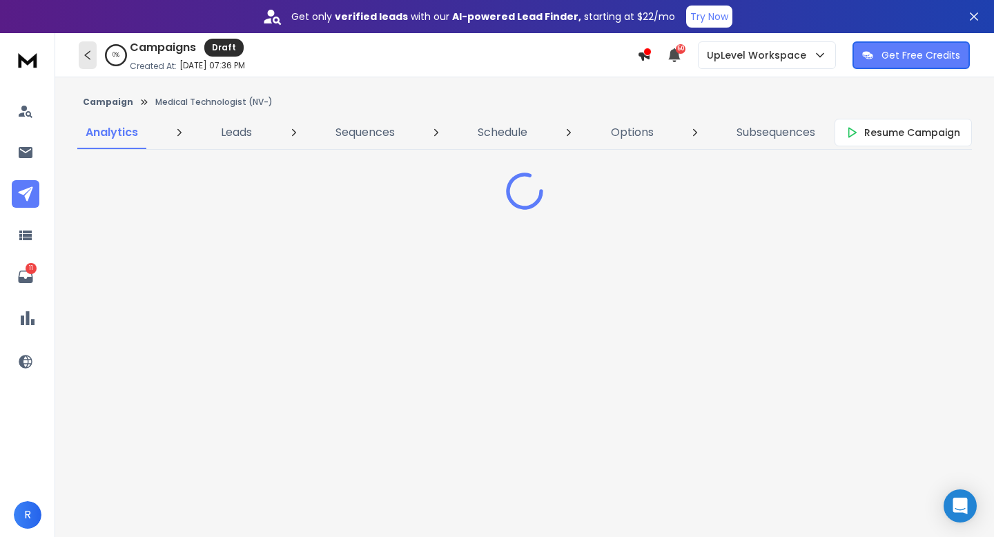
click at [90, 53] on icon at bounding box center [87, 55] width 12 height 12
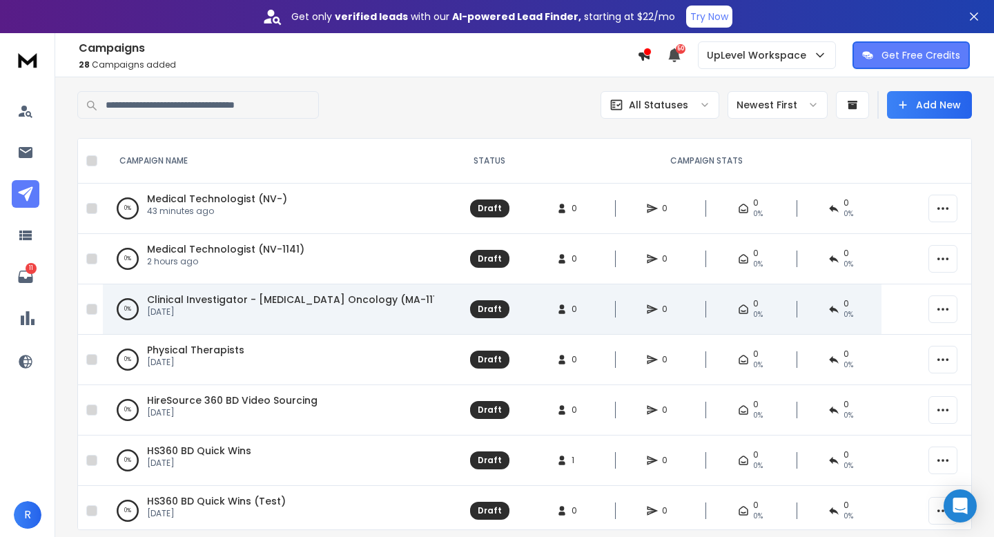
scroll to position [35, 0]
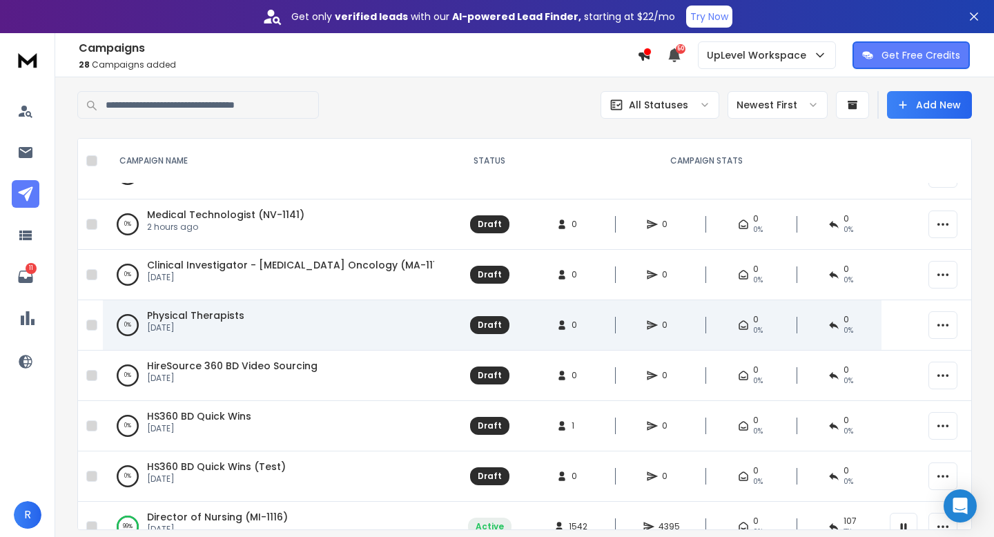
click at [240, 316] on span "Physical Therapists" at bounding box center [195, 316] width 97 height 14
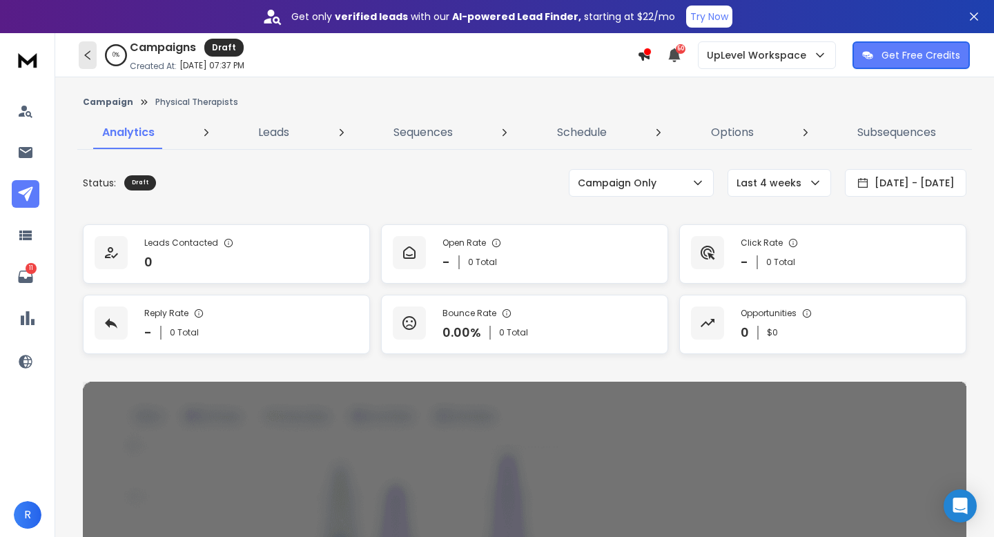
click at [93, 55] on icon at bounding box center [87, 55] width 12 height 12
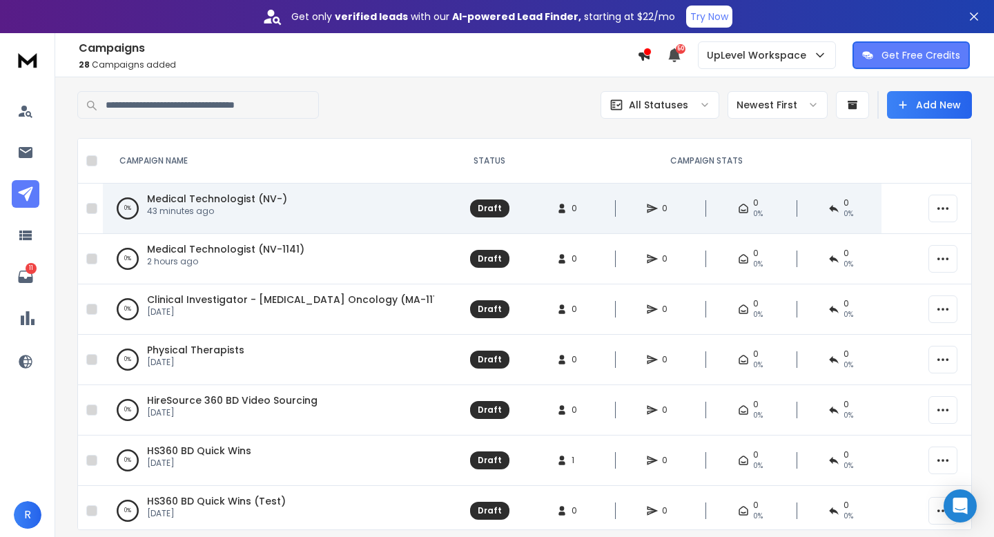
click at [238, 197] on span "Medical Technologist (NV-)" at bounding box center [217, 199] width 140 height 14
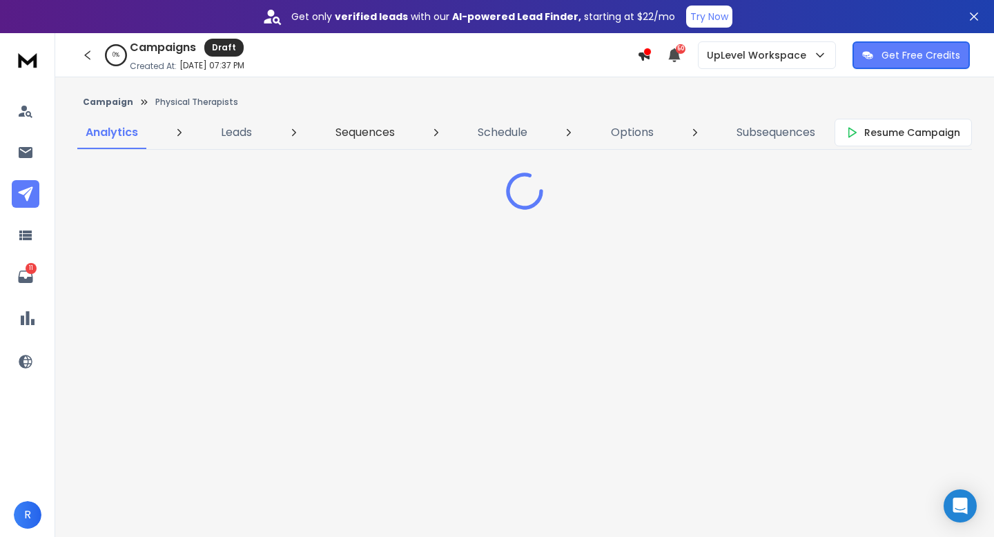
click at [380, 140] on p "Sequences" at bounding box center [364, 132] width 59 height 17
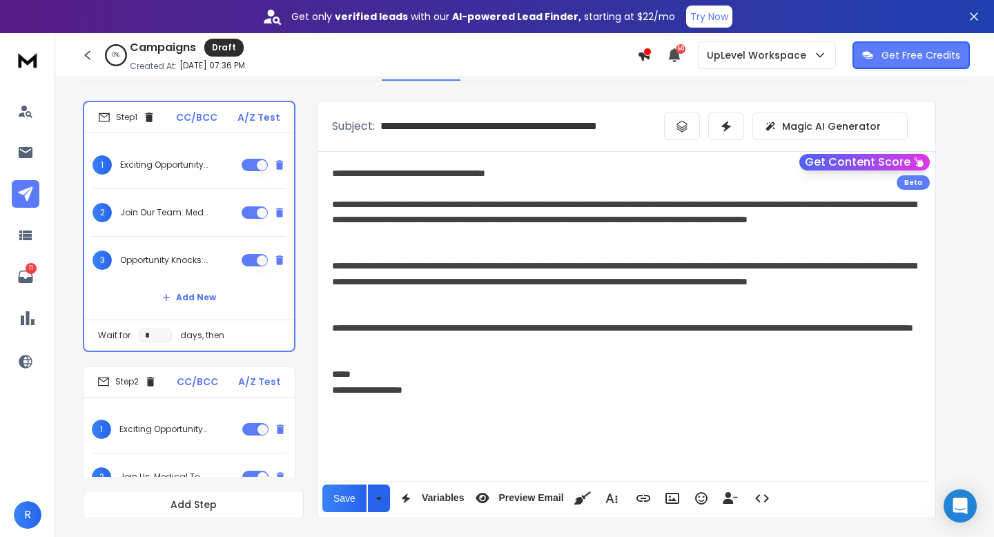
scroll to position [68, 0]
drag, startPoint x: 768, startPoint y: 282, endPoint x: 732, endPoint y: 282, distance: 35.9
click at [732, 282] on div "**********" at bounding box center [627, 281] width 590 height 46
click at [650, 331] on div "**********" at bounding box center [627, 335] width 590 height 31
drag, startPoint x: 366, startPoint y: 300, endPoint x: 780, endPoint y: 281, distance: 414.6
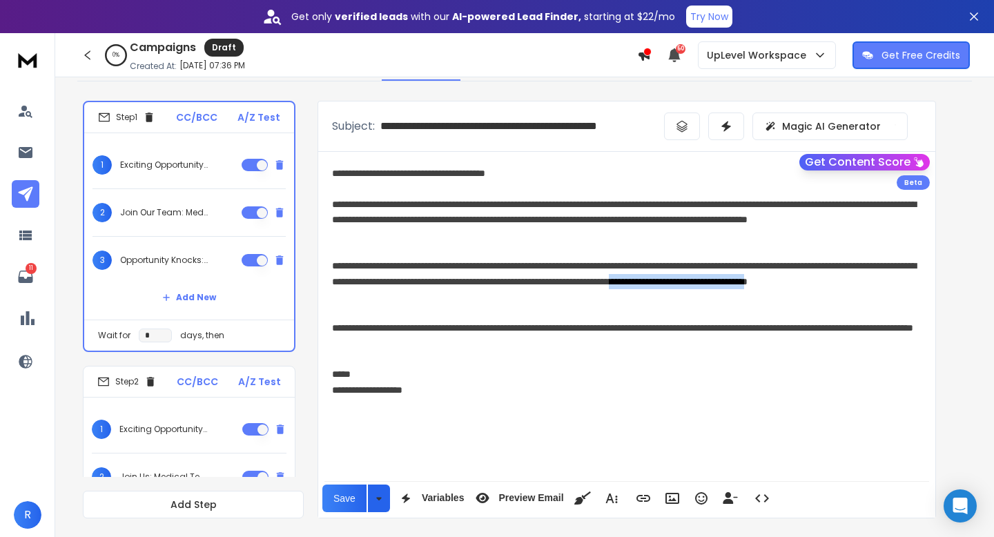
click at [780, 281] on div "**********" at bounding box center [627, 281] width 590 height 46
click at [793, 284] on div "**********" at bounding box center [627, 281] width 590 height 46
drag, startPoint x: 366, startPoint y: 298, endPoint x: 333, endPoint y: 298, distance: 33.1
click at [332, 298] on div "**********" at bounding box center [627, 281] width 590 height 46
click at [415, 294] on div "**********" at bounding box center [627, 281] width 590 height 46
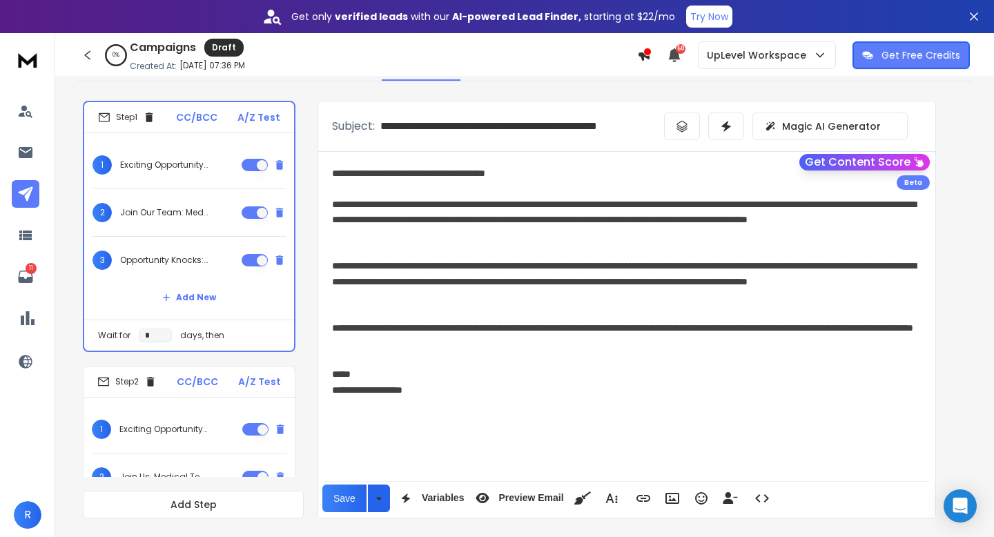
click at [366, 298] on div "**********" at bounding box center [627, 281] width 590 height 46
drag, startPoint x: 367, startPoint y: 298, endPoint x: 791, endPoint y: 288, distance: 424.7
click at [791, 288] on div "**********" at bounding box center [627, 281] width 590 height 46
click at [590, 327] on div "**********" at bounding box center [627, 335] width 590 height 31
click at [732, 282] on div "**********" at bounding box center [627, 281] width 590 height 46
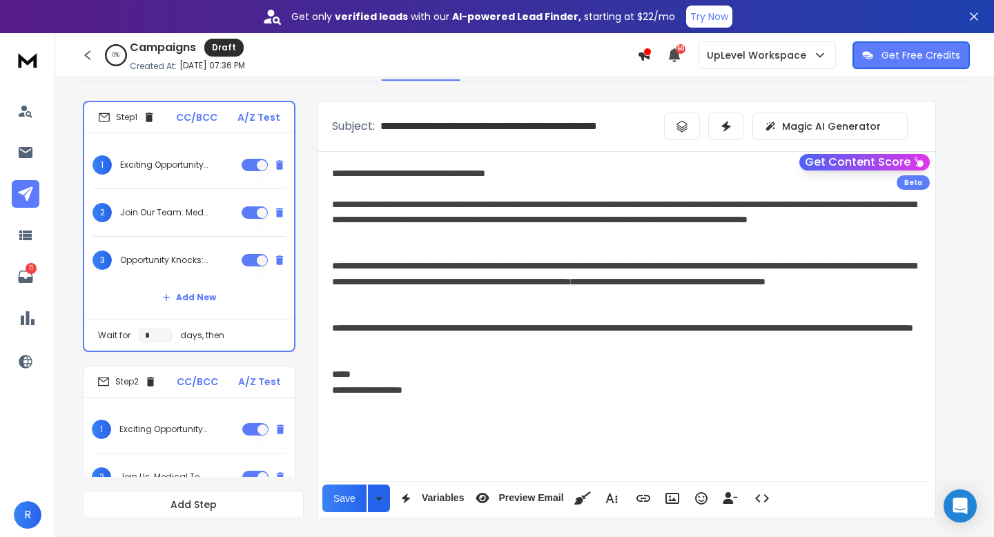
click at [525, 298] on div "**********" at bounding box center [627, 281] width 590 height 46
click at [404, 298] on div "**********" at bounding box center [627, 281] width 590 height 46
click at [893, 283] on div "**********" at bounding box center [627, 281] width 590 height 46
click at [741, 284] on div "**********" at bounding box center [627, 281] width 590 height 46
drag, startPoint x: 422, startPoint y: 298, endPoint x: 688, endPoint y: 284, distance: 266.1
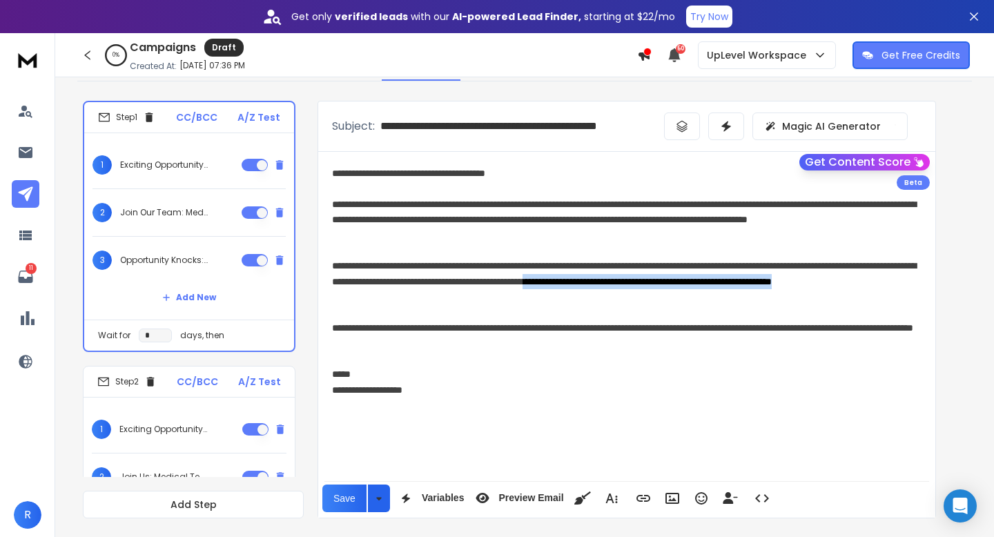
click at [688, 284] on div "**********" at bounding box center [627, 281] width 590 height 46
copy div "**********"
click at [191, 214] on p "Join Our Team: Medical Technologist Position in Nevada" at bounding box center [164, 212] width 88 height 11
type input "**********"
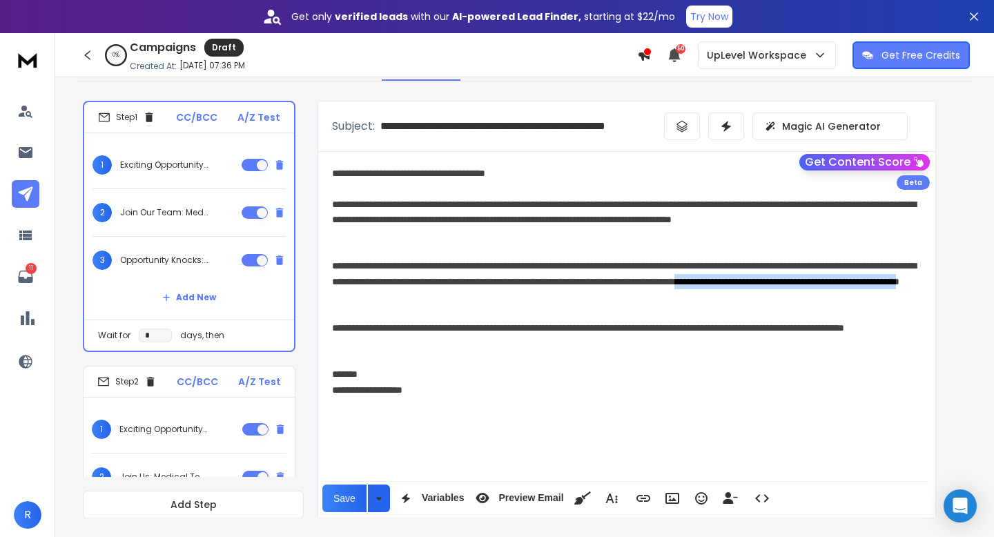
drag, startPoint x: 597, startPoint y: 298, endPoint x: 910, endPoint y: 280, distance: 313.2
click at [910, 280] on div "**********" at bounding box center [627, 281] width 590 height 46
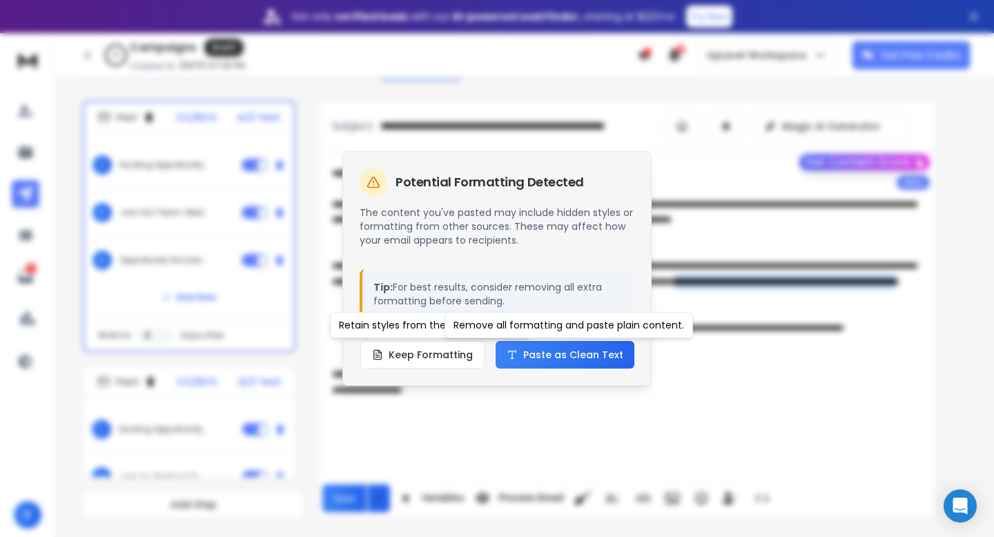
click at [581, 348] on button "Paste as Clean Text" at bounding box center [565, 355] width 139 height 28
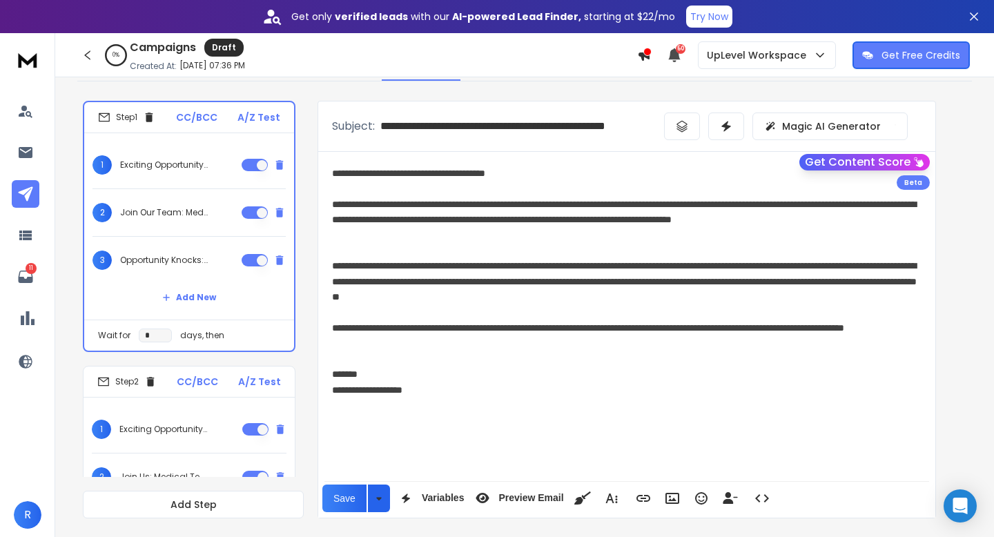
click at [560, 298] on div "**********" at bounding box center [627, 281] width 590 height 46
click at [632, 298] on div "**********" at bounding box center [627, 281] width 590 height 46
click at [442, 367] on div "*******" at bounding box center [627, 374] width 590 height 15
click at [195, 256] on p "Opportunity Knocks: Medical Technologist in Nevada" at bounding box center [164, 260] width 88 height 11
type input "**********"
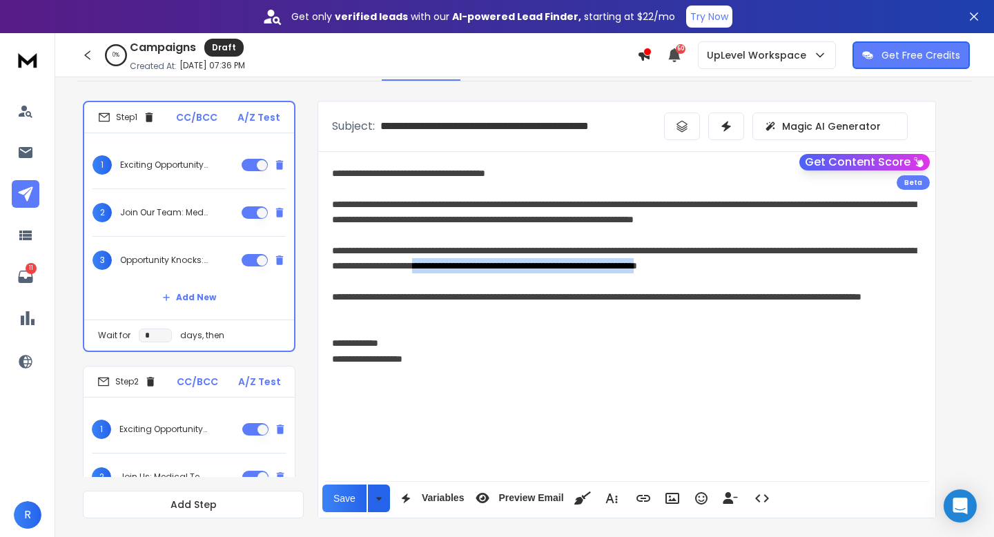
drag, startPoint x: 846, startPoint y: 266, endPoint x: 575, endPoint y: 264, distance: 271.3
click at [575, 264] on div "**********" at bounding box center [627, 258] width 590 height 31
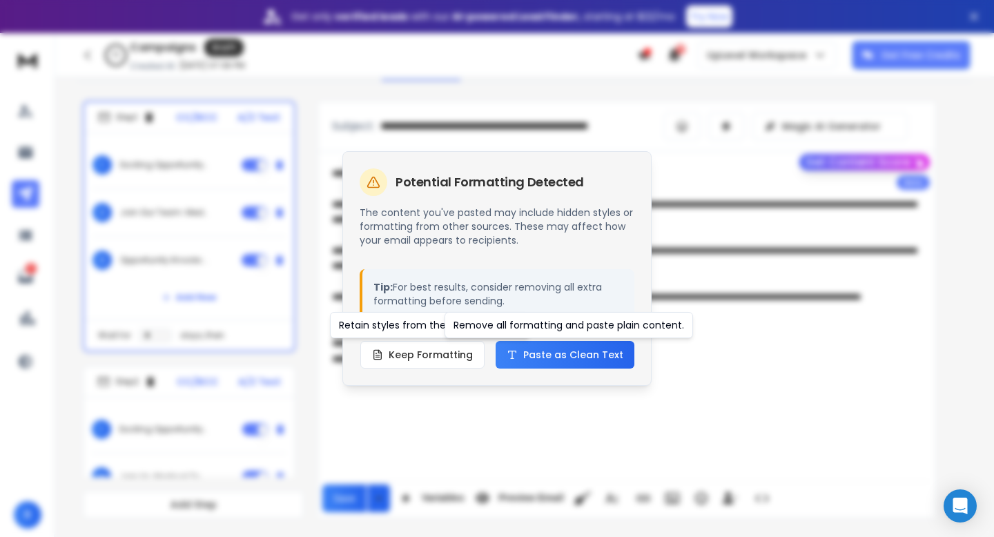
click at [584, 360] on button "Paste as Clean Text" at bounding box center [565, 355] width 139 height 28
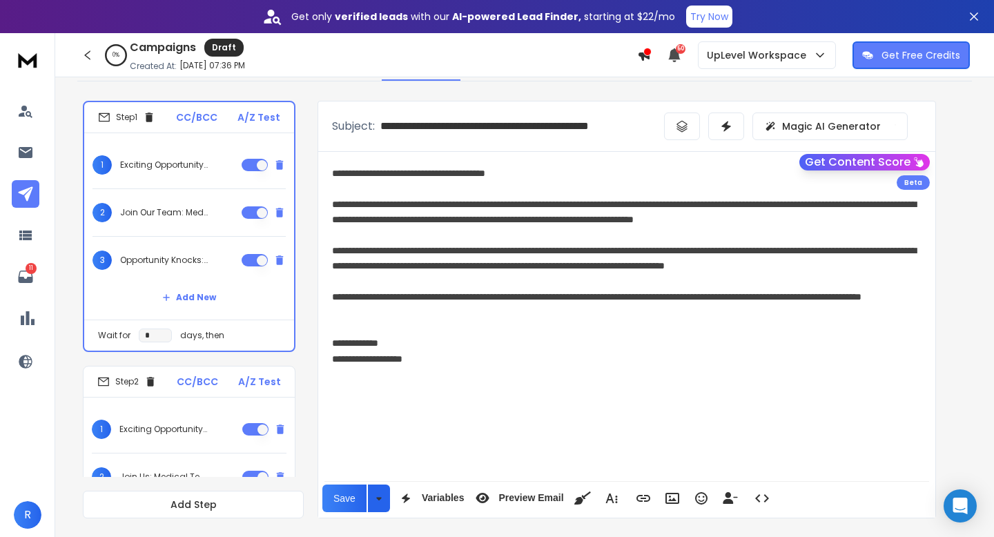
click at [630, 271] on div "**********" at bounding box center [627, 258] width 590 height 31
click at [886, 268] on div "**********" at bounding box center [627, 258] width 590 height 31
drag, startPoint x: 411, startPoint y: 314, endPoint x: 430, endPoint y: 313, distance: 18.7
click at [430, 315] on div "**********" at bounding box center [627, 304] width 590 height 31
click at [402, 313] on div "**********" at bounding box center [627, 304] width 590 height 31
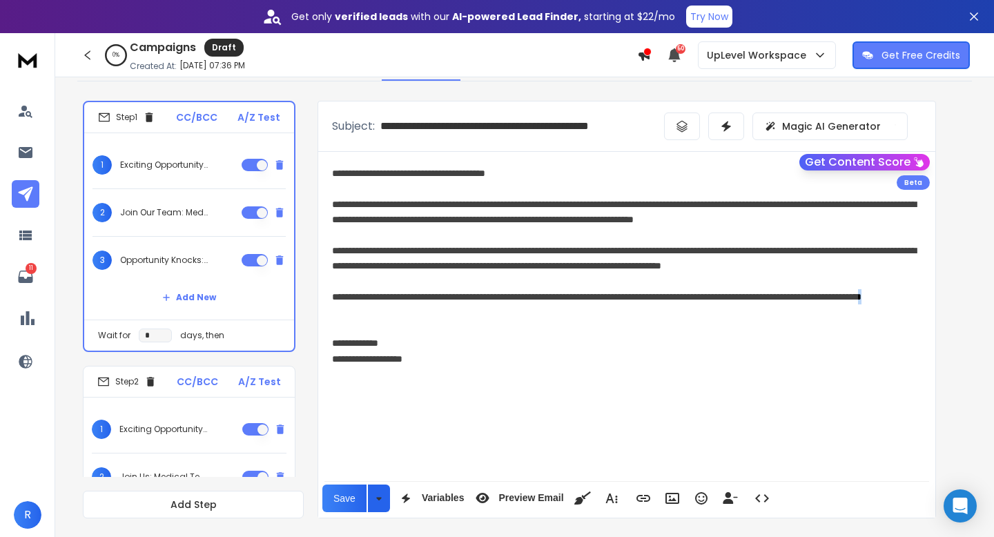
click at [402, 313] on div "**********" at bounding box center [627, 304] width 590 height 31
click at [414, 314] on div "**********" at bounding box center [627, 304] width 590 height 31
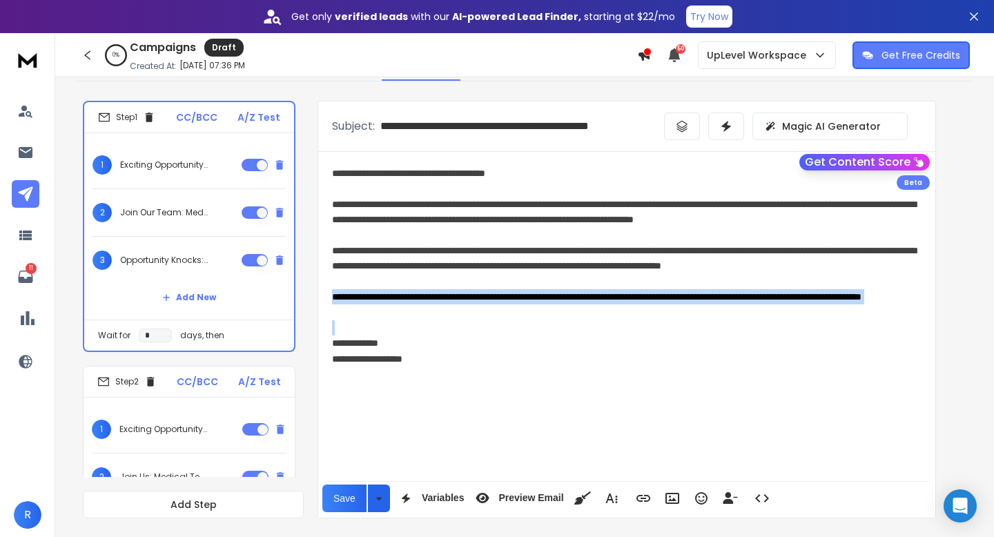
drag, startPoint x: 414, startPoint y: 314, endPoint x: 330, endPoint y: 298, distance: 85.8
click at [330, 298] on div "**********" at bounding box center [626, 313] width 617 height 322
click at [434, 320] on div at bounding box center [627, 327] width 590 height 15
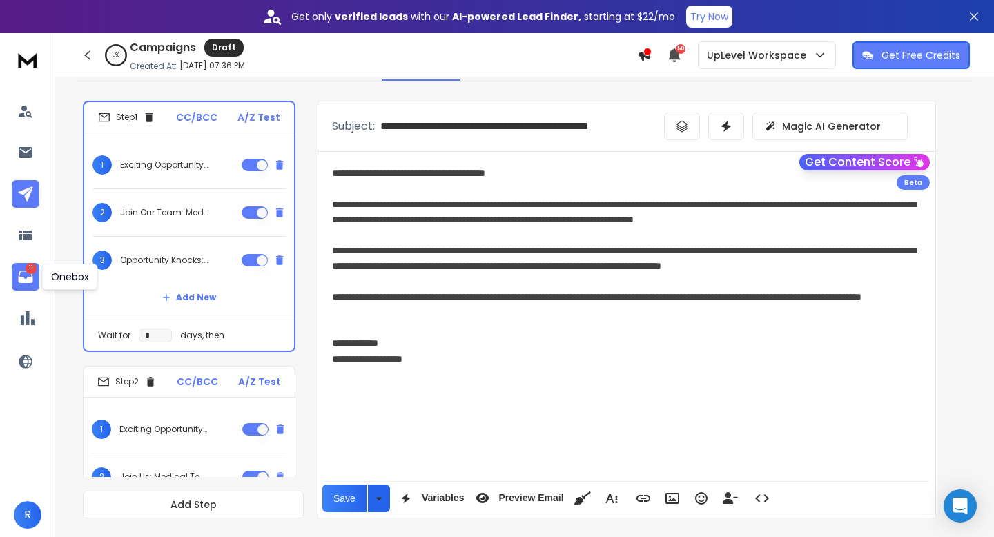
click at [32, 275] on link "11" at bounding box center [26, 277] width 28 height 28
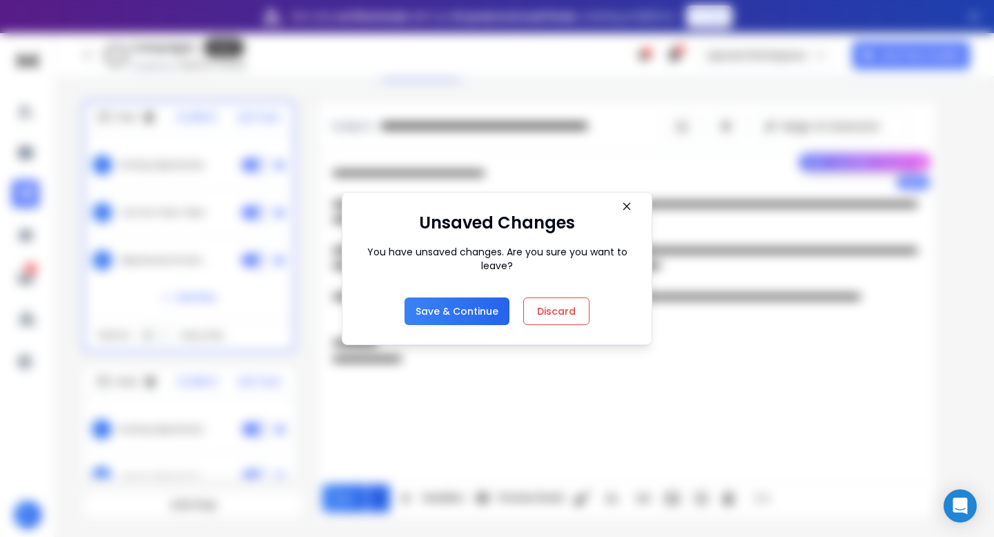
click at [625, 206] on icon at bounding box center [627, 207] width 8 height 8
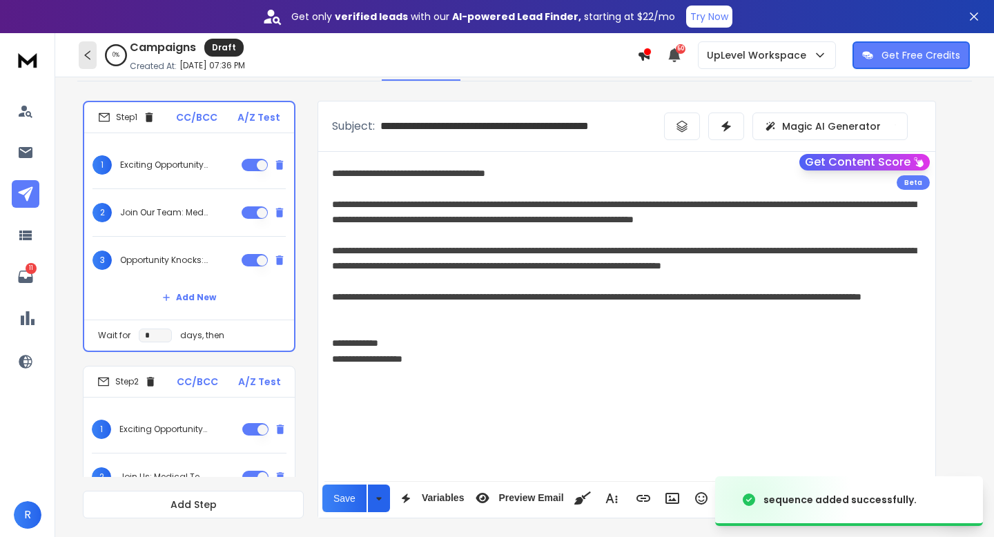
click at [88, 60] on icon at bounding box center [87, 55] width 12 height 12
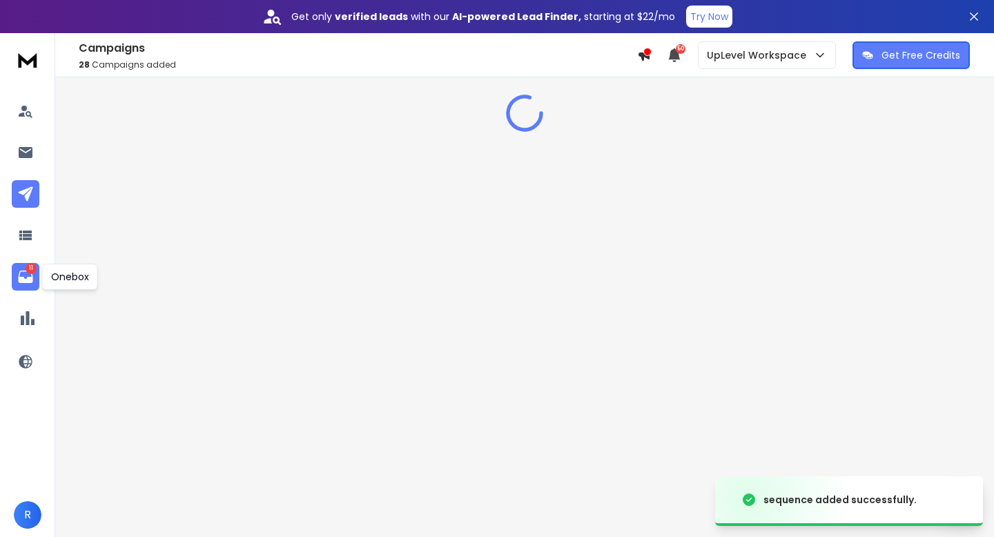
click at [26, 278] on icon at bounding box center [25, 277] width 17 height 17
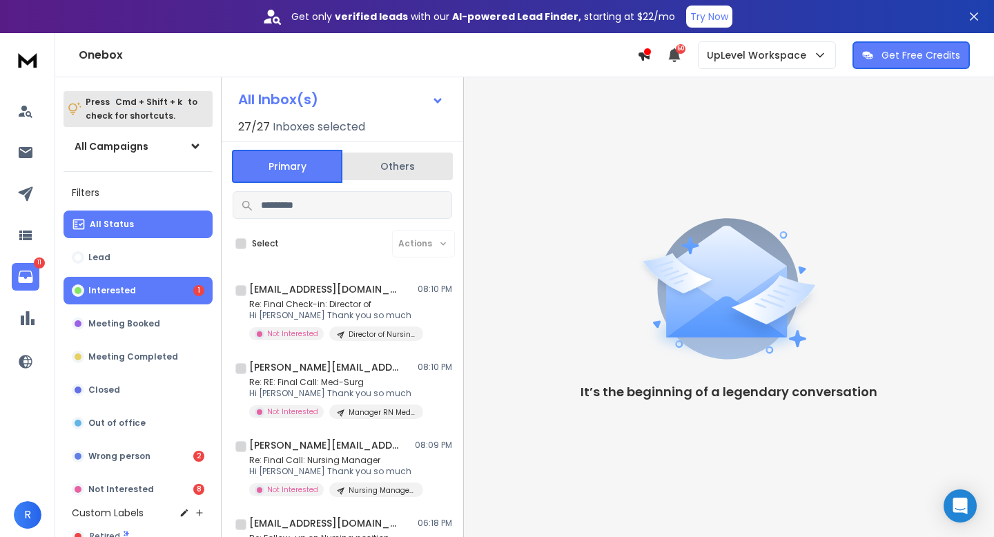
click at [135, 297] on button "Interested 1" at bounding box center [138, 291] width 149 height 28
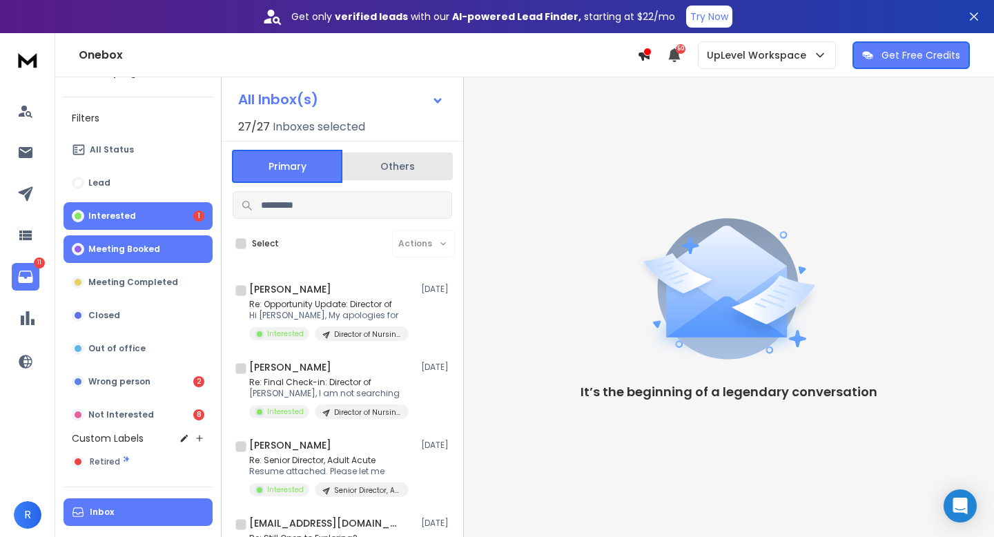
scroll to position [80, 0]
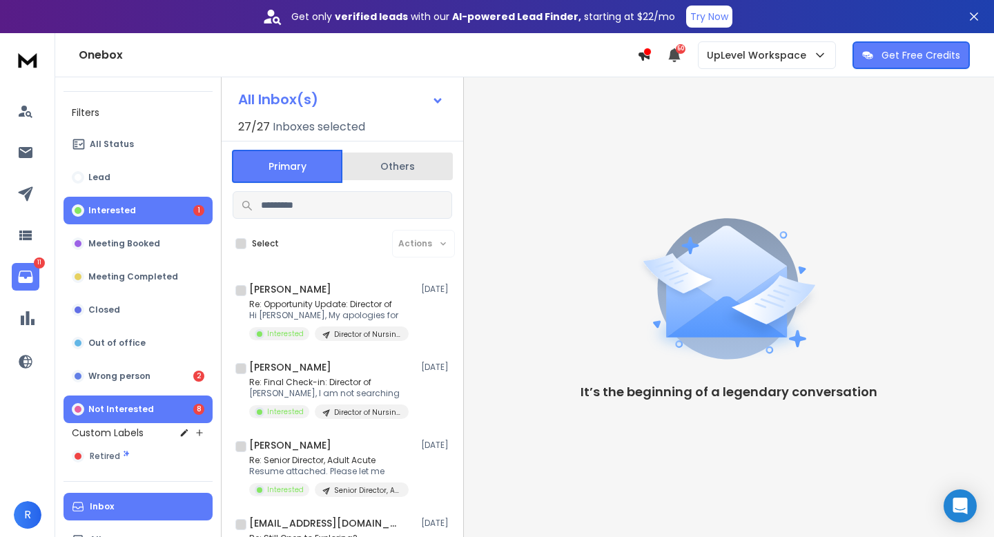
click at [142, 412] on p "Not Interested" at bounding box center [121, 409] width 66 height 11
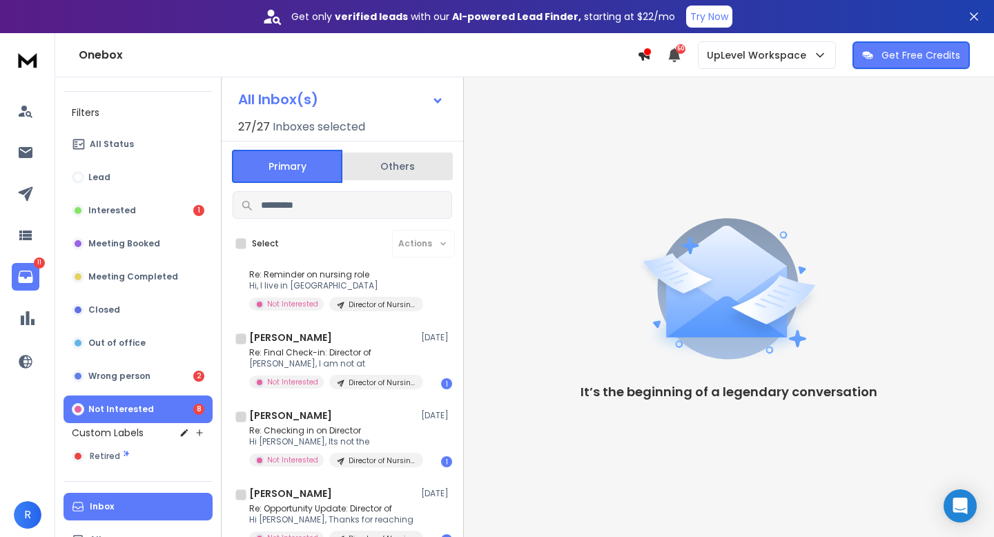
scroll to position [410, 0]
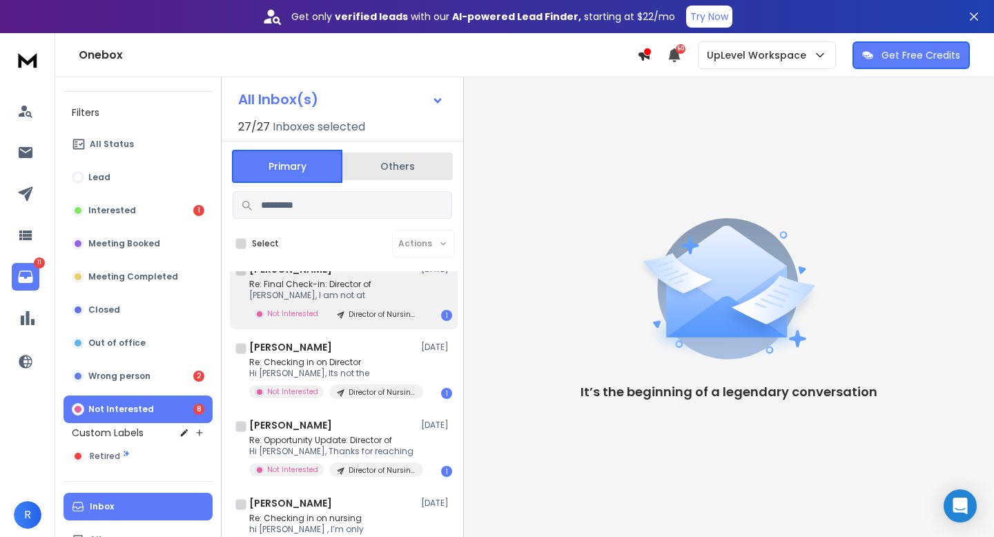
click at [332, 294] on p "John, I am not at" at bounding box center [332, 295] width 166 height 11
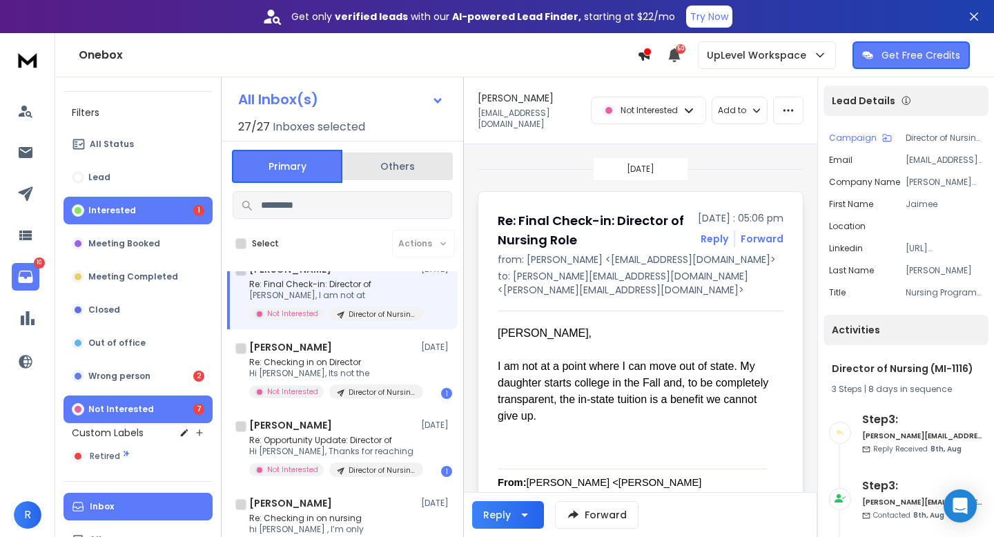
click at [112, 202] on button "Interested 1" at bounding box center [138, 211] width 149 height 28
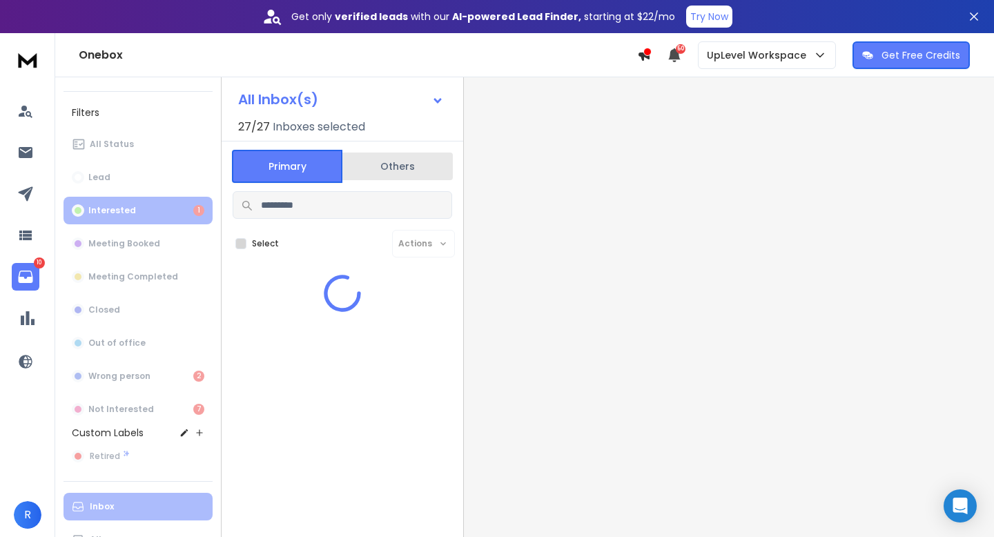
scroll to position [0, 0]
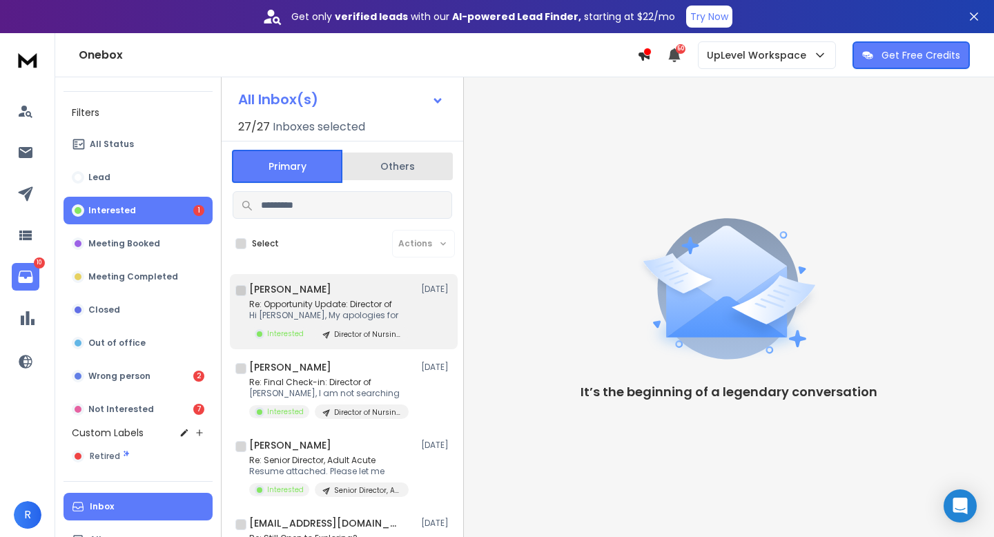
click at [360, 309] on p "Re: Opportunity Update: Director of" at bounding box center [328, 304] width 159 height 11
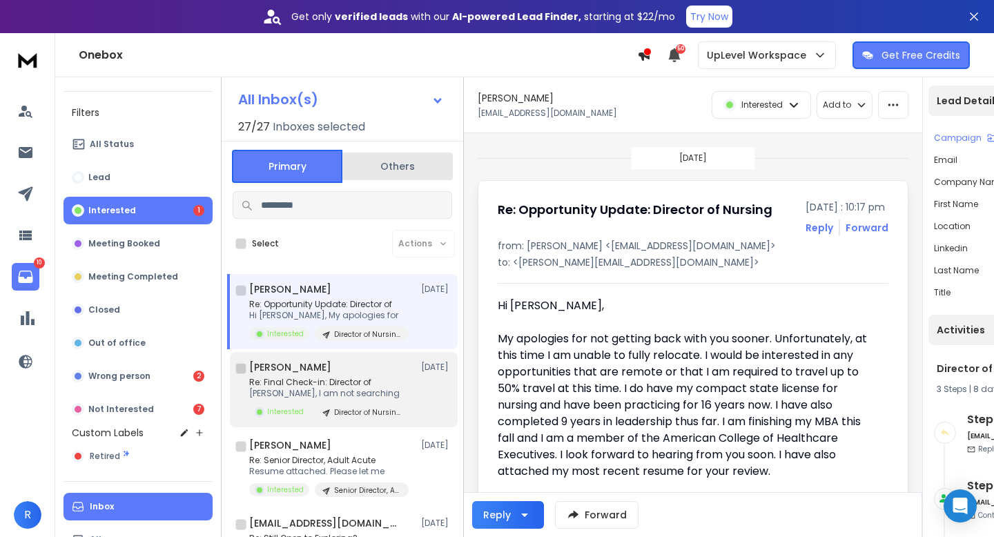
click at [333, 376] on div "Kristin Blair 08 Aug Re: Final Check-in: Director of Robyn, I am not searching …" at bounding box center [350, 389] width 203 height 59
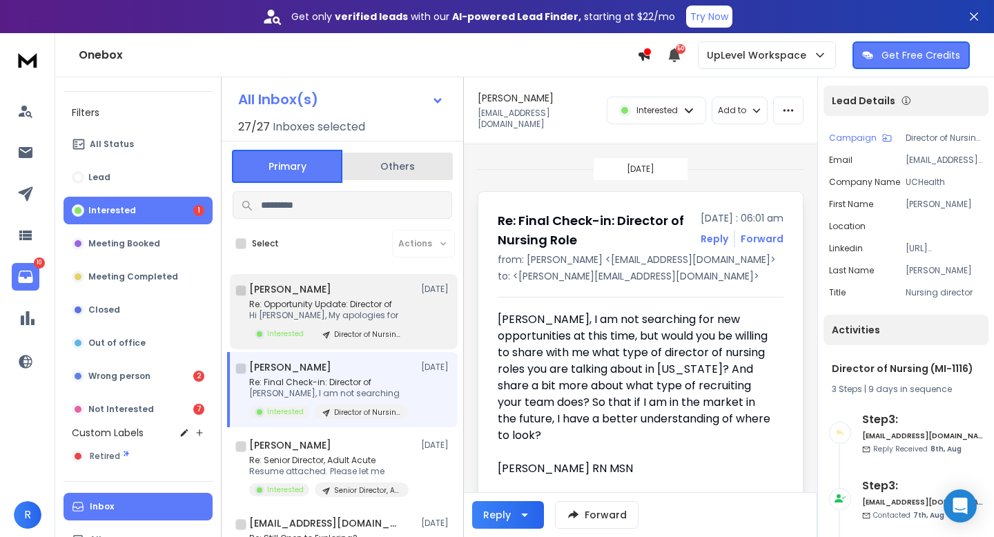
click at [333, 300] on p "Re: Opportunity Update: Director of" at bounding box center [328, 304] width 159 height 11
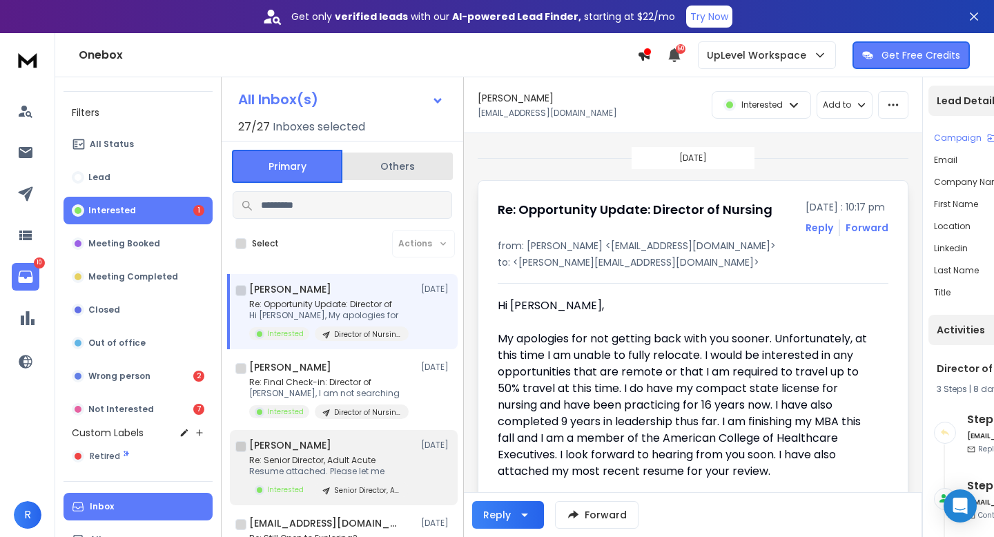
click at [337, 443] on div "Nathan Johnson 08 Aug" at bounding box center [350, 445] width 203 height 14
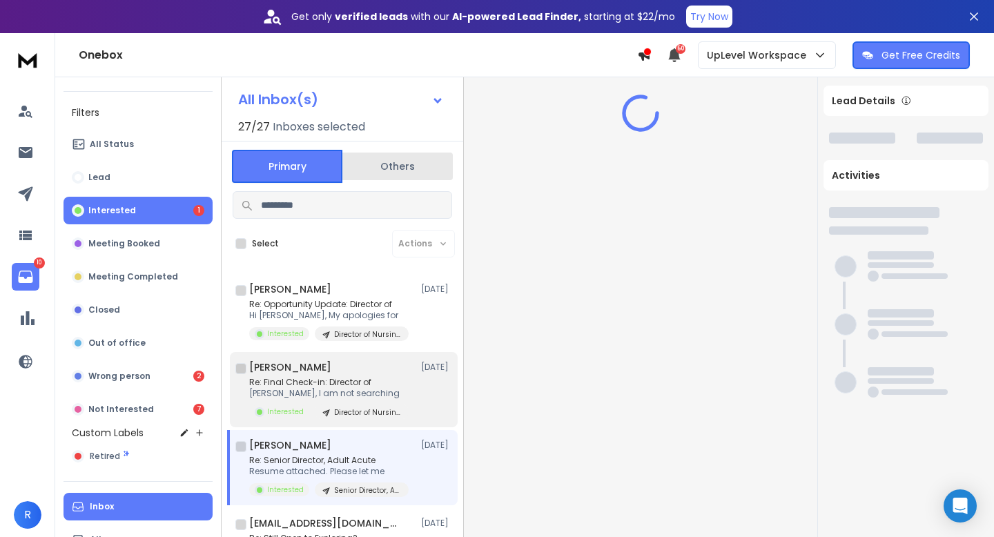
click at [327, 374] on div "Kristin Blair 08 Aug Re: Final Check-in: Director of Robyn, I am not searching …" at bounding box center [350, 389] width 203 height 59
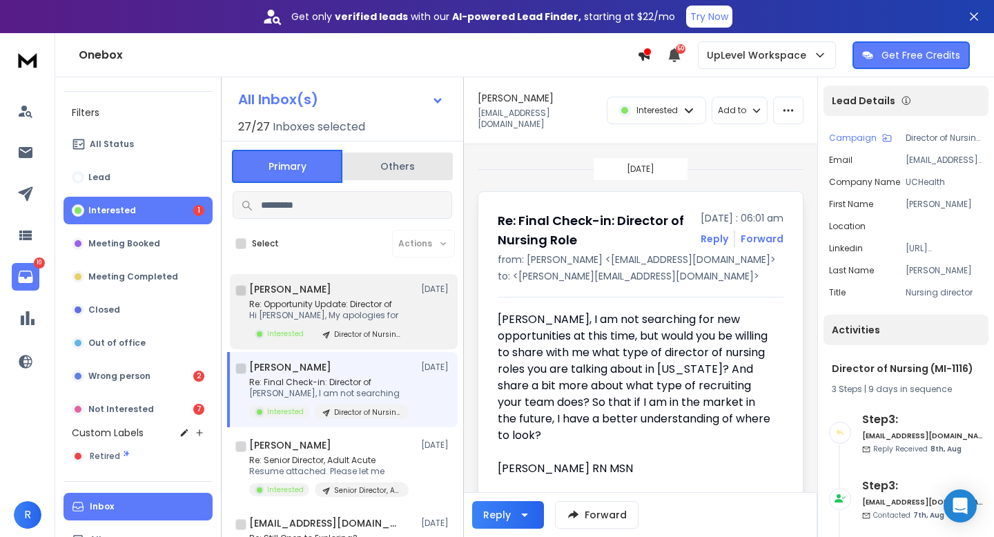
click at [327, 293] on div "David 08 Aug" at bounding box center [350, 289] width 203 height 14
